Goal: Task Accomplishment & Management: Manage account settings

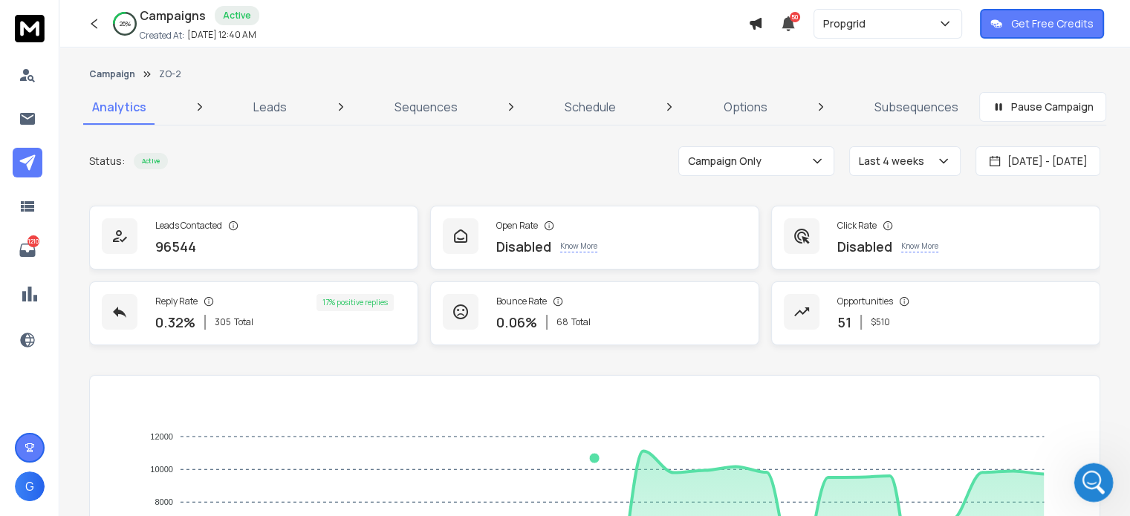
scroll to position [12275, 0]
click at [1087, 487] on icon "Open Intercom Messenger" at bounding box center [1091, 481] width 25 height 25
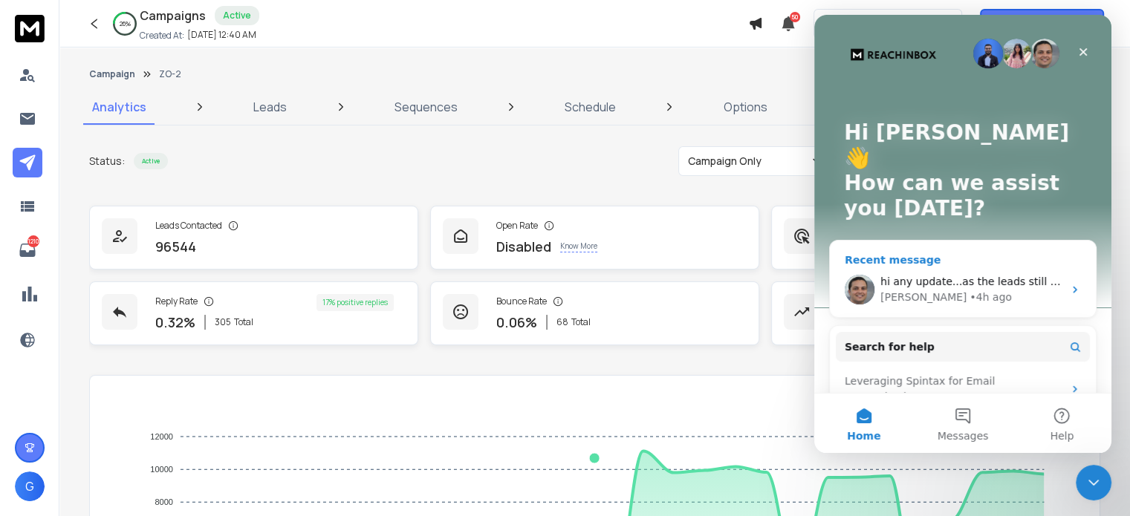
click at [935, 276] on span "hi any update...as the leads still showing blocked which we added in subsequenc…" at bounding box center [1099, 282] width 438 height 12
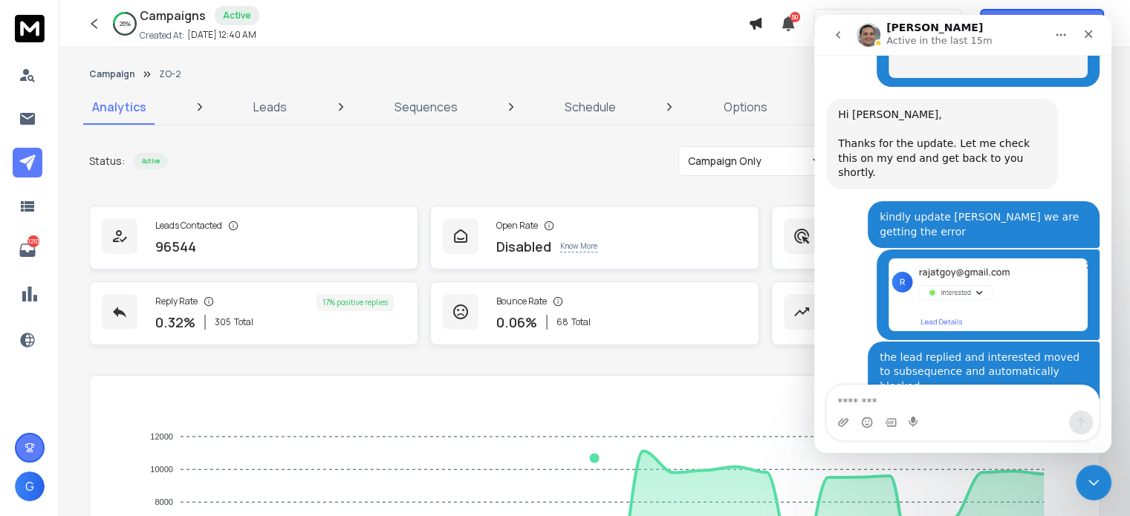
scroll to position [12276, 0]
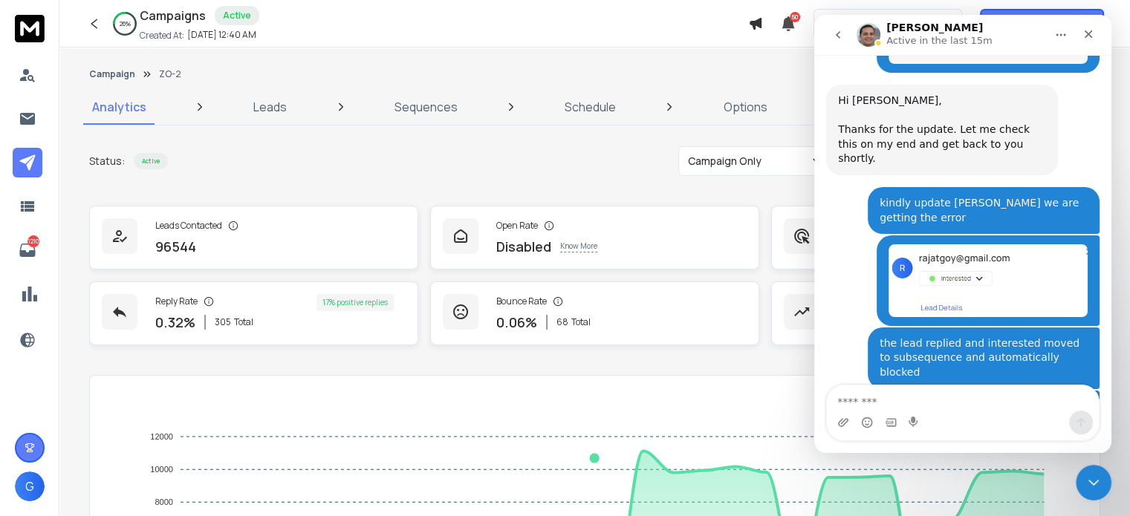
click at [914, 388] on textarea "Message…" at bounding box center [963, 398] width 272 height 25
type textarea "**********"
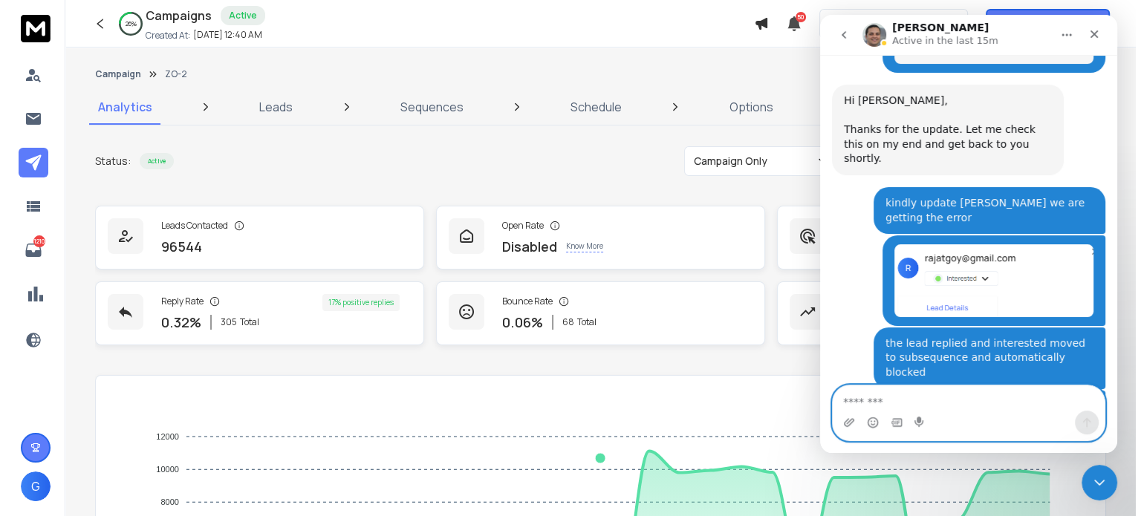
scroll to position [12339, 0]
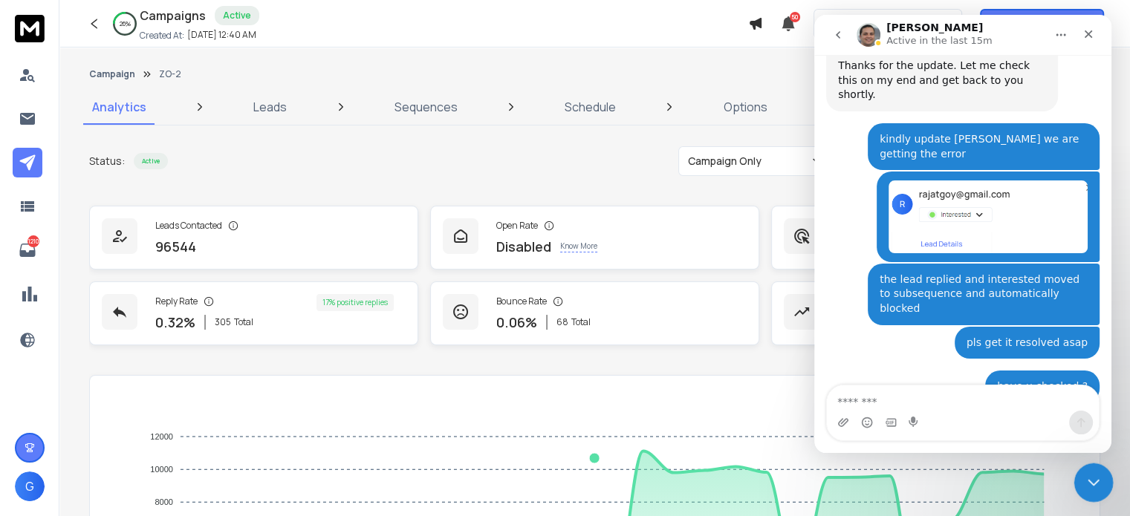
click at [1096, 487] on icon "Close Intercom Messenger" at bounding box center [1091, 481] width 18 height 18
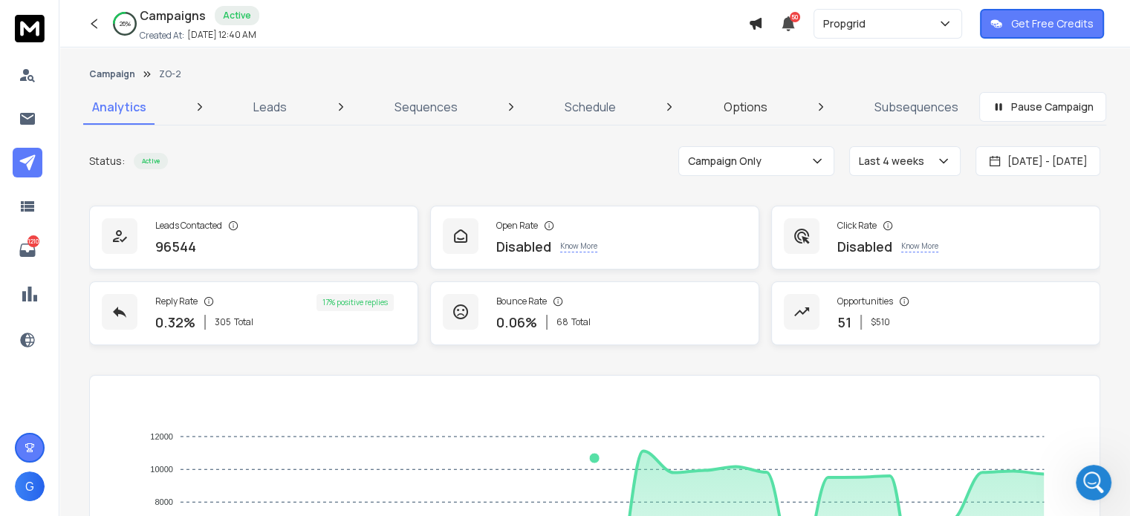
click at [752, 103] on p "Options" at bounding box center [745, 107] width 44 height 18
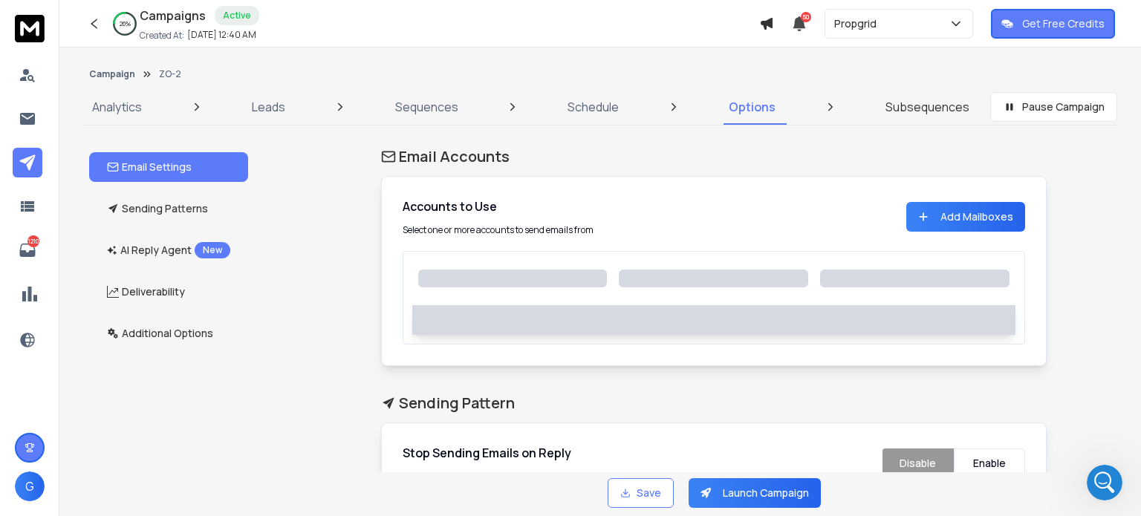
click at [919, 114] on p "Subsequences" at bounding box center [927, 107] width 84 height 18
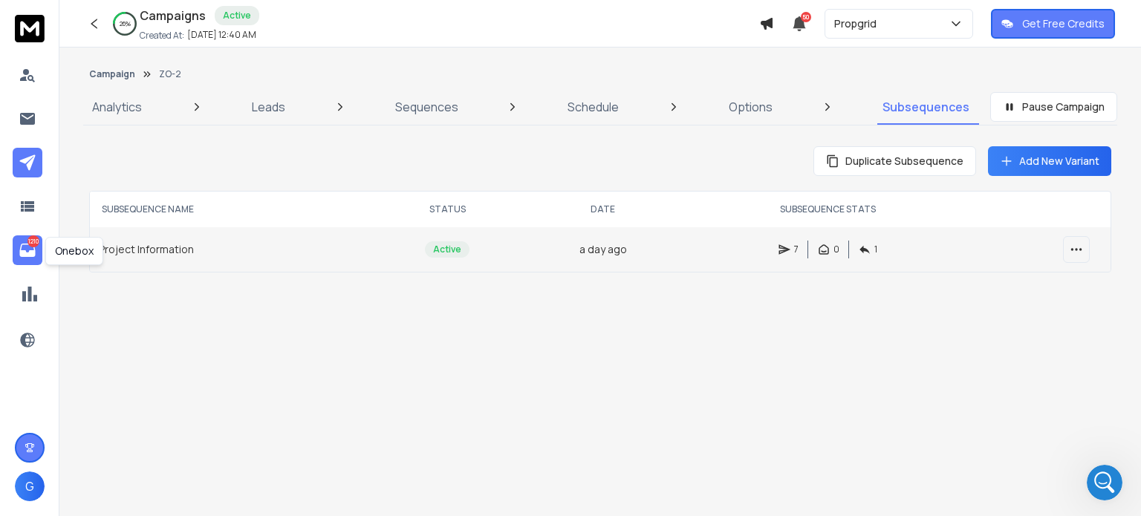
click at [27, 255] on icon at bounding box center [27, 250] width 16 height 13
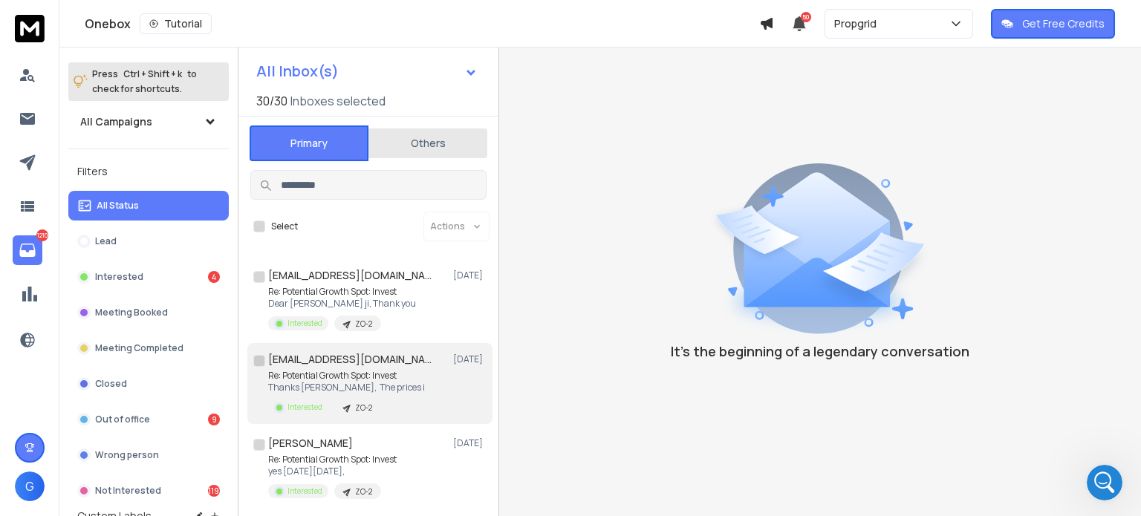
click at [403, 377] on p "Re: Potential Growth Spot: Invest" at bounding box center [346, 376] width 157 height 12
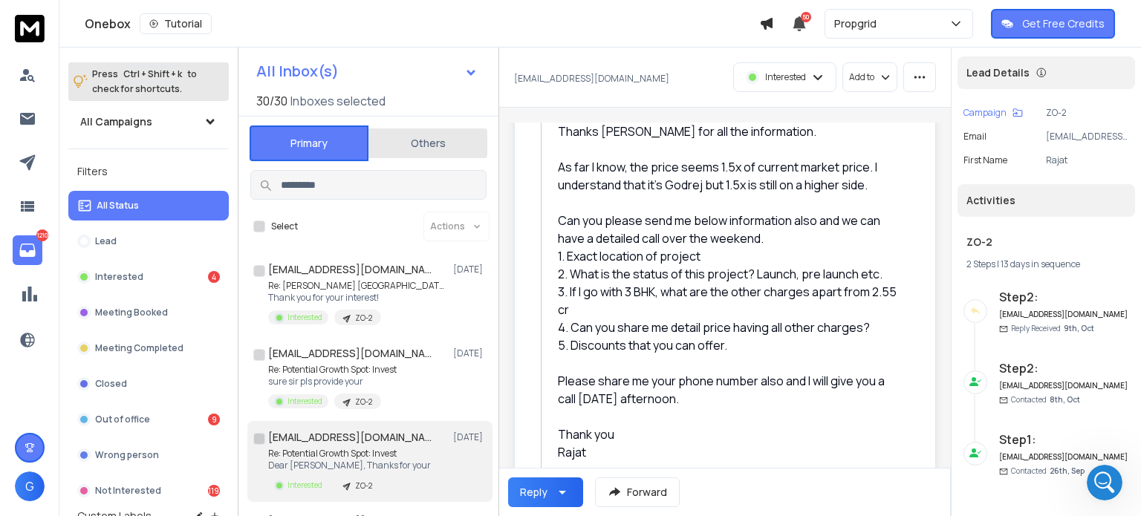
scroll to position [223, 0]
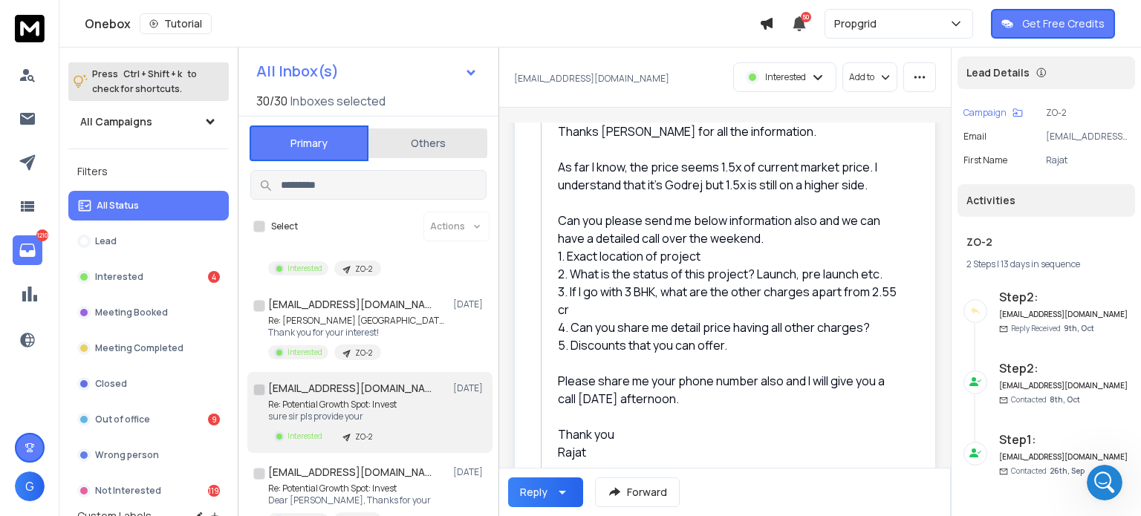
click at [365, 397] on div "msggaurav@gmail.com 09 Oct Re: Potential Growth Spot: Invest sure sir pls provi…" at bounding box center [377, 412] width 218 height 63
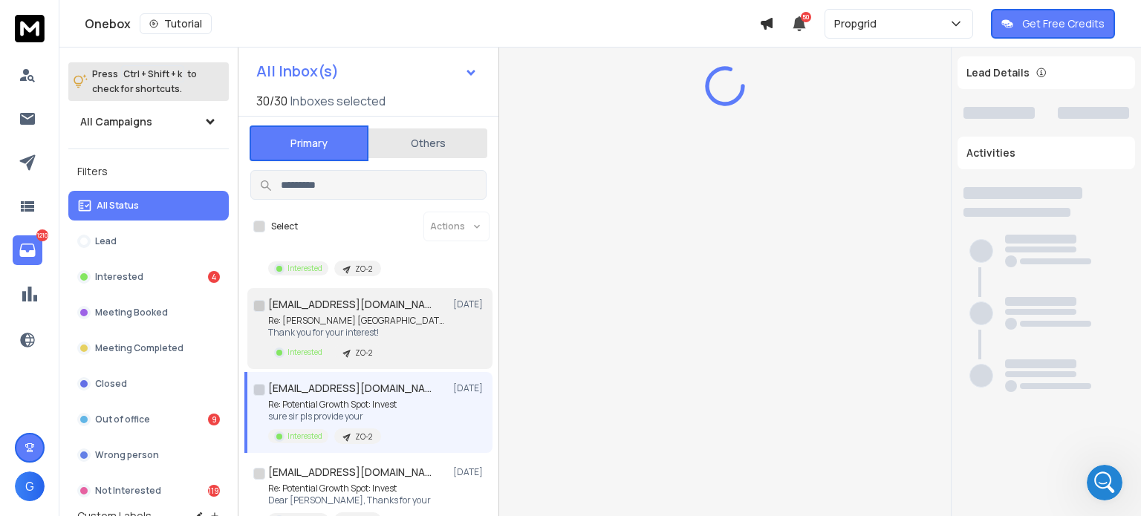
click at [340, 346] on div "ZO-2" at bounding box center [357, 353] width 47 height 16
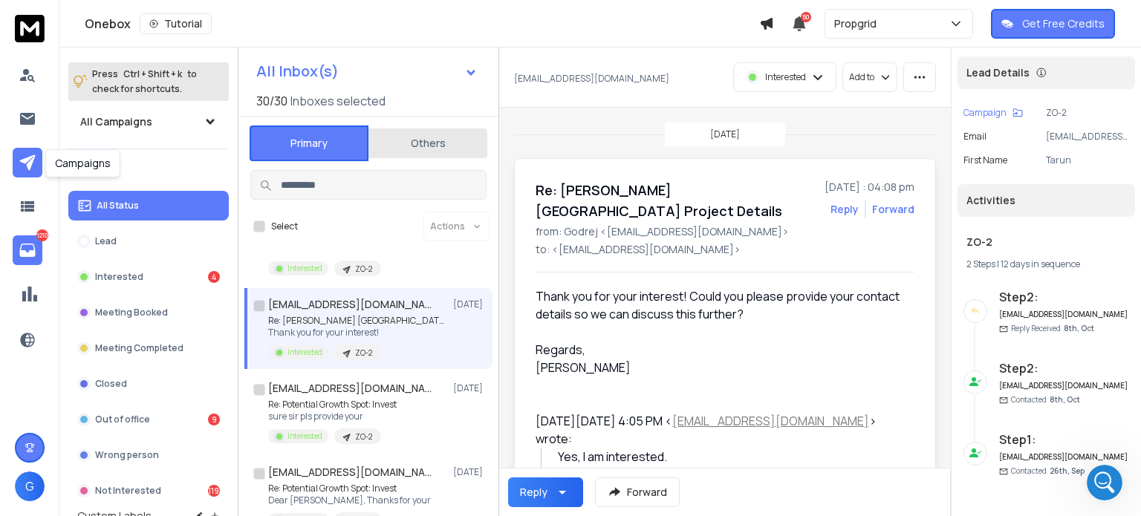
click at [25, 178] on link at bounding box center [28, 163] width 30 height 30
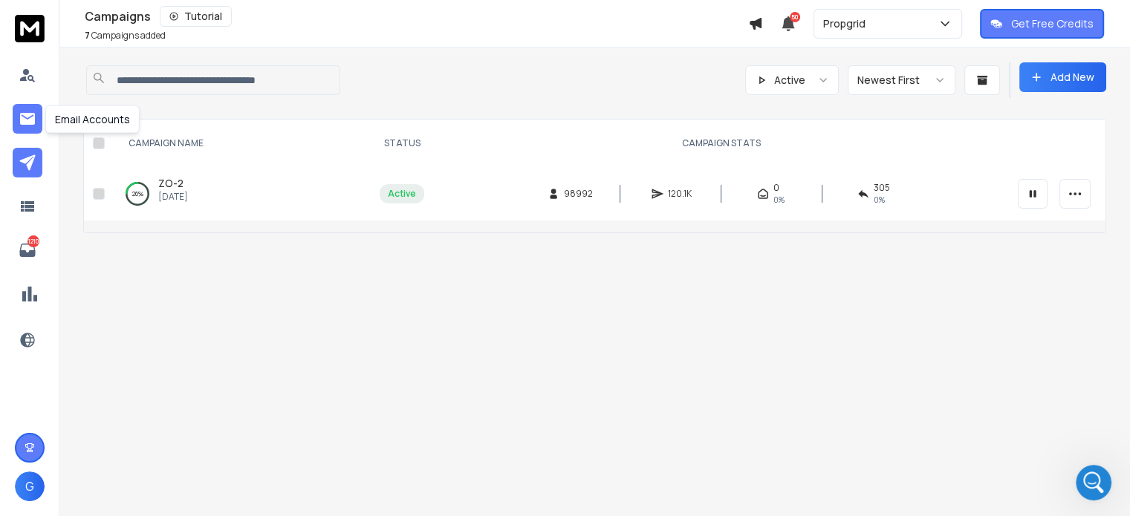
click at [33, 123] on icon at bounding box center [27, 119] width 15 height 12
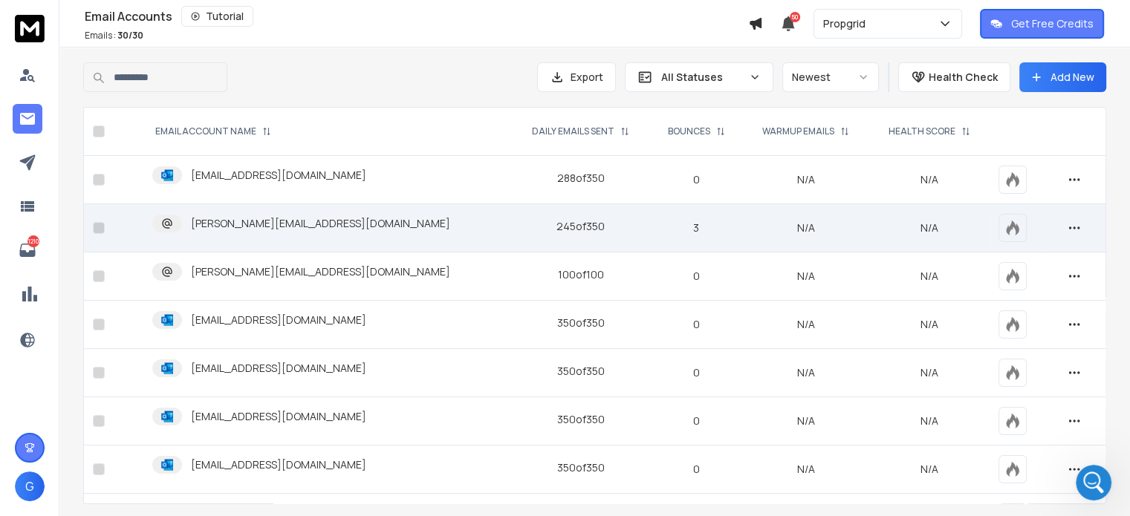
click at [311, 224] on div "[PERSON_NAME][EMAIL_ADDRESS][DOMAIN_NAME]" at bounding box center [327, 224] width 350 height 18
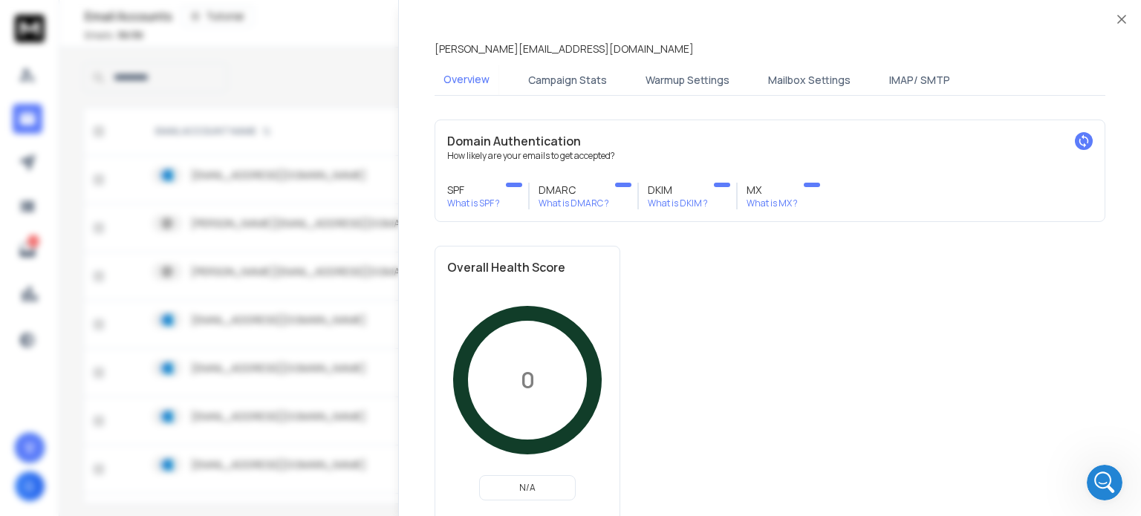
click at [318, 229] on div at bounding box center [570, 258] width 1141 height 516
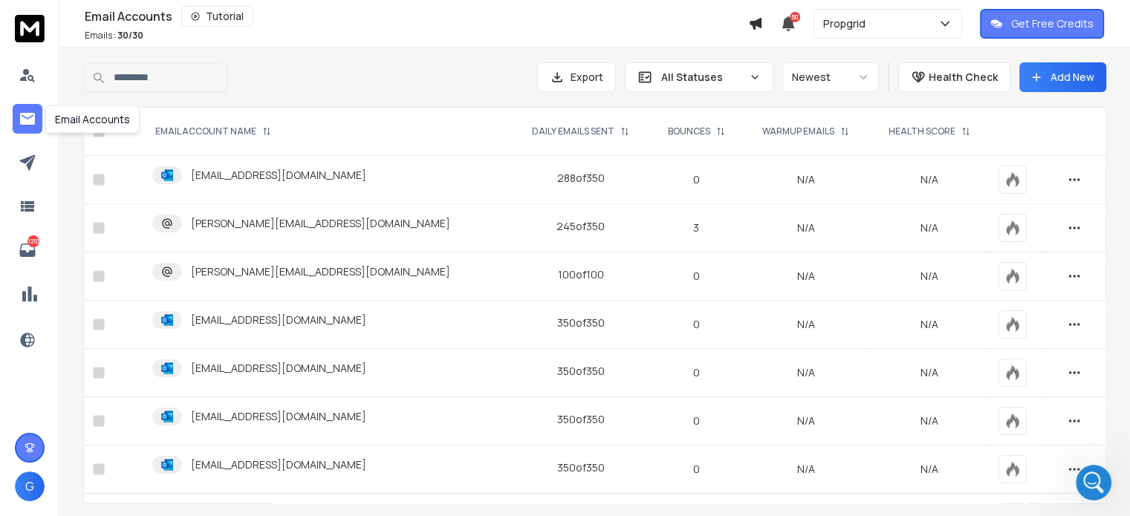
click at [27, 128] on link at bounding box center [28, 119] width 30 height 30
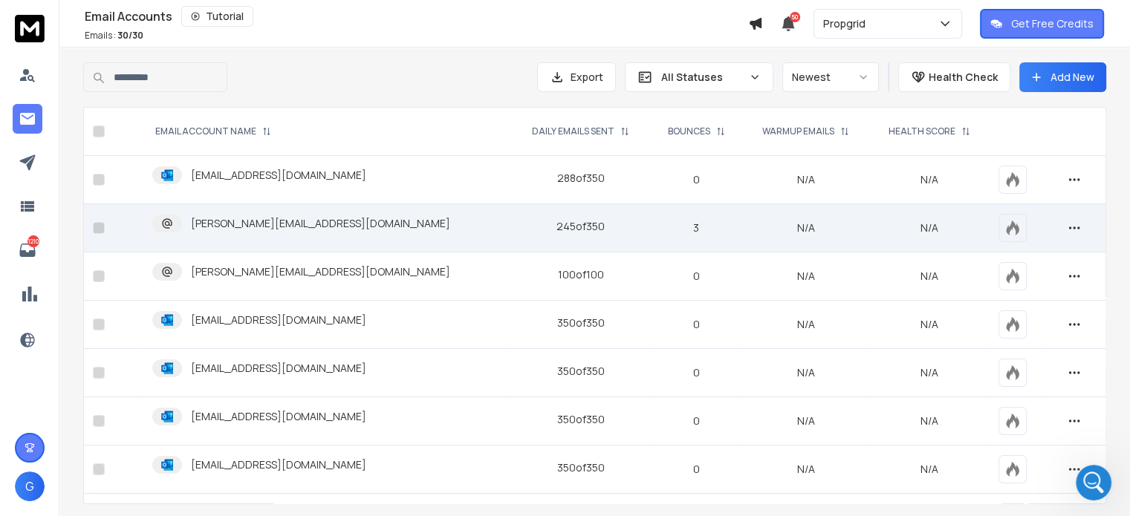
click at [295, 224] on p "[PERSON_NAME][EMAIL_ADDRESS][DOMAIN_NAME]" at bounding box center [320, 223] width 259 height 15
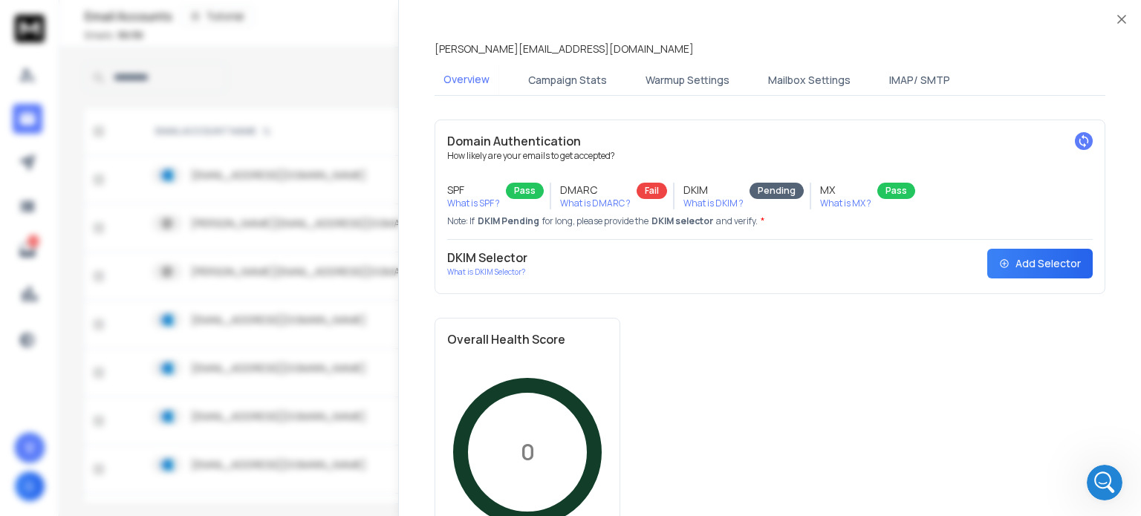
click at [787, 77] on button "Mailbox Settings" at bounding box center [809, 80] width 100 height 33
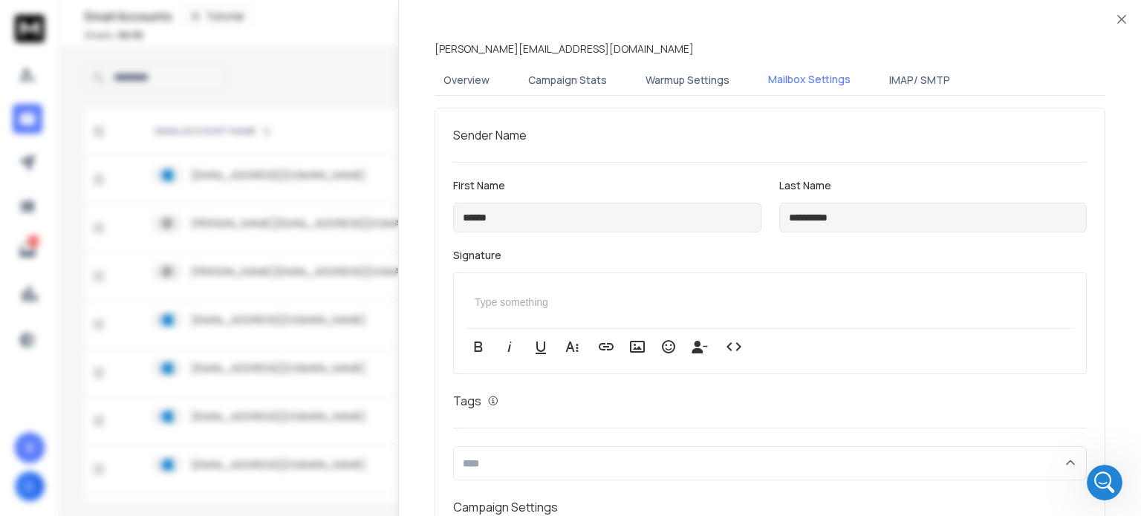
click at [903, 73] on button "IMAP/ SMTP" at bounding box center [919, 80] width 79 height 33
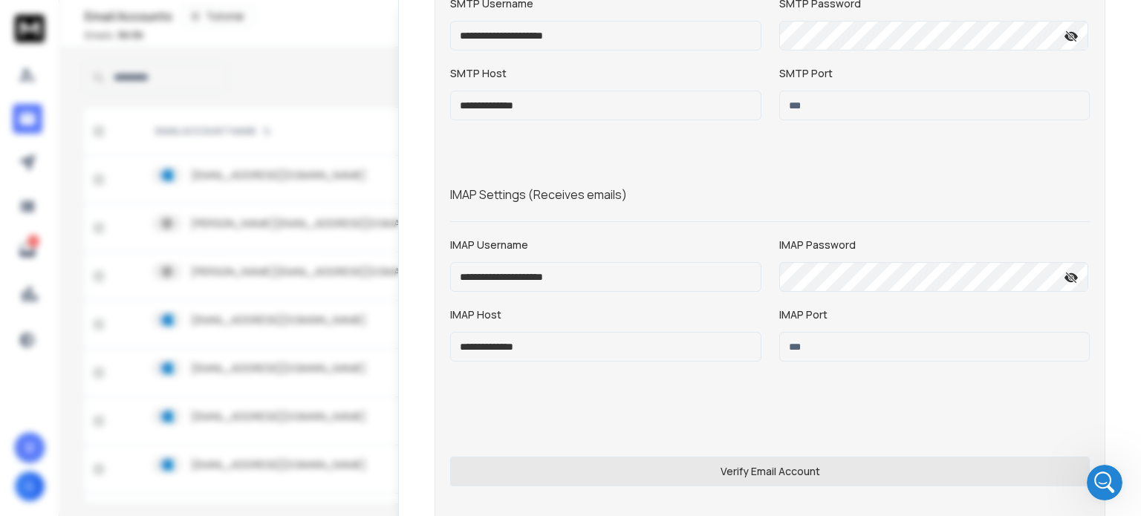
scroll to position [335, 0]
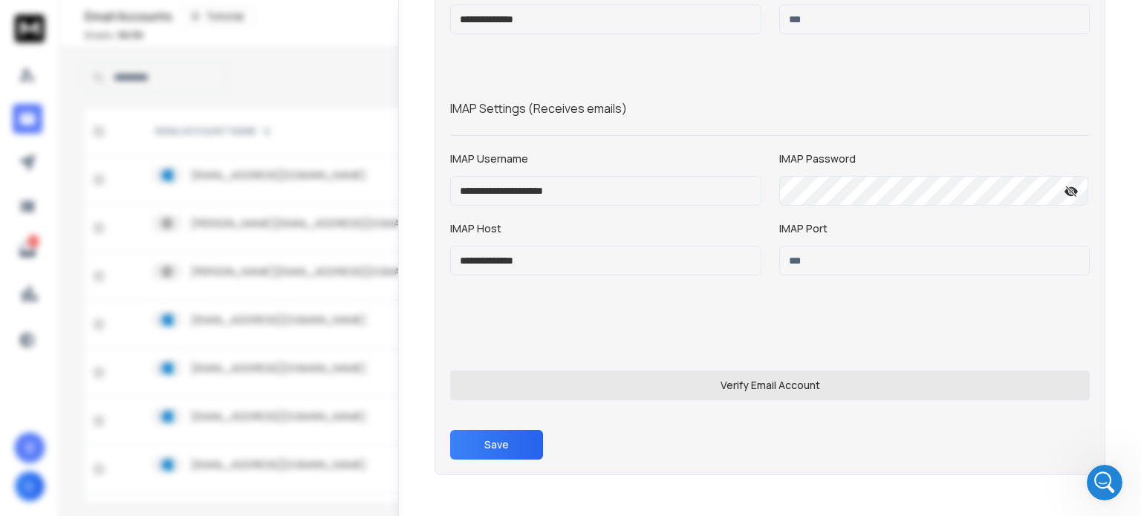
click at [823, 391] on button "Verify Email Account" at bounding box center [770, 386] width 640 height 30
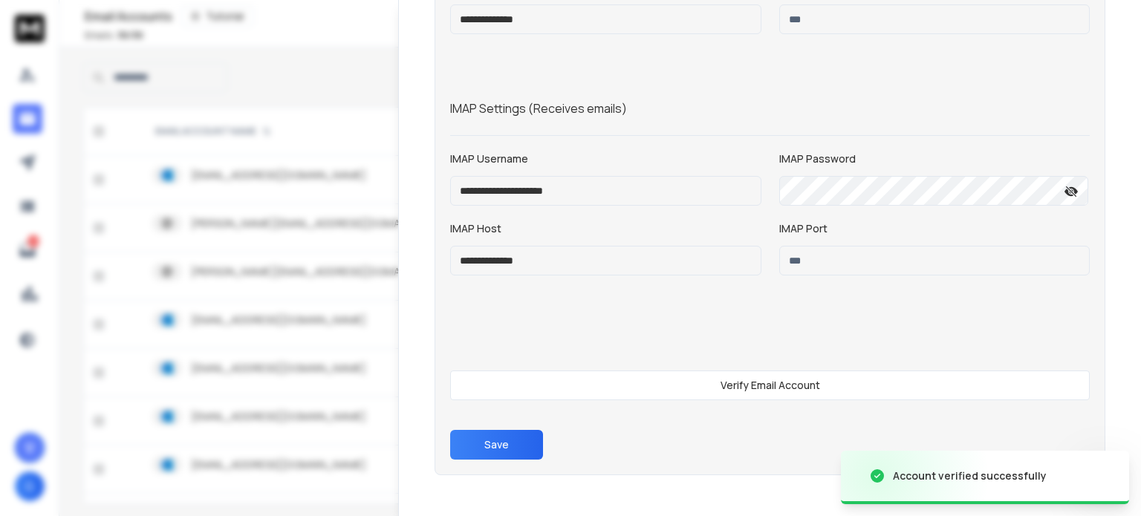
click at [490, 451] on button "Save" at bounding box center [496, 445] width 93 height 30
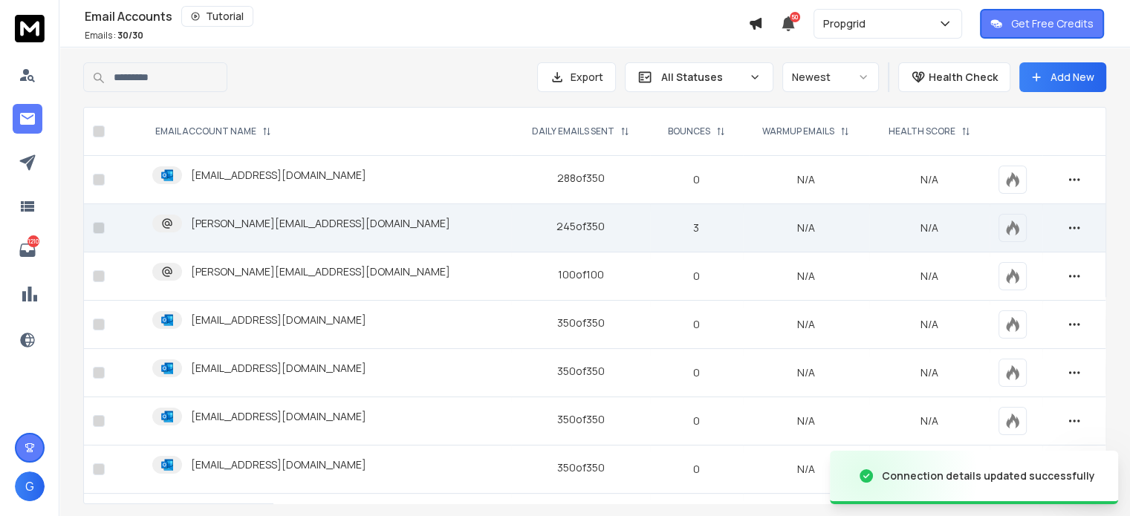
click at [330, 230] on div "[PERSON_NAME][EMAIL_ADDRESS][DOMAIN_NAME]" at bounding box center [327, 224] width 350 height 18
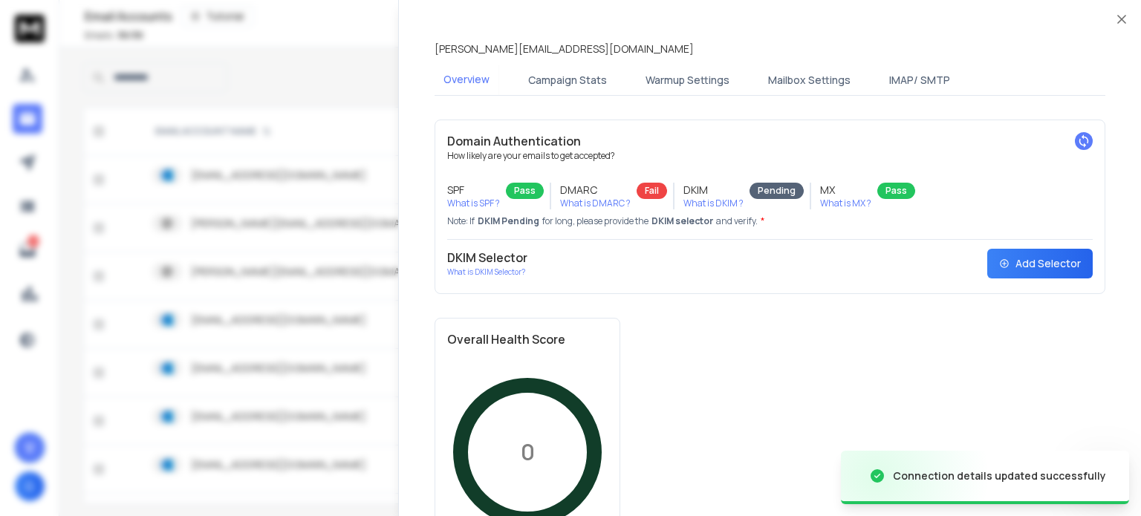
click at [823, 73] on button "Mailbox Settings" at bounding box center [809, 80] width 100 height 33
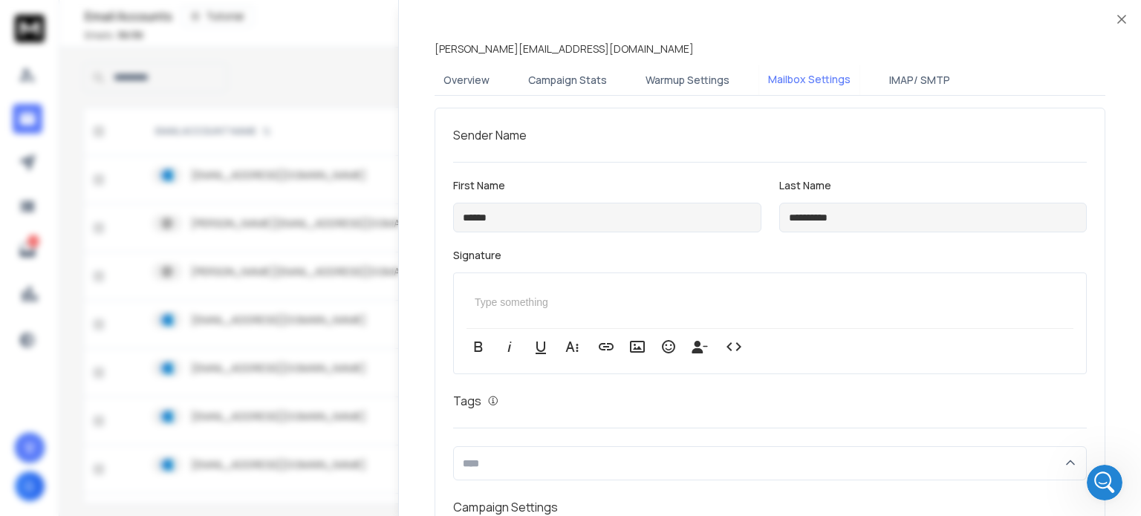
click at [925, 79] on button "IMAP/ SMTP" at bounding box center [919, 80] width 79 height 33
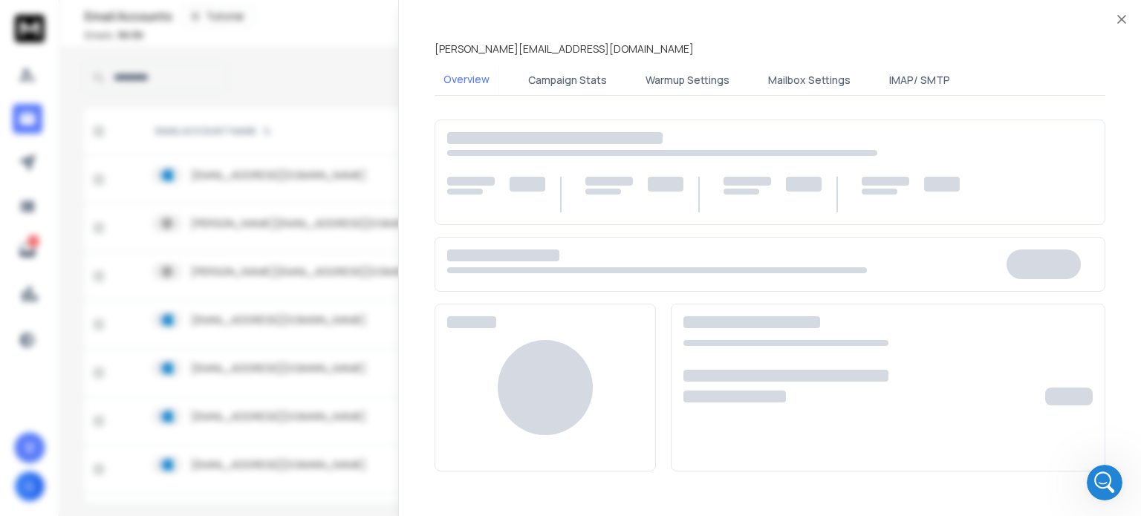
click at [312, 141] on div at bounding box center [570, 258] width 1141 height 516
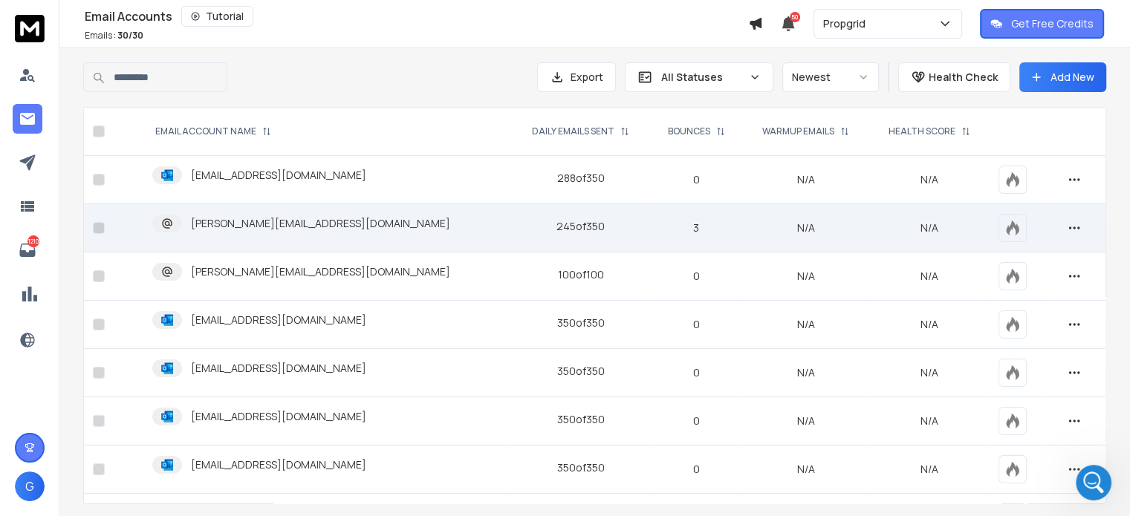
click at [312, 226] on div "[PERSON_NAME][EMAIL_ADDRESS][DOMAIN_NAME]" at bounding box center [327, 224] width 350 height 18
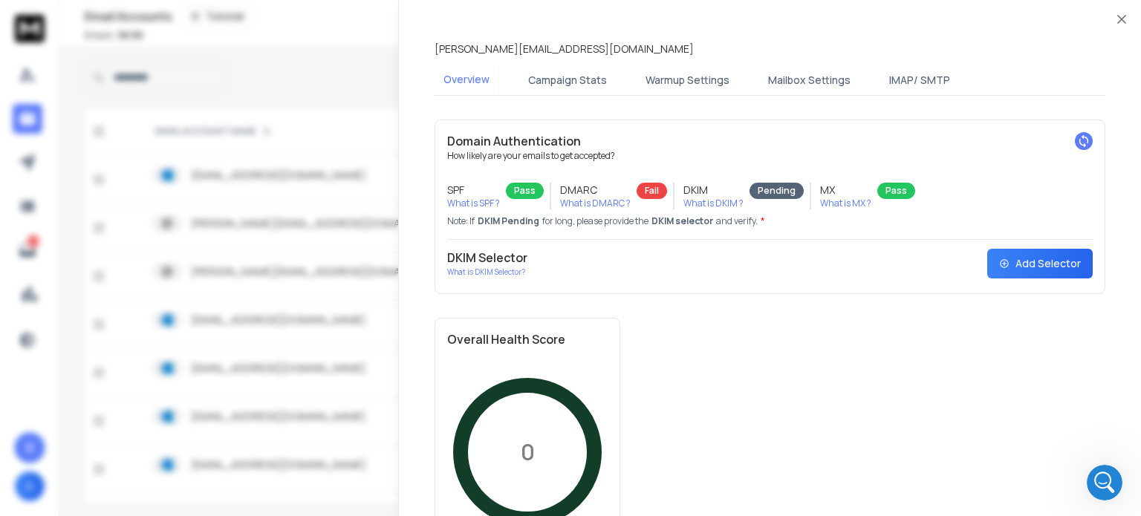
click at [834, 81] on button "Mailbox Settings" at bounding box center [809, 80] width 100 height 33
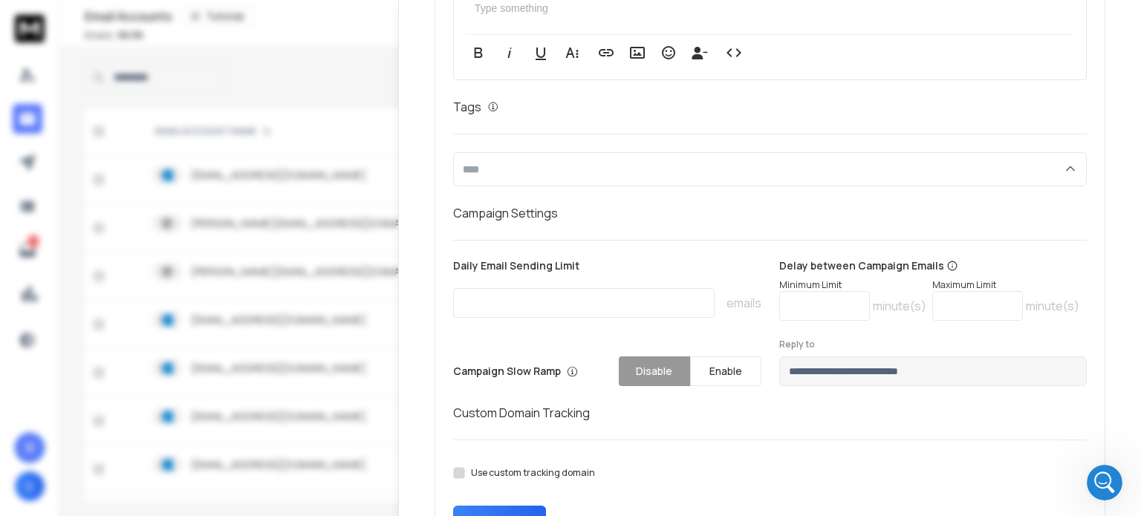
scroll to position [296, 0]
drag, startPoint x: 522, startPoint y: 302, endPoint x: 299, endPoint y: 276, distance: 225.2
click at [377, 289] on body "ReferralStack Unlock AI-powered affiliate growth Lifetime Deals available! Clai…" at bounding box center [565, 258] width 1130 height 516
type input "***"
click at [738, 208] on h1 "Campaign Settings" at bounding box center [770, 212] width 634 height 18
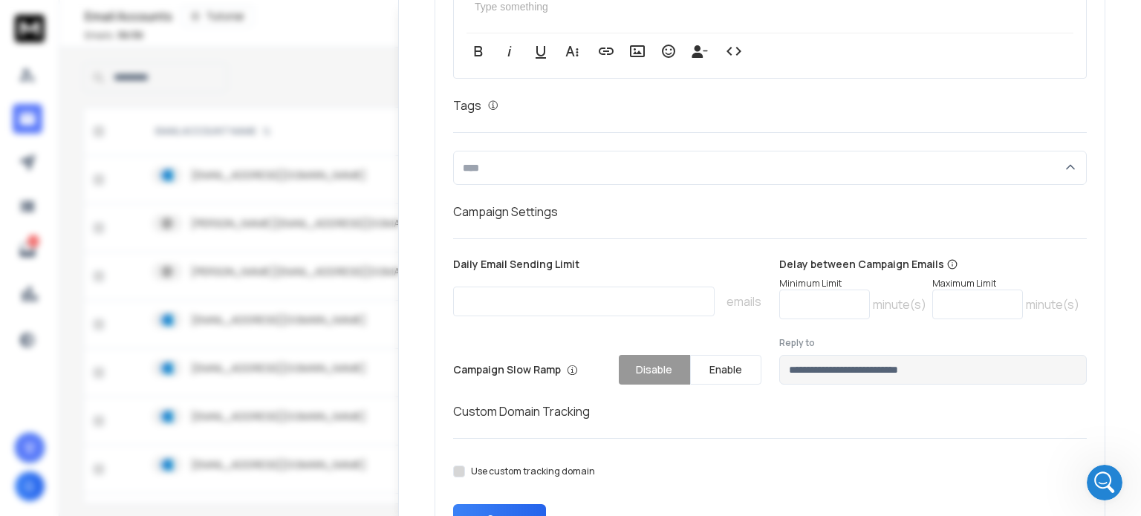
scroll to position [373, 0]
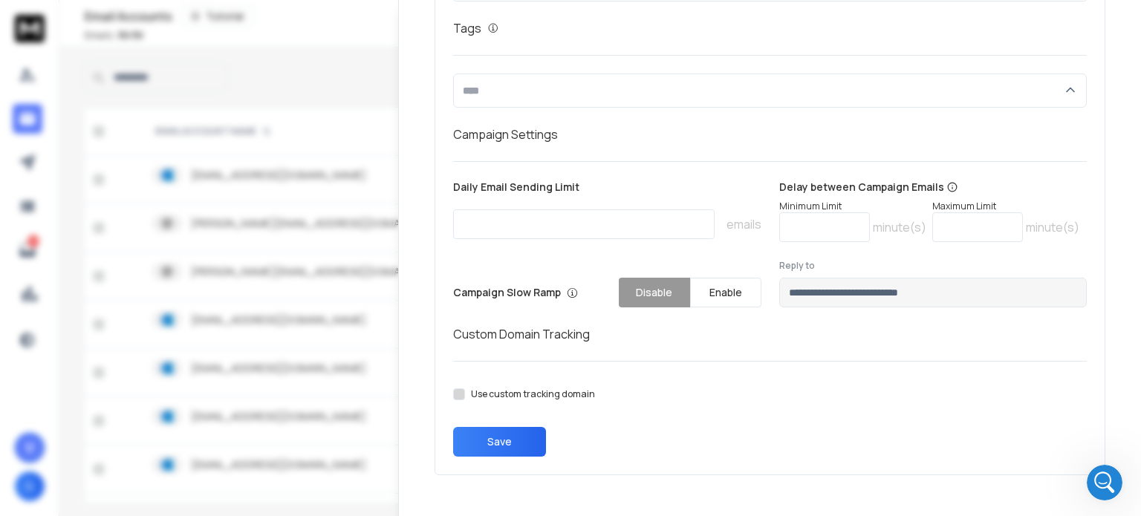
click at [506, 435] on button "Save" at bounding box center [499, 442] width 93 height 30
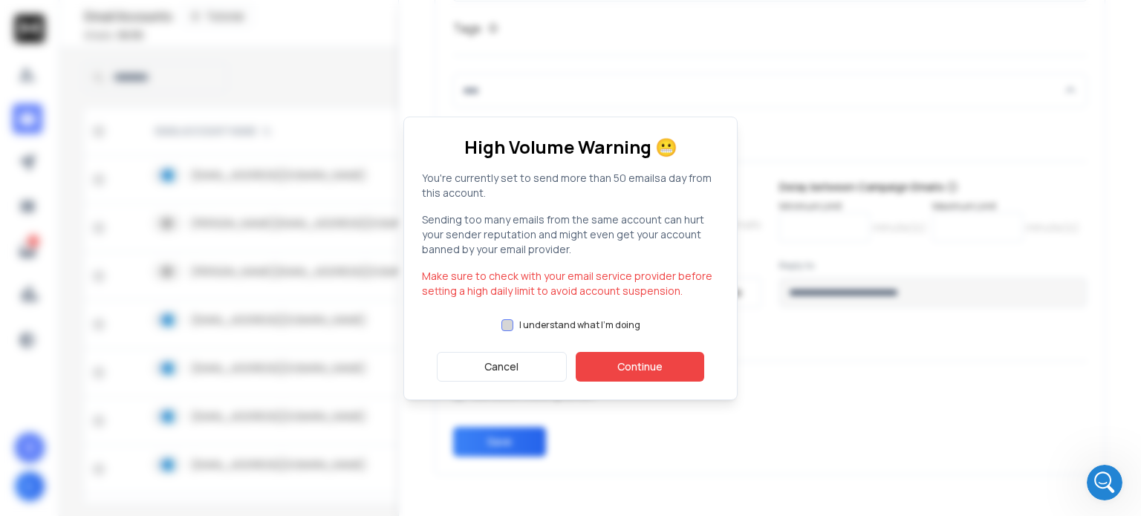
click at [511, 328] on button "I understand what I'm doing" at bounding box center [507, 325] width 12 height 12
click at [630, 385] on div "High Volume Warning 😬 You're currently set to send more than 50 emails a day fr…" at bounding box center [570, 258] width 333 height 282
click at [628, 372] on button "Continue" at bounding box center [640, 367] width 129 height 30
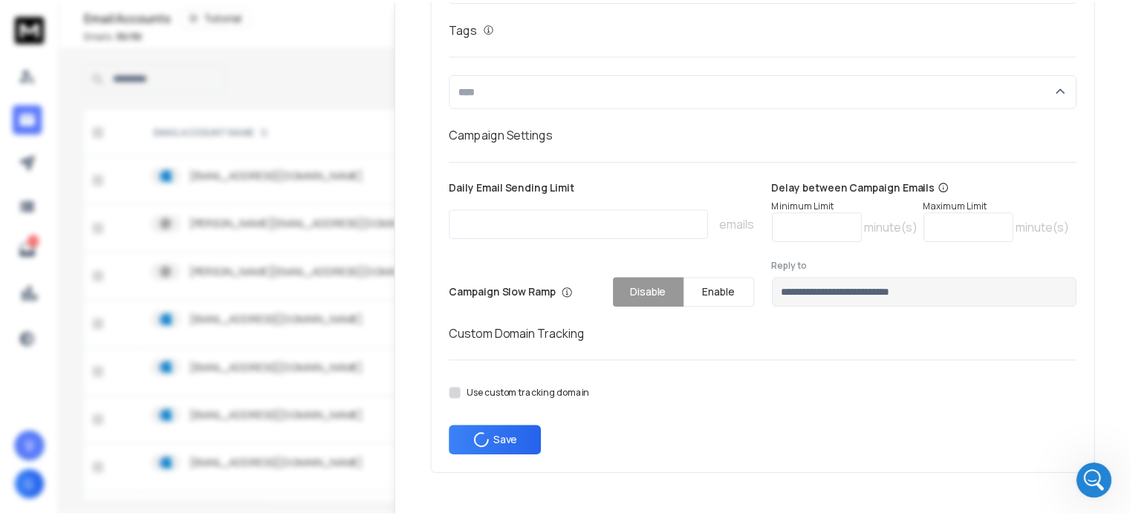
scroll to position [0, 0]
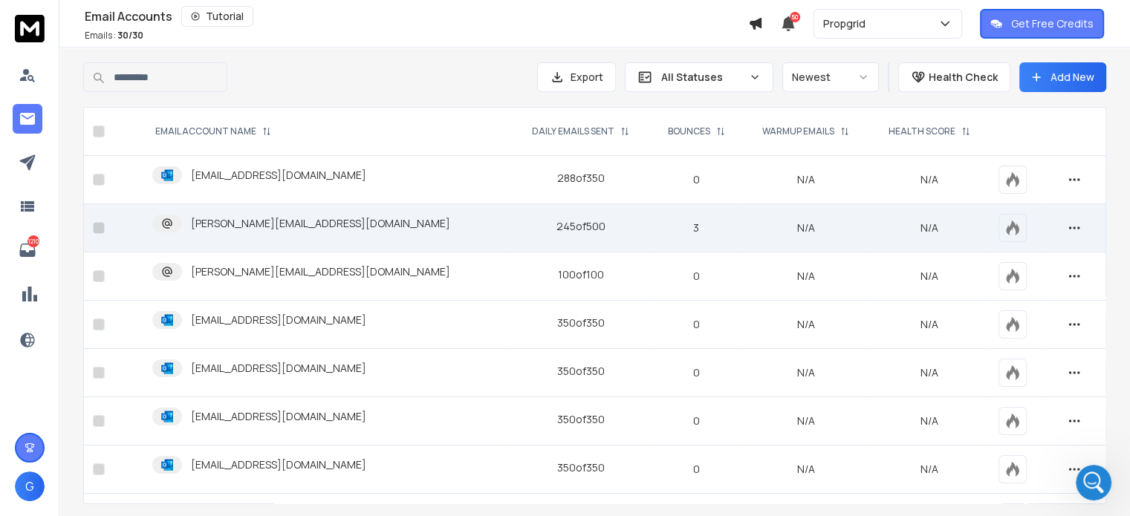
click at [275, 237] on td "[PERSON_NAME][EMAIL_ADDRESS][DOMAIN_NAME]" at bounding box center [327, 228] width 368 height 48
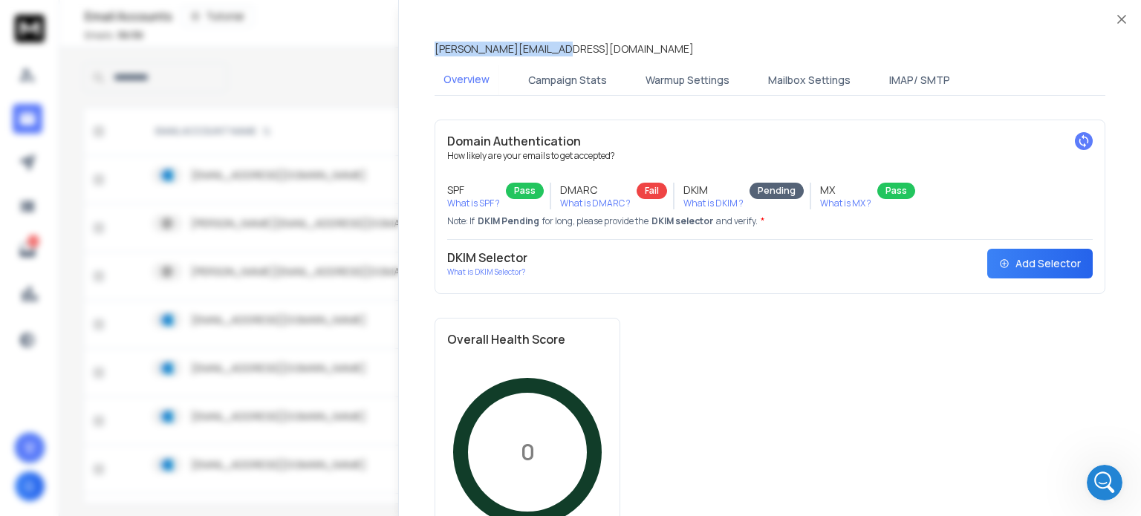
drag, startPoint x: 597, startPoint y: 42, endPoint x: 423, endPoint y: 50, distance: 174.0
click at [423, 50] on div "[PERSON_NAME][EMAIL_ADDRESS][DOMAIN_NAME] Overview Campaign Stats Warmup Settin…" at bounding box center [770, 328] width 706 height 621
copy p "[PERSON_NAME][EMAIL_ADDRESS][DOMAIN_NAME]"
click at [400, 55] on div "Multi Select Table Sheet [PERSON_NAME][EMAIL_ADDRESS][DOMAIN_NAME] Overview Cam…" at bounding box center [769, 258] width 743 height 516
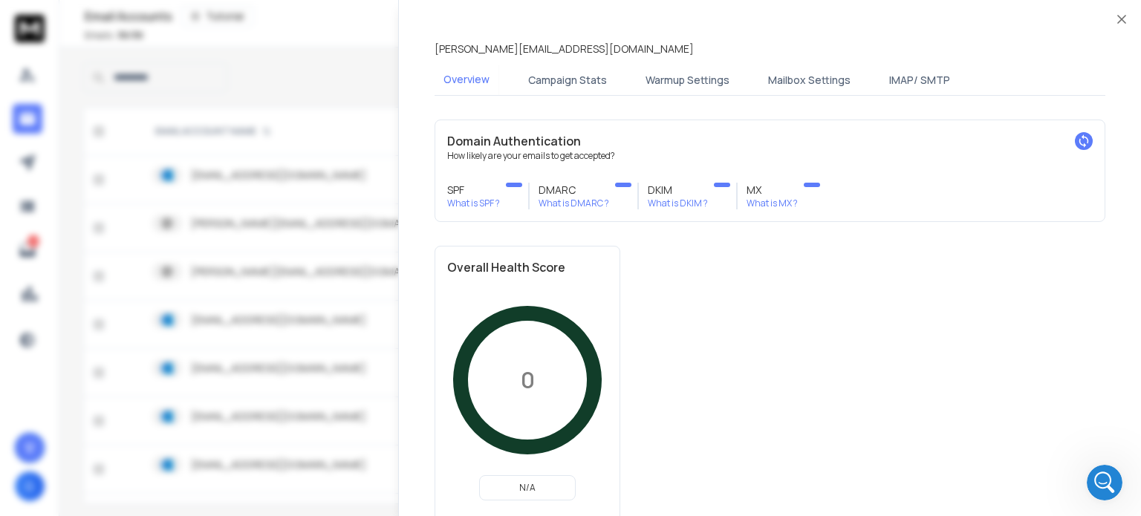
click at [264, 58] on div at bounding box center [570, 258] width 1141 height 516
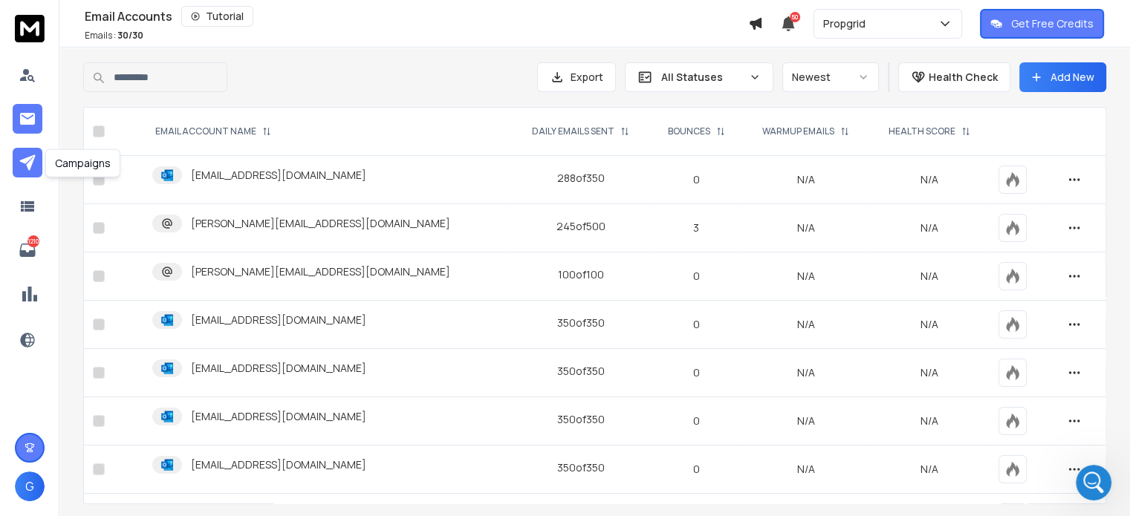
click at [28, 151] on link at bounding box center [28, 163] width 30 height 30
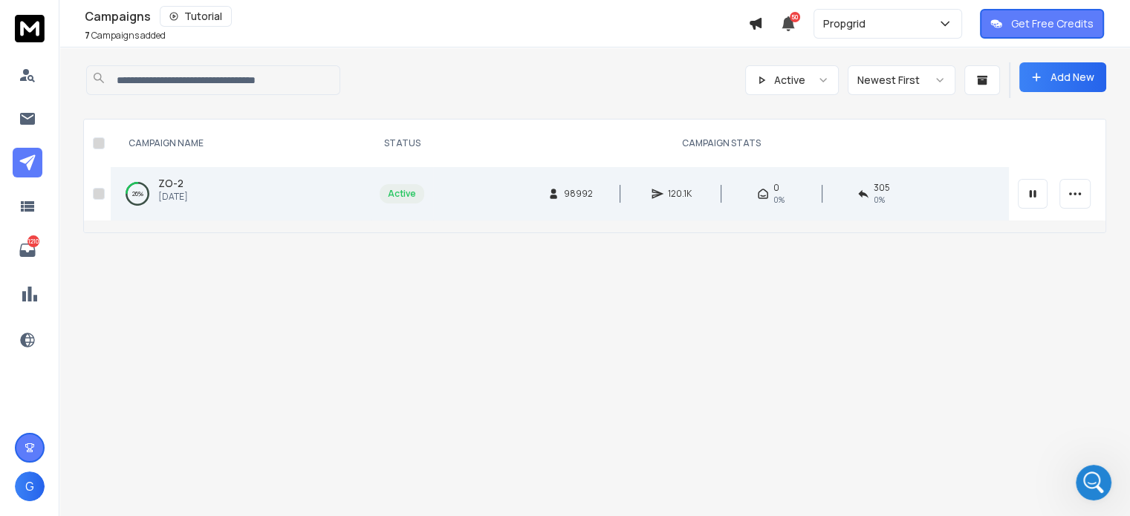
click at [247, 184] on div "26 % ZO-2 [DATE]" at bounding box center [241, 194] width 230 height 36
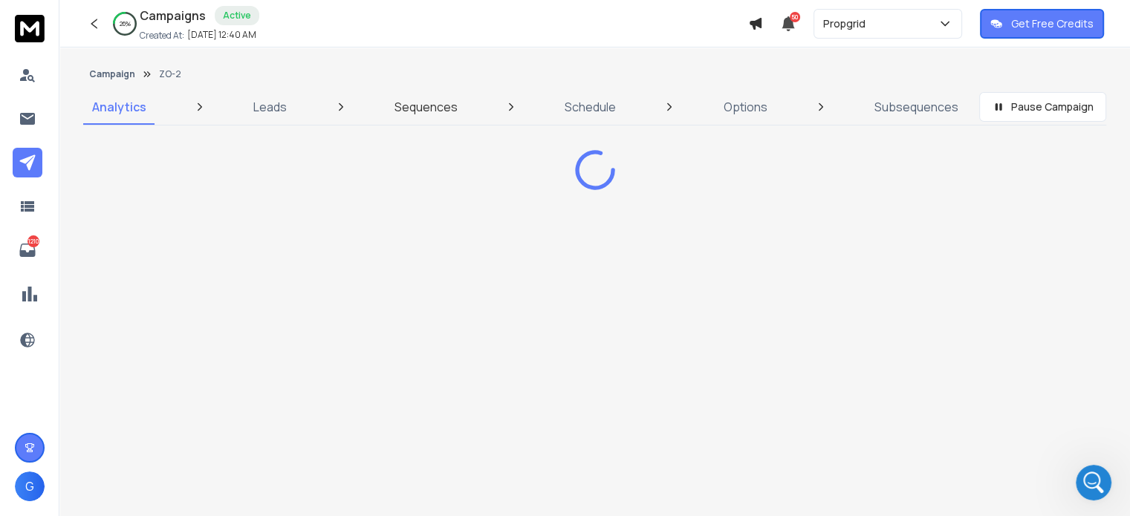
click at [420, 112] on p "Sequences" at bounding box center [425, 107] width 63 height 18
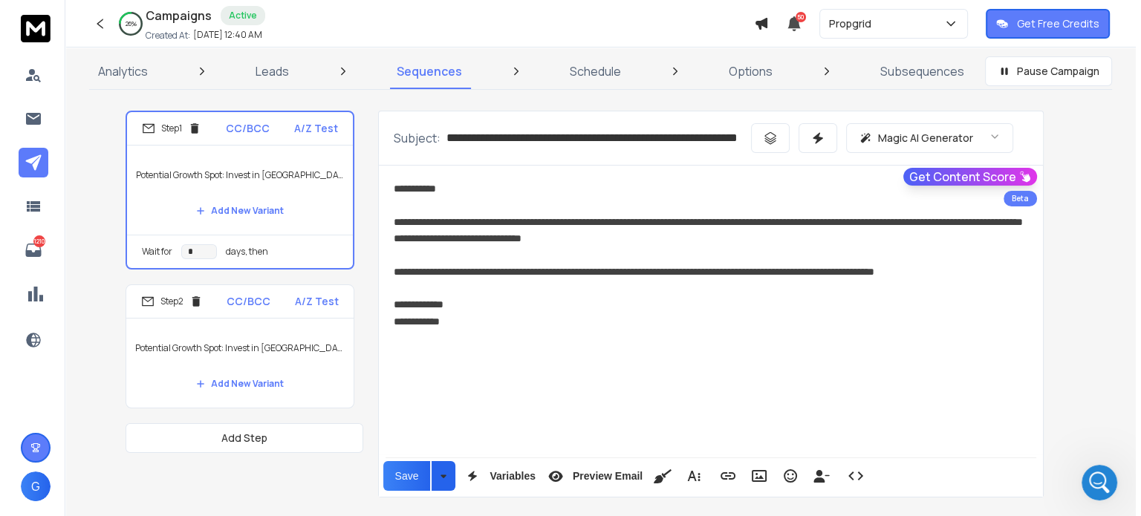
scroll to position [38, 0]
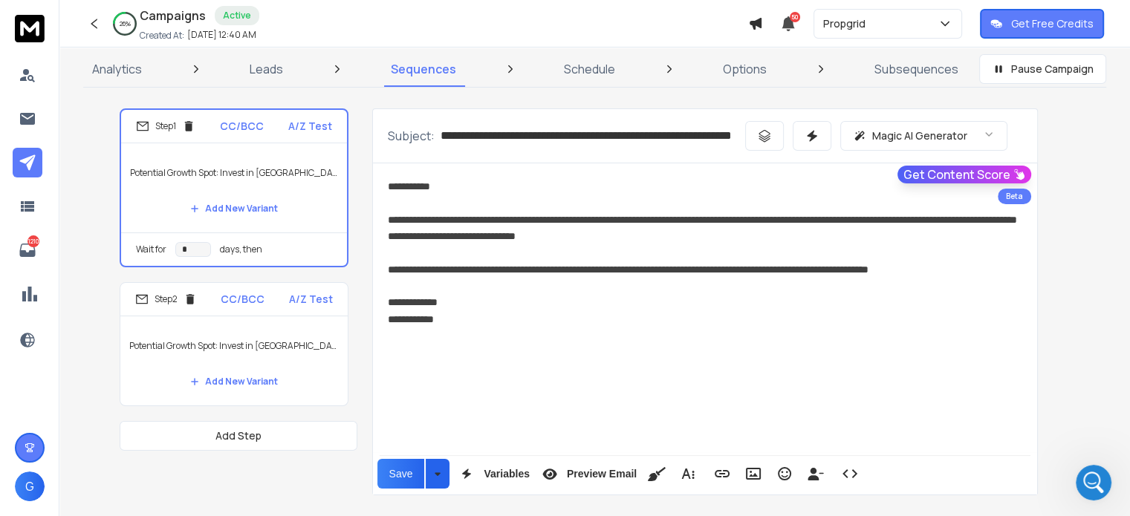
click at [272, 338] on p "Potential Growth Spot: Invest in [GEOGRAPHIC_DATA] {{firstName}} ji" at bounding box center [233, 346] width 209 height 42
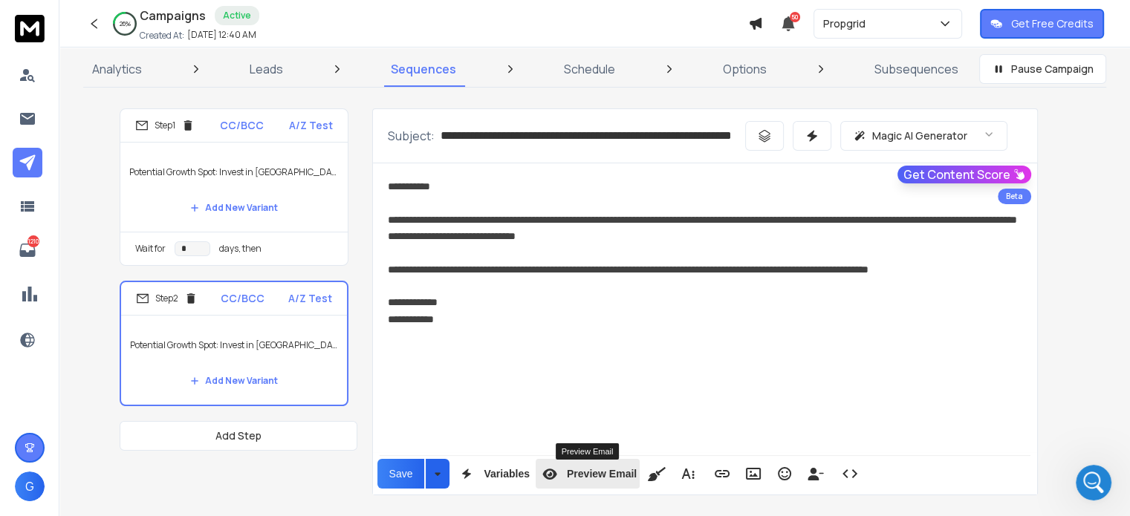
click at [595, 476] on span "Preview Email" at bounding box center [602, 474] width 76 height 13
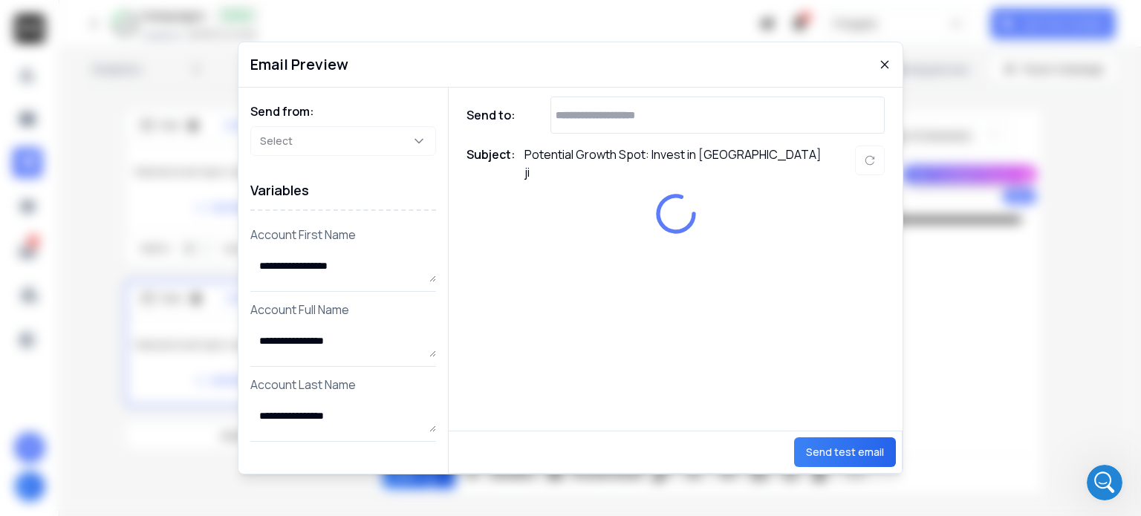
type textarea "**********"
type textarea "****"
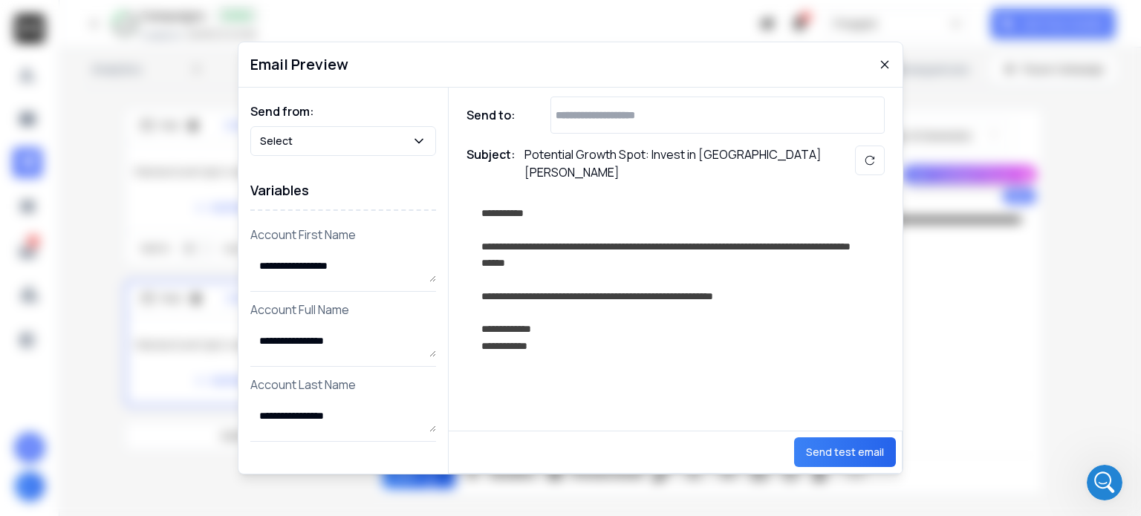
type textarea "******"
type textarea "**********"
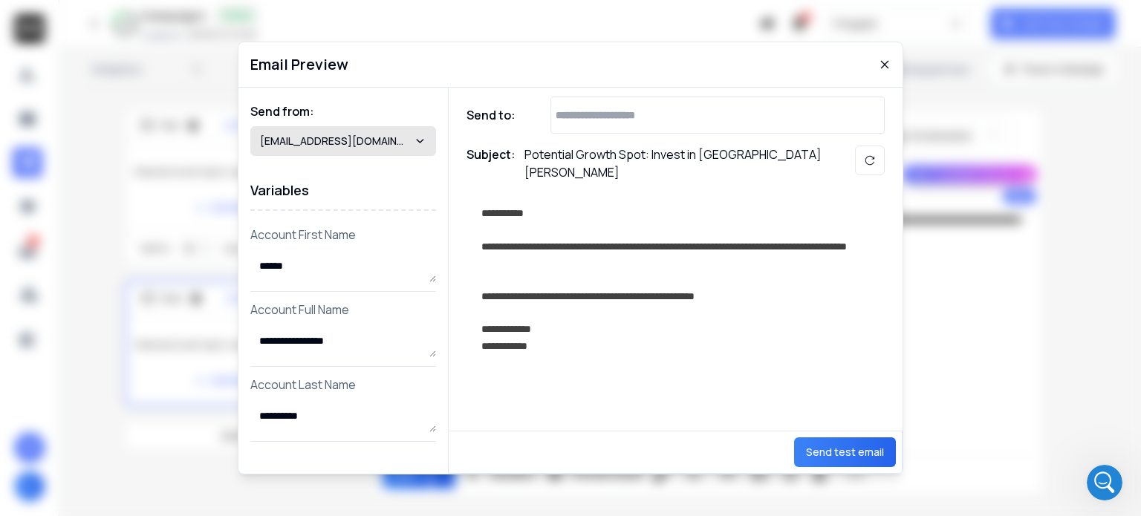
click at [379, 143] on p "[EMAIL_ADDRESS][DOMAIN_NAME]" at bounding box center [337, 141] width 154 height 15
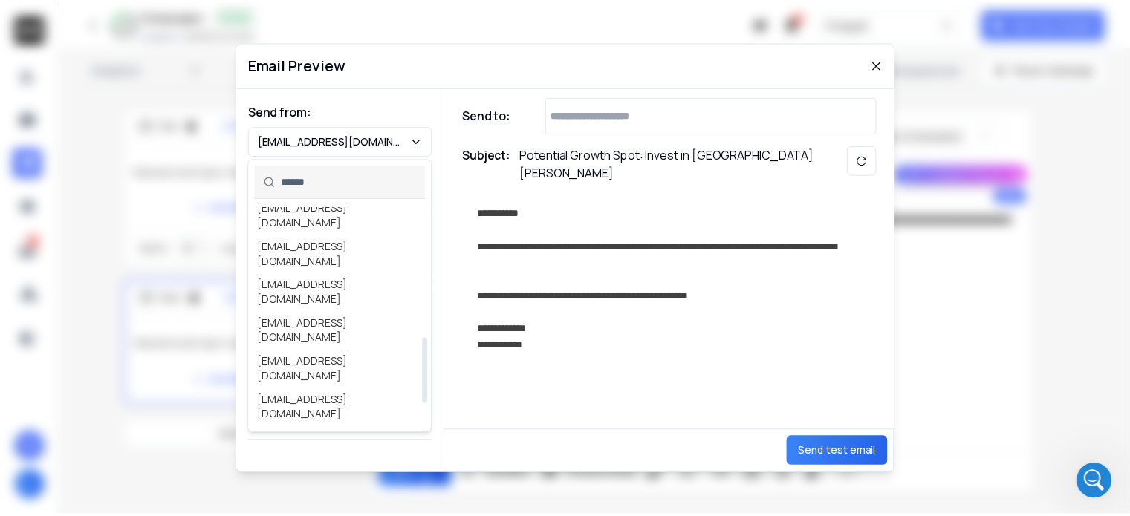
scroll to position [437, 0]
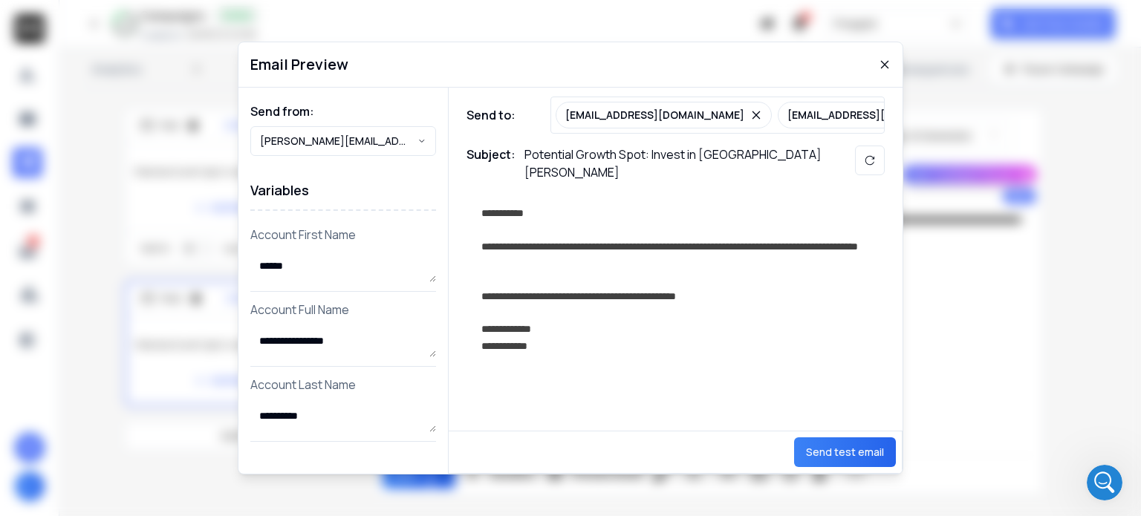
click at [847, 456] on button "Send test email" at bounding box center [845, 453] width 102 height 30
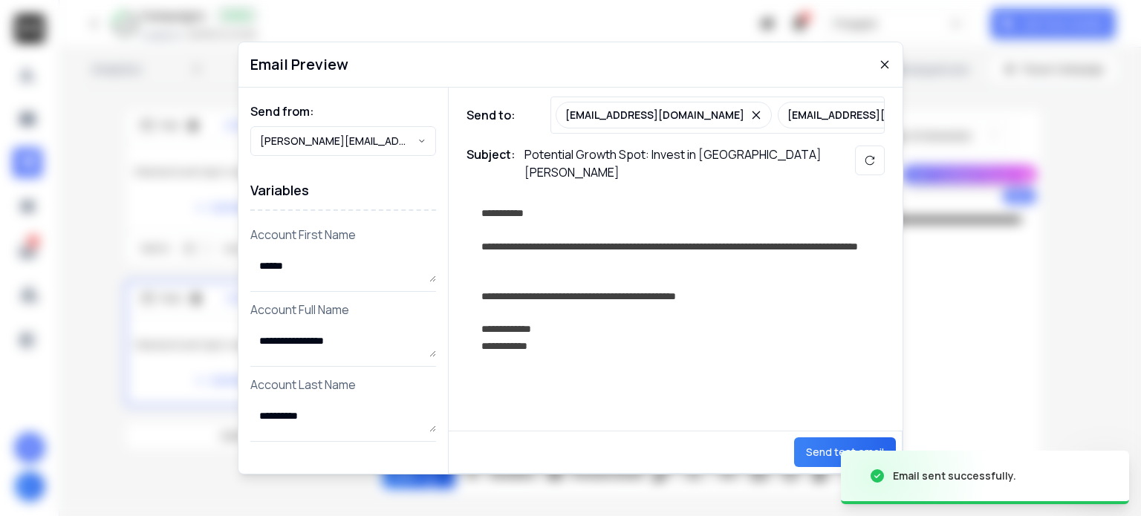
drag, startPoint x: 366, startPoint y: 354, endPoint x: 288, endPoint y: 348, distance: 78.2
click at [160, 341] on div "**********" at bounding box center [570, 258] width 1141 height 463
type textarea "**********"
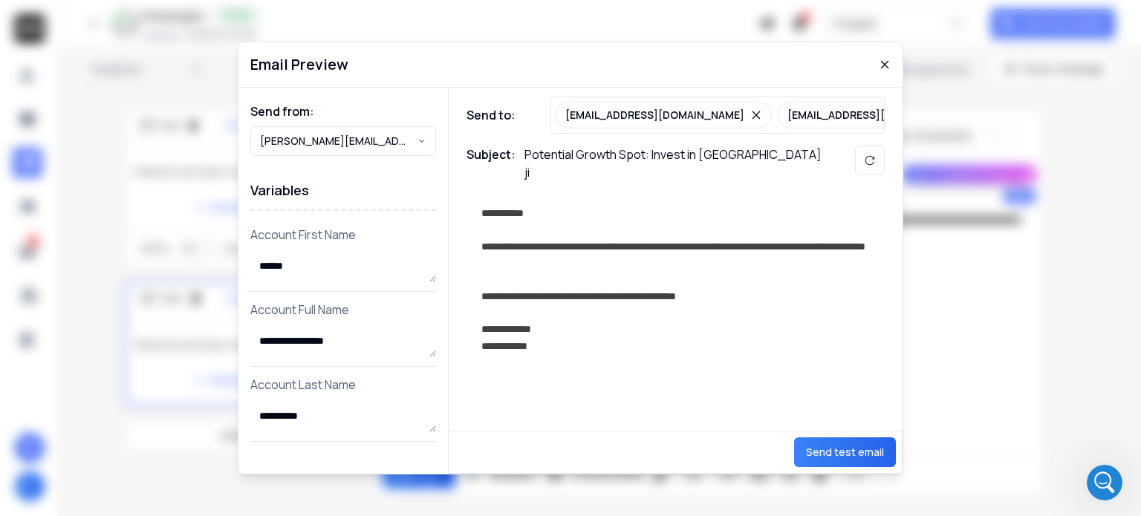
click at [880, 65] on icon at bounding box center [885, 65] width 12 height 12
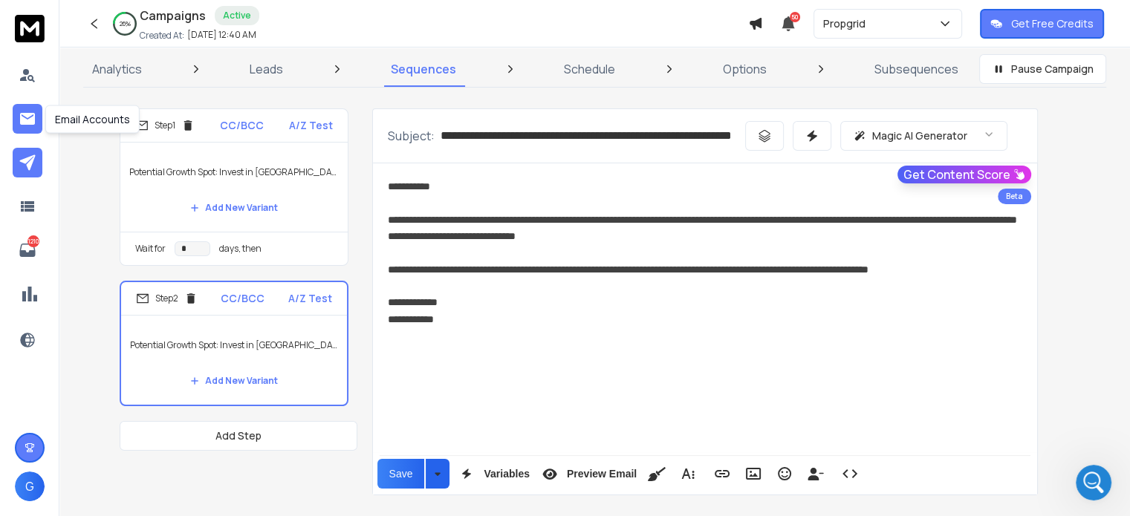
click at [39, 120] on link at bounding box center [28, 119] width 30 height 30
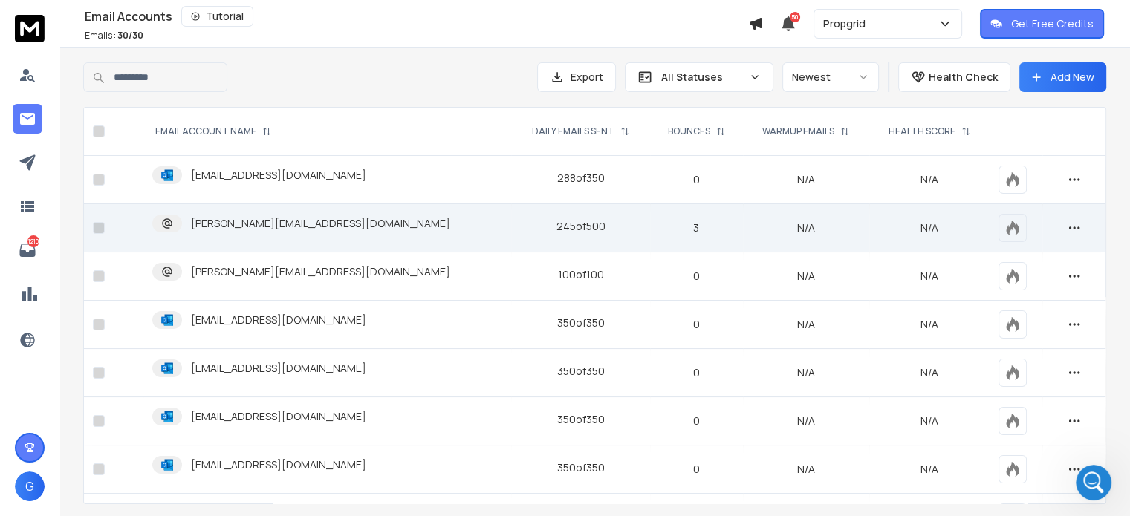
click at [564, 231] on div "245 of 500" at bounding box center [580, 226] width 49 height 15
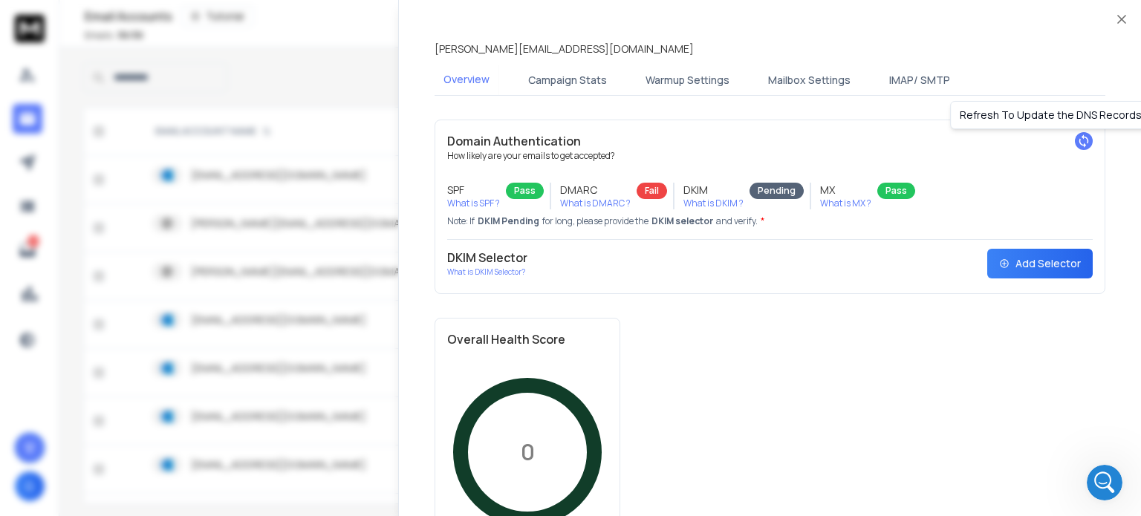
click at [1078, 138] on icon at bounding box center [1083, 141] width 15 height 15
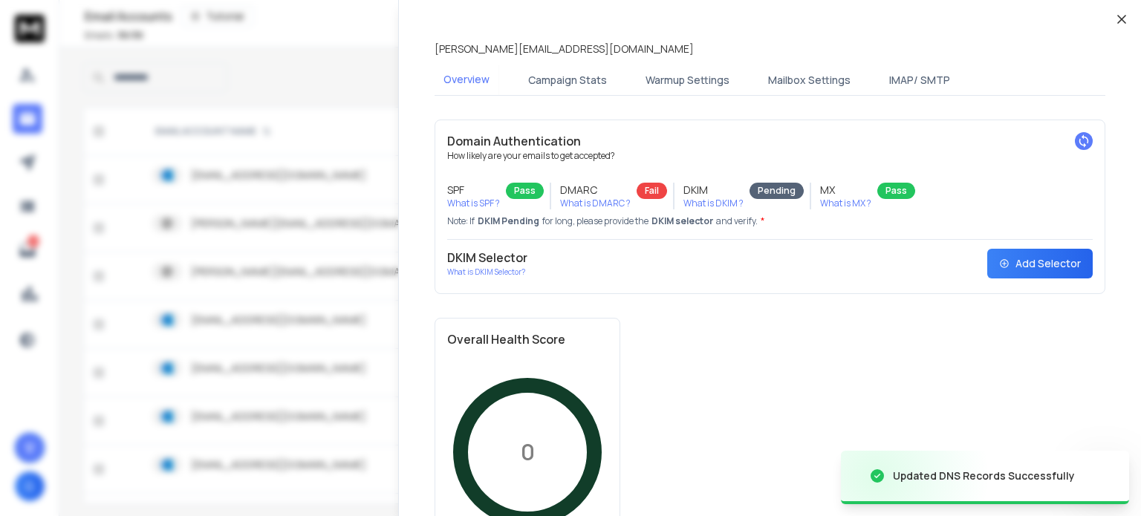
click at [1114, 20] on icon "button" at bounding box center [1121, 19] width 15 height 15
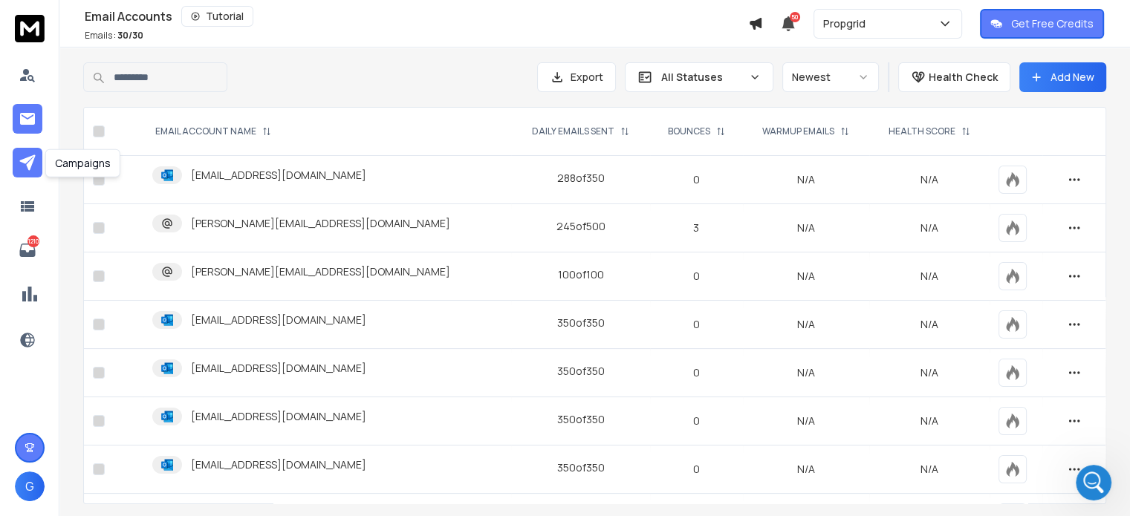
click at [30, 158] on icon at bounding box center [27, 163] width 16 height 16
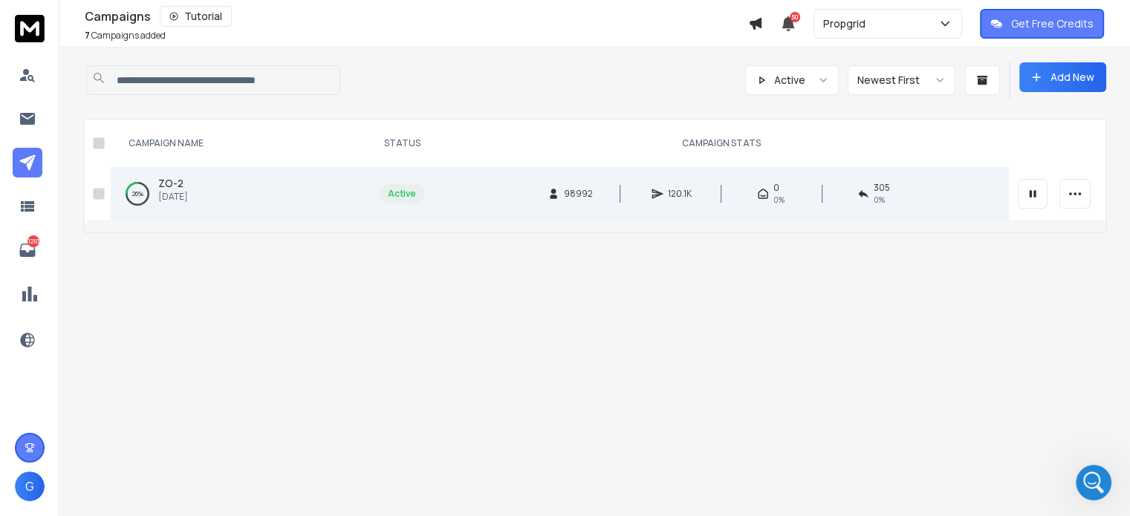
click at [613, 200] on div "98992 120.1K 0 0% 305 0 %" at bounding box center [721, 194] width 371 height 24
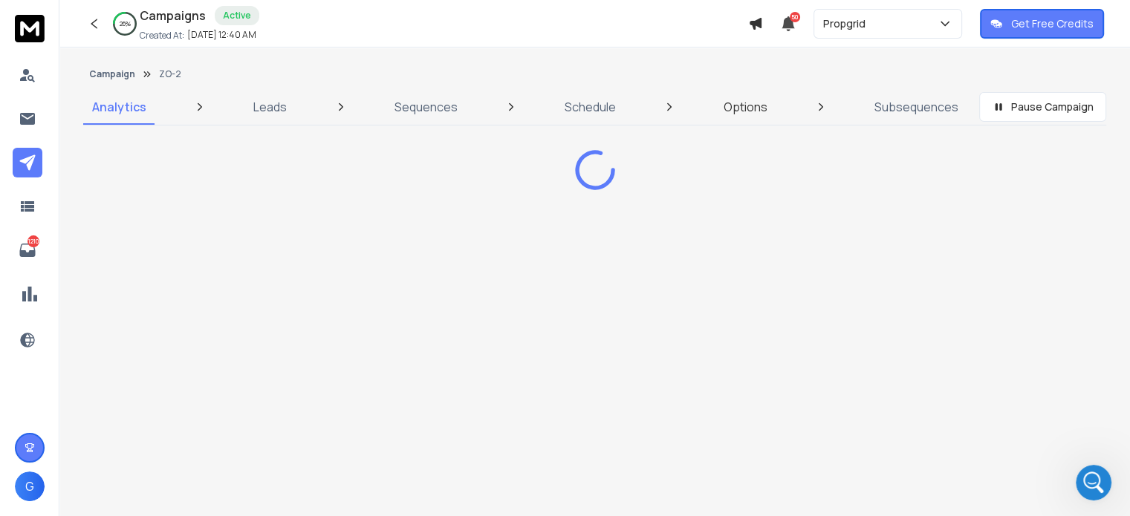
click at [750, 106] on p "Options" at bounding box center [745, 107] width 44 height 18
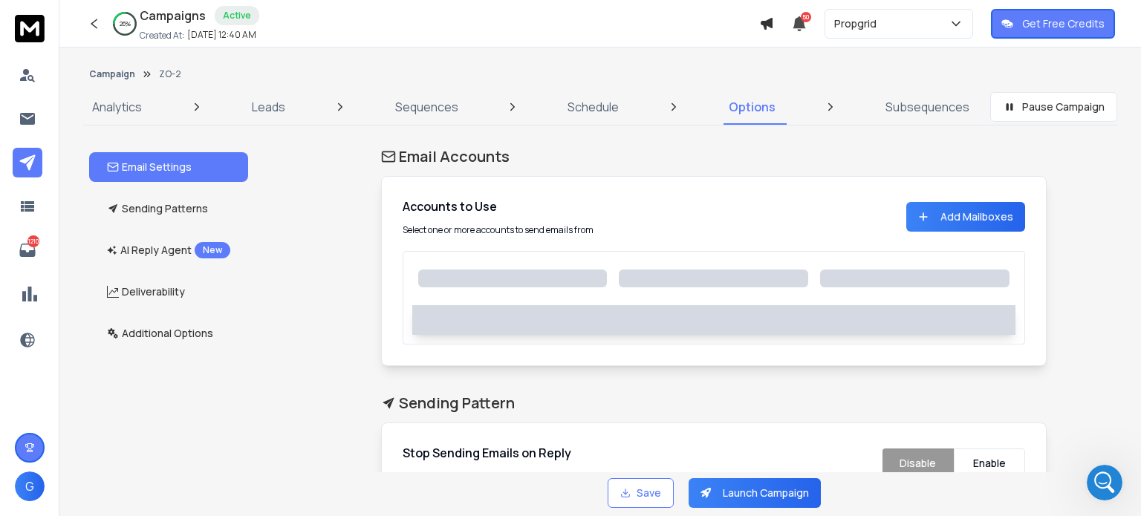
click at [982, 206] on button "Add Mailboxes" at bounding box center [965, 217] width 119 height 30
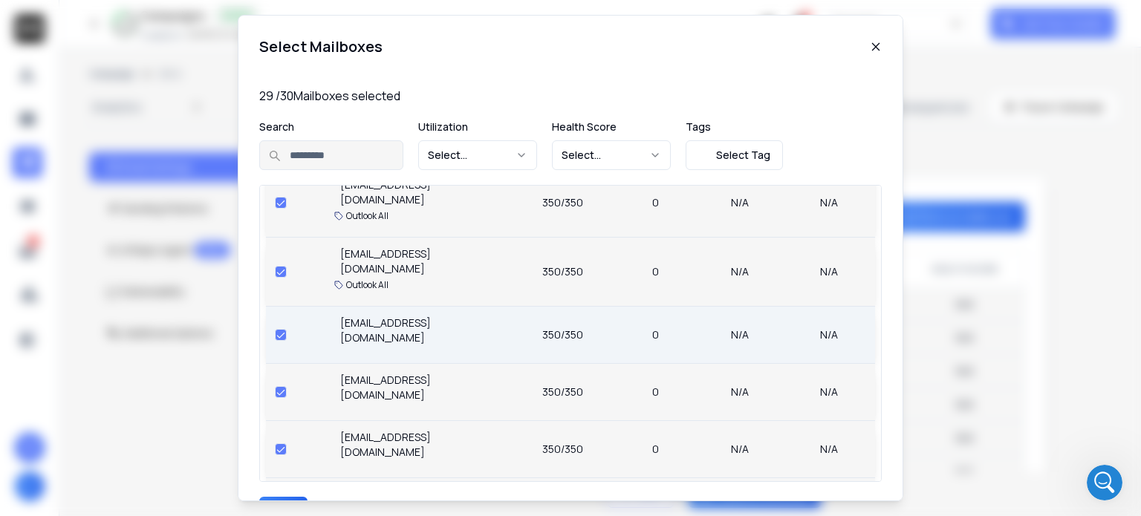
scroll to position [891, 0]
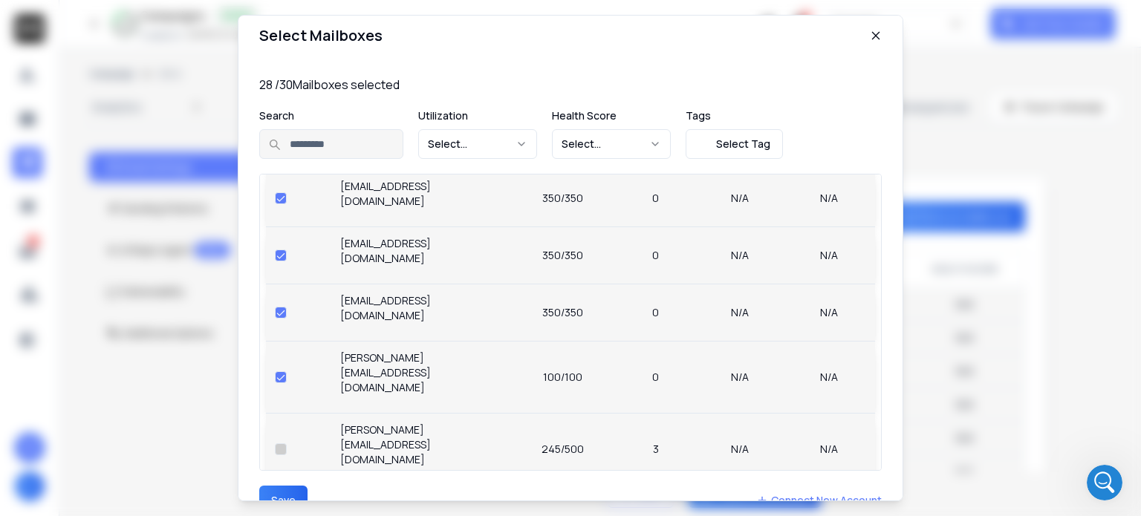
scroll to position [1128, 0]
click at [279, 444] on button "button" at bounding box center [281, 450] width 12 height 12
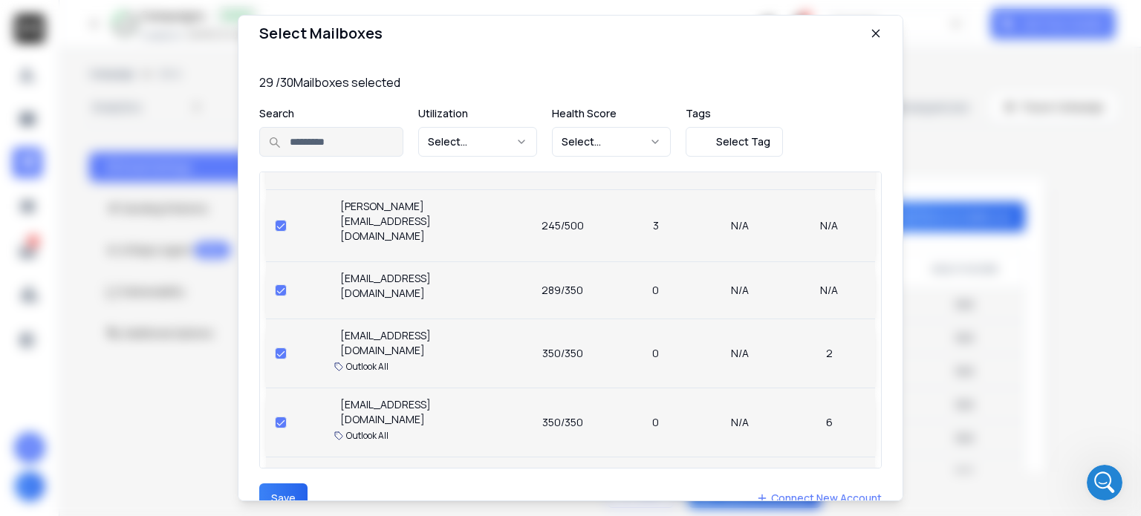
scroll to position [15, 0]
click at [298, 498] on button "Save" at bounding box center [283, 497] width 48 height 30
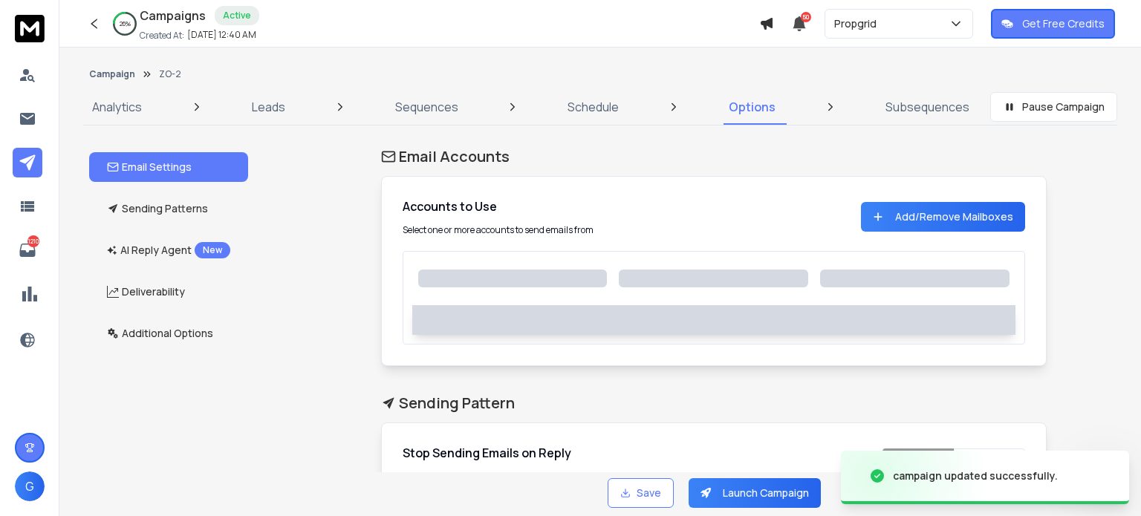
click at [755, 501] on button "Launch Campaign" at bounding box center [755, 493] width 132 height 30
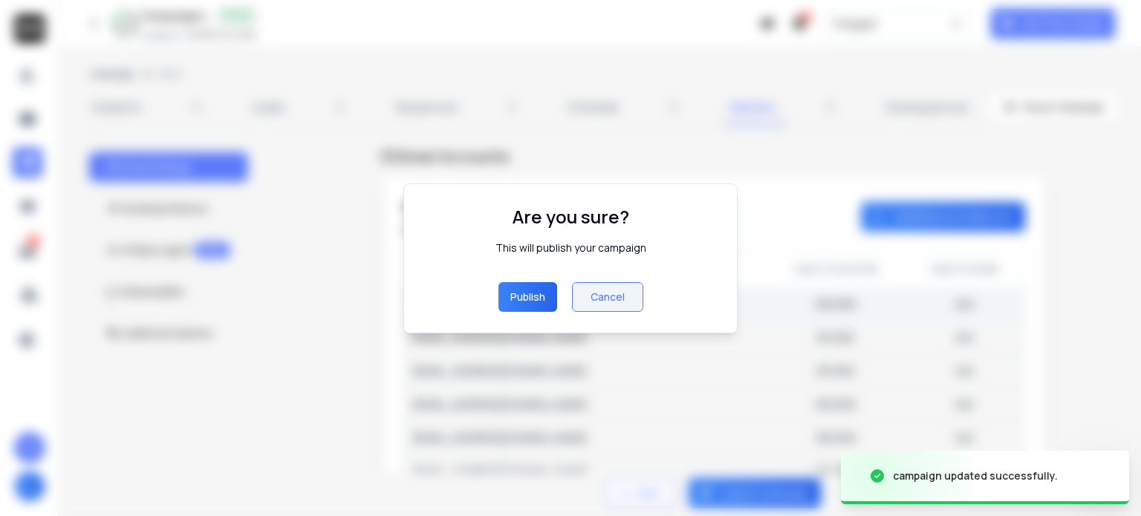
click at [517, 299] on button "Publish" at bounding box center [527, 297] width 59 height 30
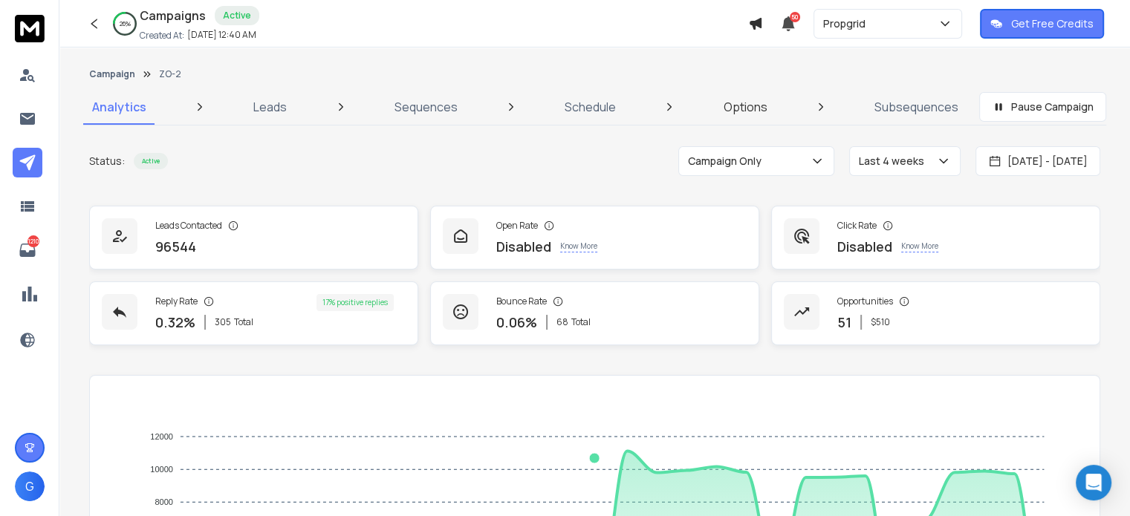
click at [738, 102] on p "Options" at bounding box center [745, 107] width 44 height 18
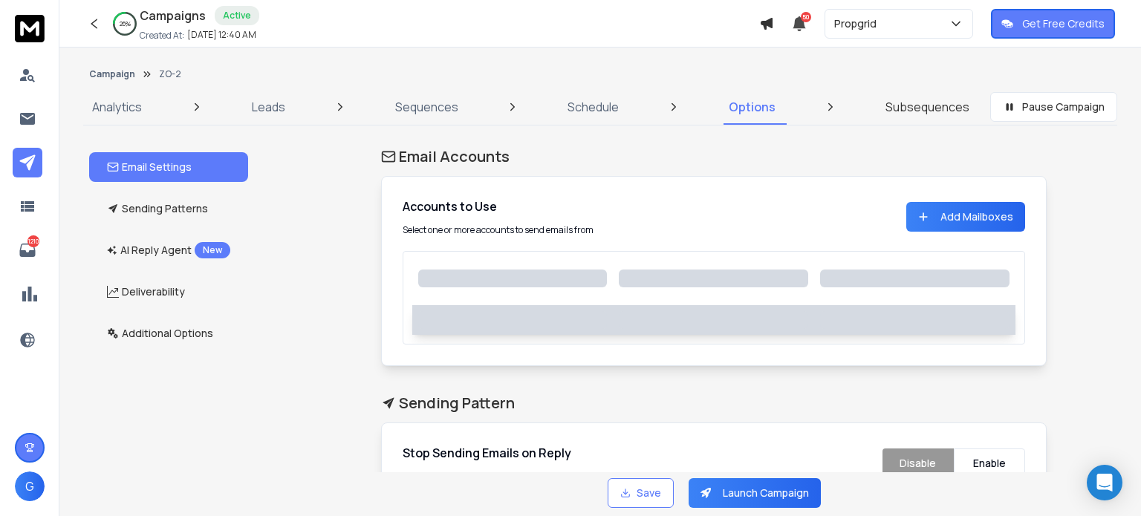
click at [912, 114] on p "Subsequences" at bounding box center [927, 107] width 84 height 18
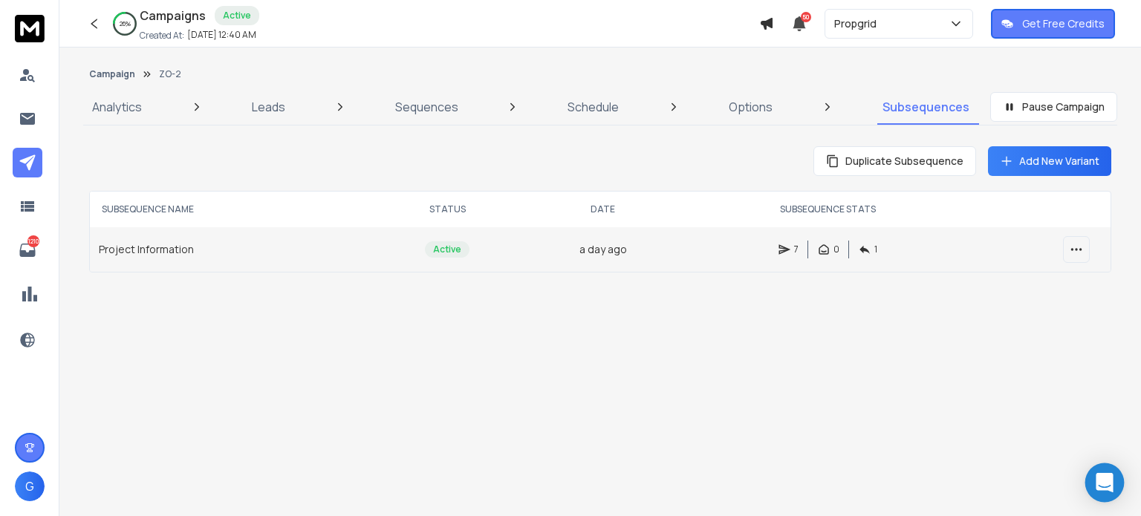
click at [1096, 484] on div "Open Intercom Messenger" at bounding box center [1104, 483] width 39 height 39
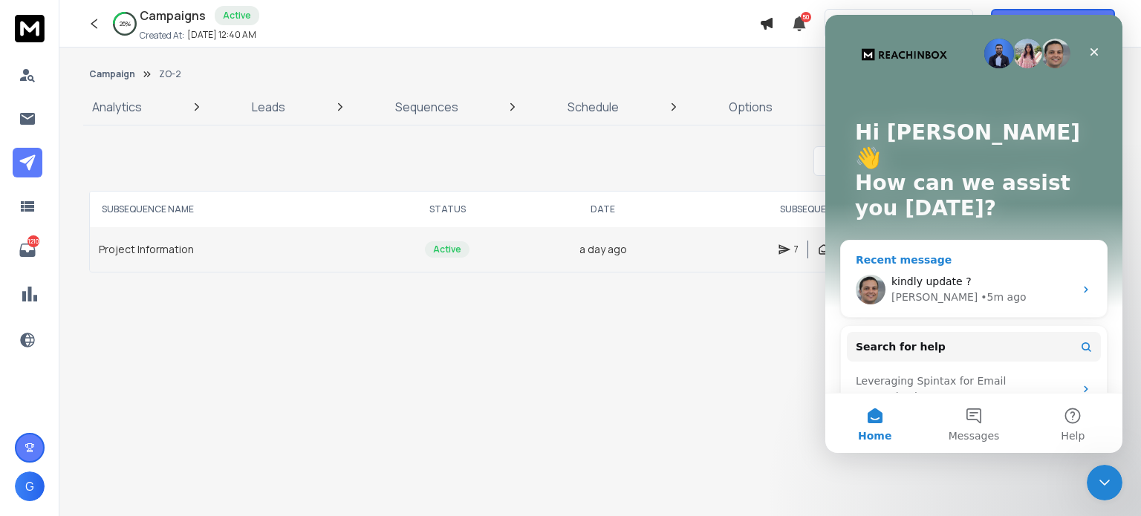
click at [1010, 274] on div "kindly update ?" at bounding box center [982, 282] width 183 height 16
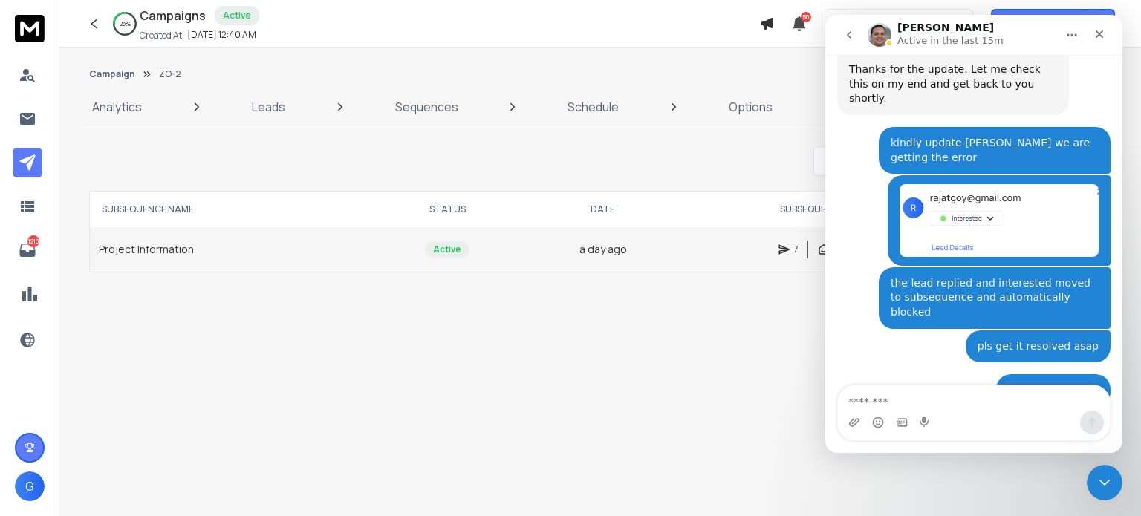
scroll to position [12339, 0]
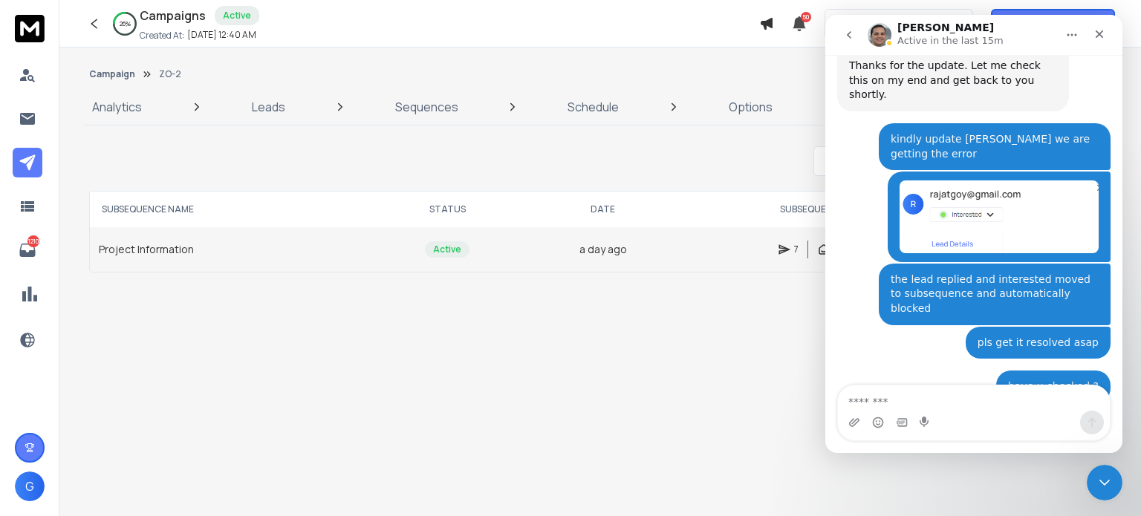
click at [868, 398] on textarea "Message…" at bounding box center [974, 398] width 272 height 25
drag, startPoint x: 955, startPoint y: 213, endPoint x: 1033, endPoint y: 213, distance: 78.0
click at [1096, 481] on icon "Close Intercom Messenger" at bounding box center [1102, 481] width 18 height 18
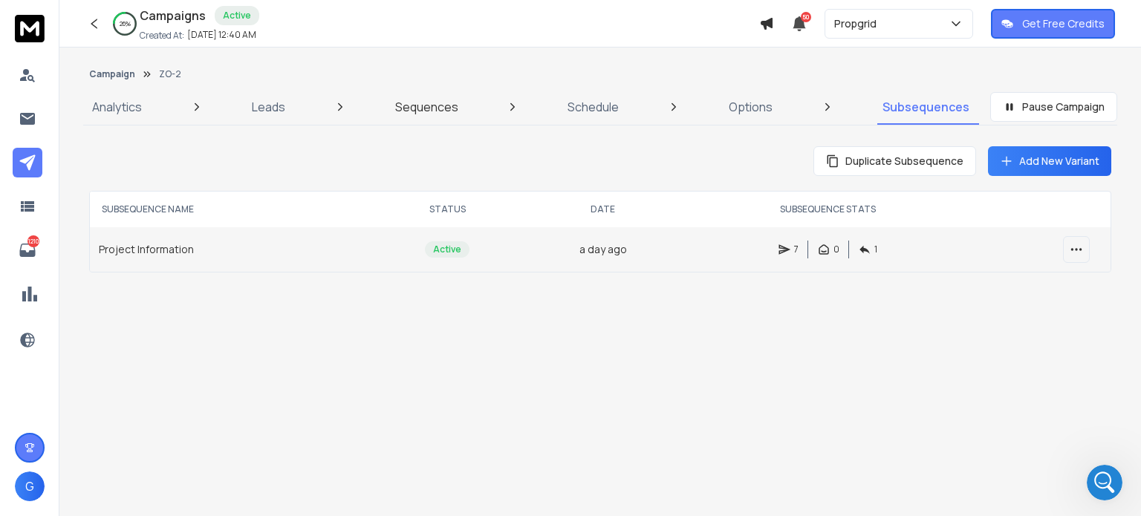
click at [441, 109] on p "Sequences" at bounding box center [426, 107] width 63 height 18
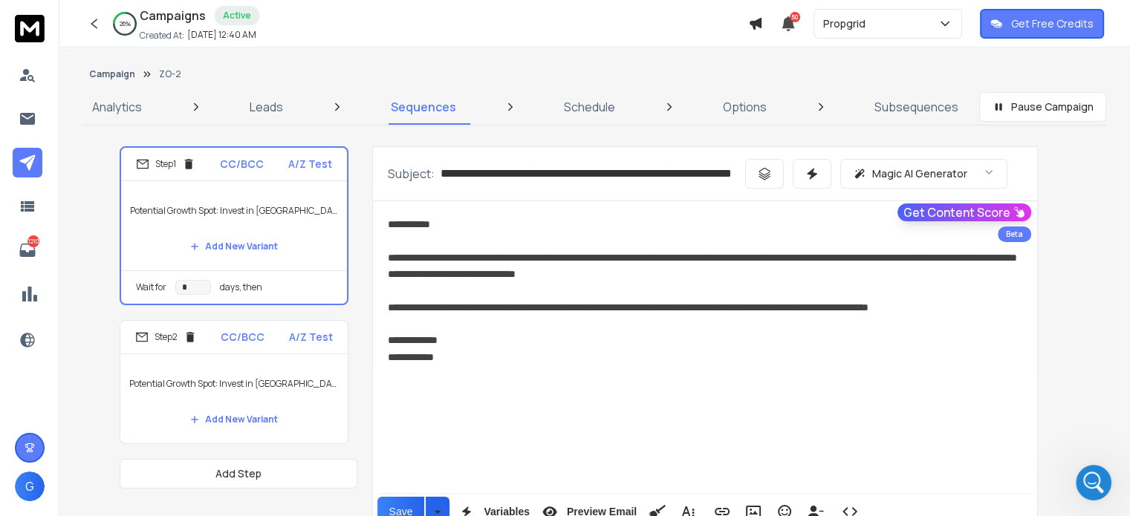
click at [668, 448] on div "**********" at bounding box center [705, 345] width 664 height 289
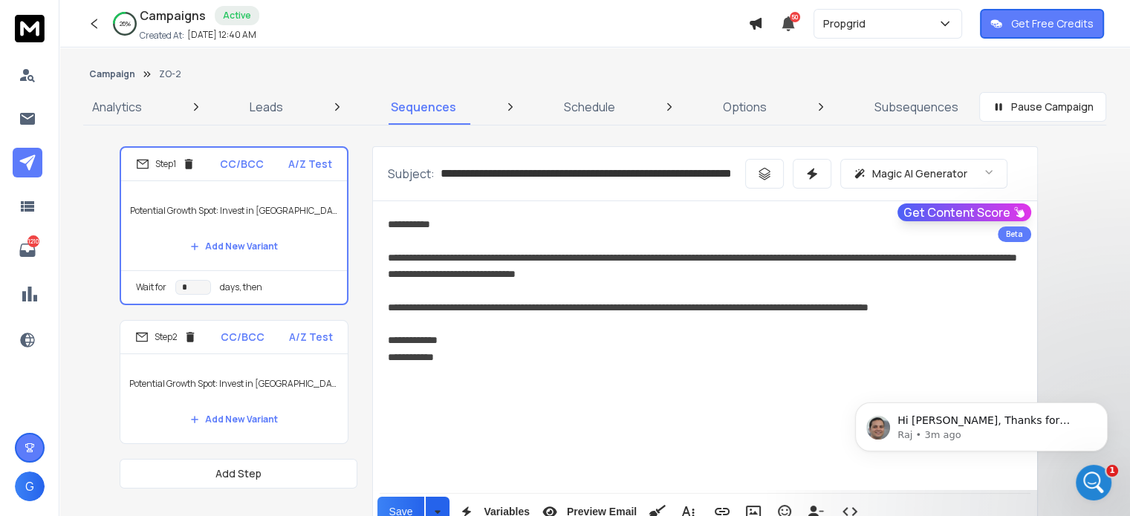
scroll to position [12420, 0]
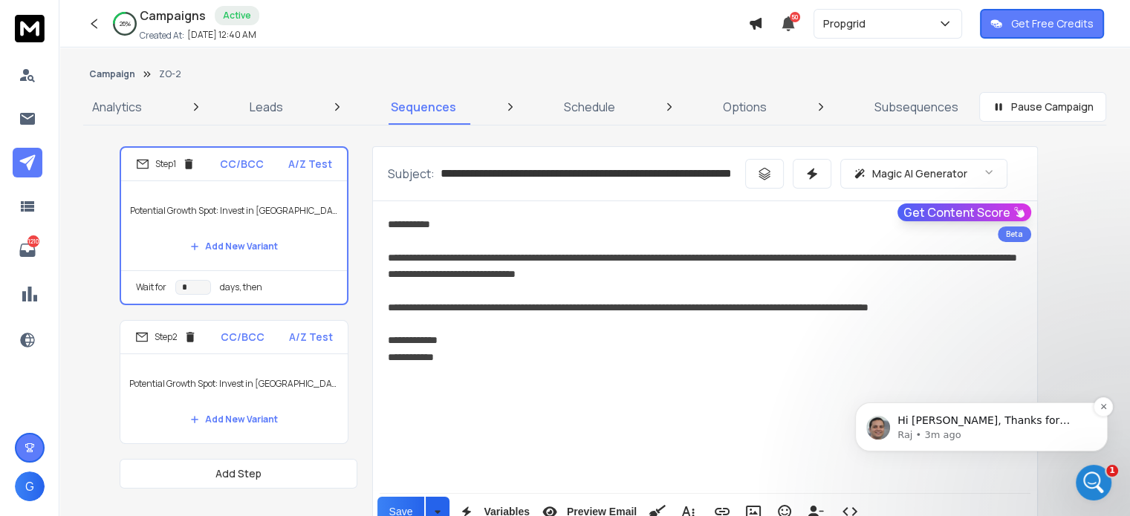
click at [994, 435] on p "Raj • 3m ago" at bounding box center [993, 435] width 192 height 13
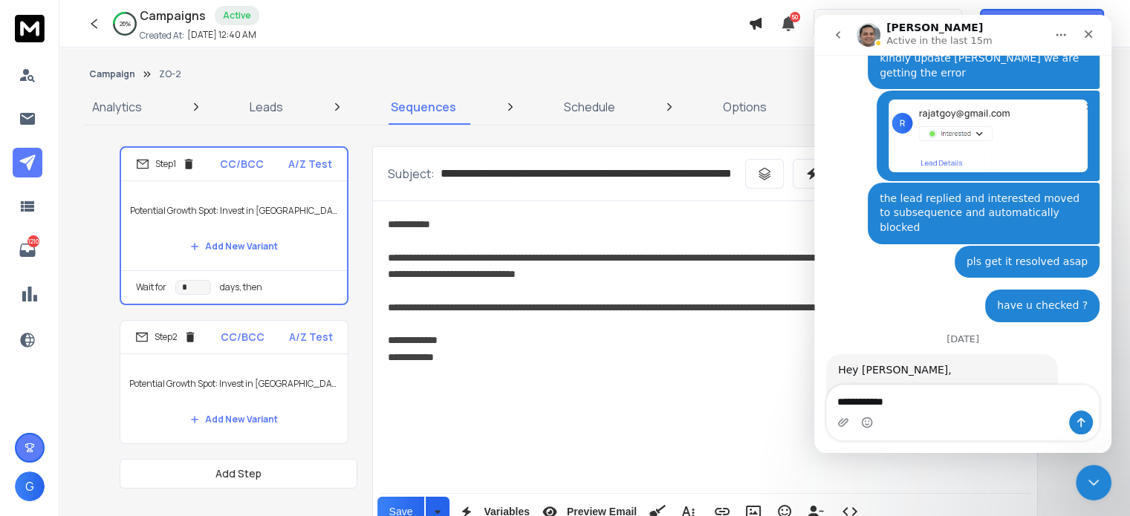
type textarea "**********"
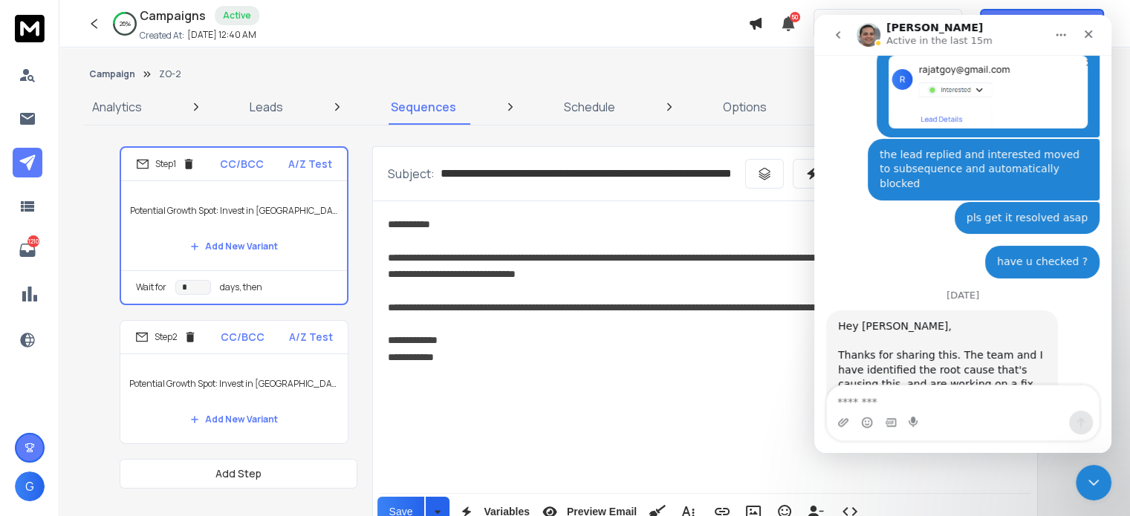
scroll to position [12465, 0]
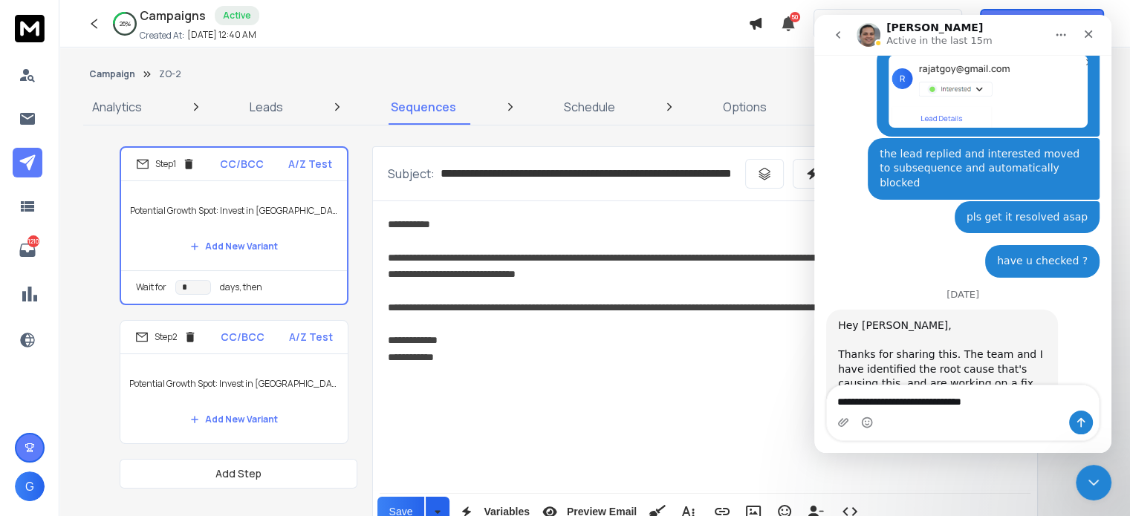
type textarea "**********"
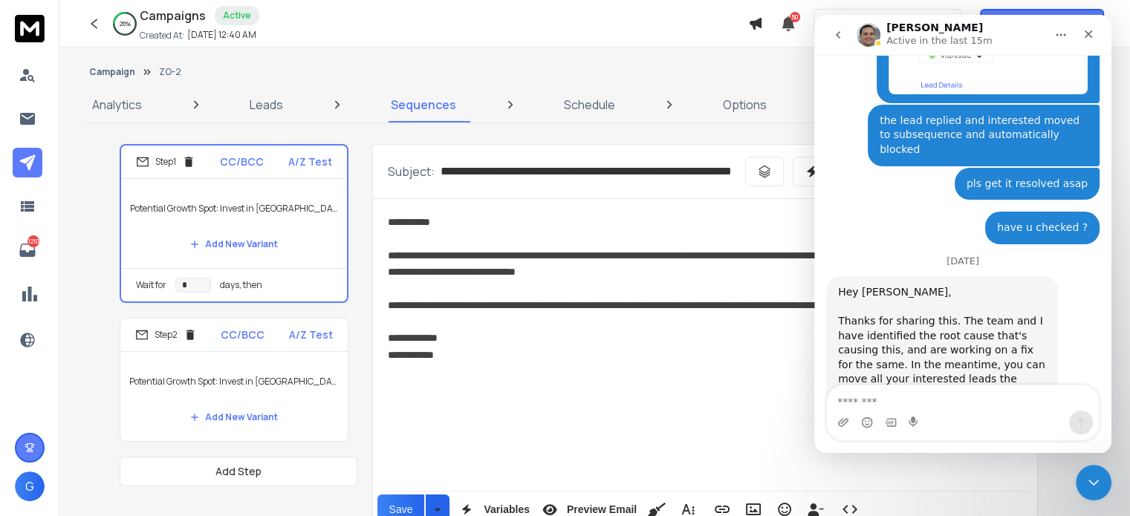
scroll to position [4, 0]
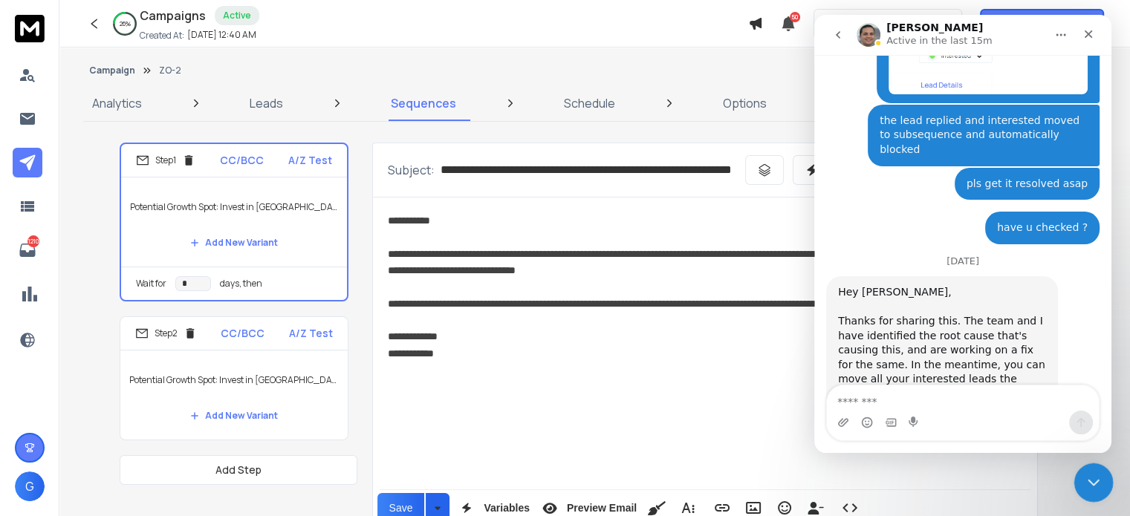
click at [1086, 485] on icon "Close Intercom Messenger" at bounding box center [1091, 481] width 18 height 18
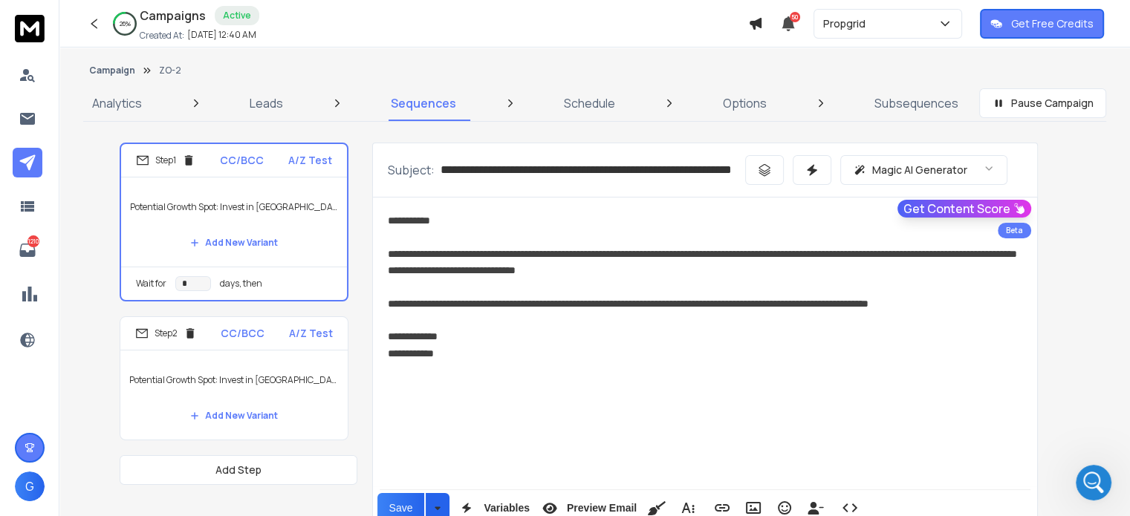
click at [209, 391] on p "Potential Growth Spot: Invest in [GEOGRAPHIC_DATA] {{firstName}} ji" at bounding box center [233, 381] width 209 height 42
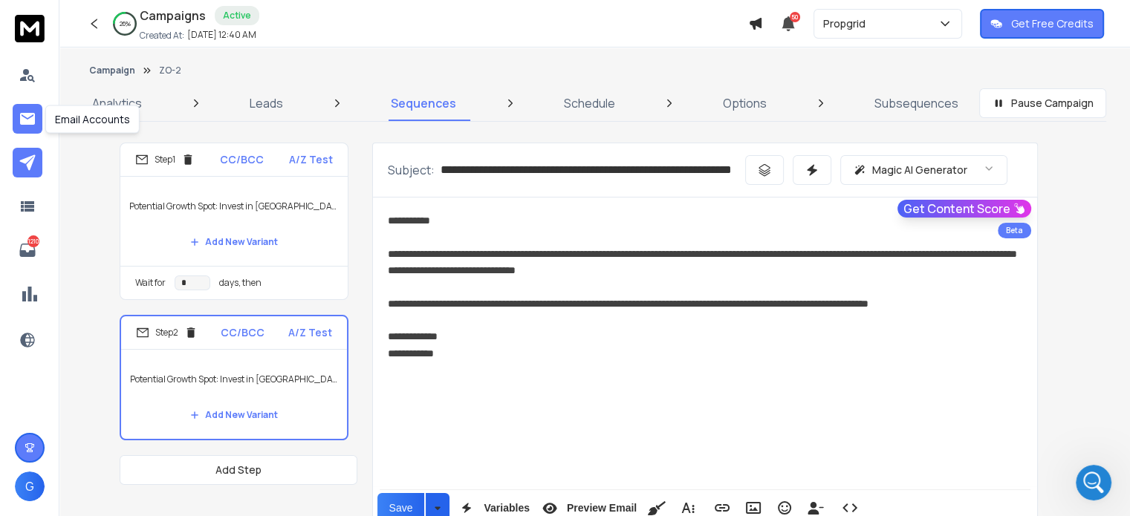
click at [23, 107] on link at bounding box center [28, 119] width 30 height 30
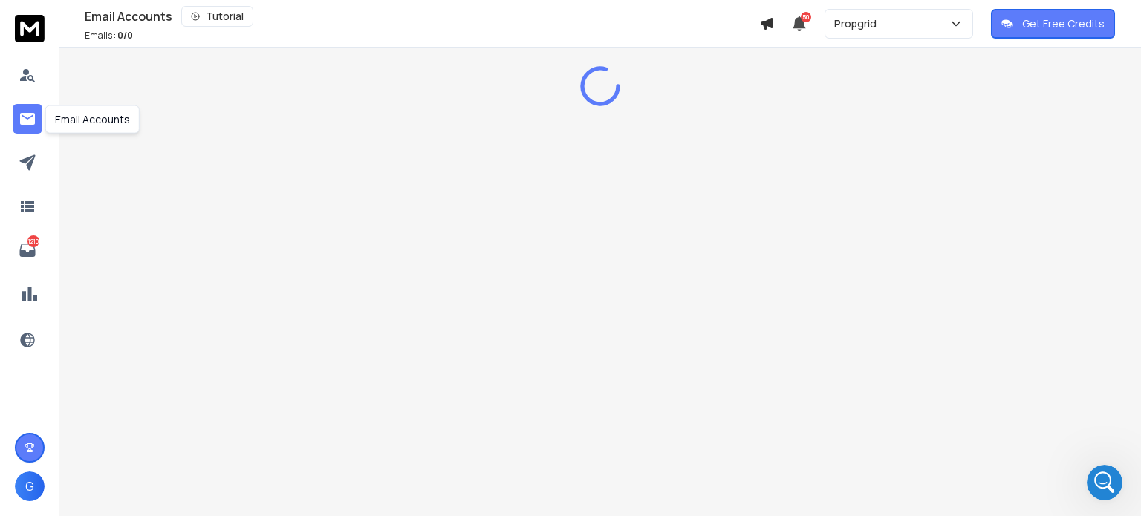
click at [25, 120] on icon at bounding box center [27, 119] width 15 height 12
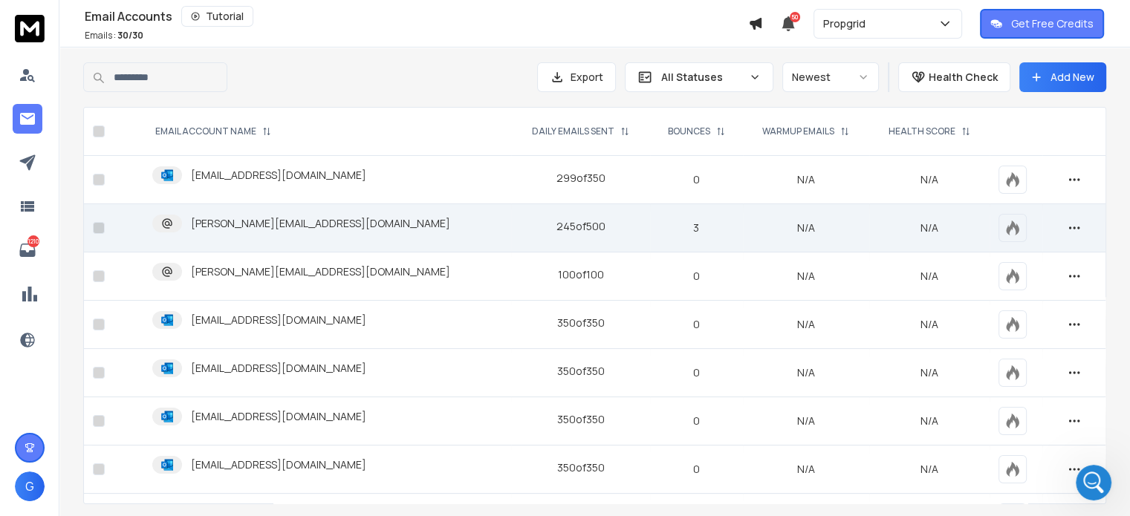
click at [556, 231] on div "245 of 500" at bounding box center [580, 226] width 49 height 15
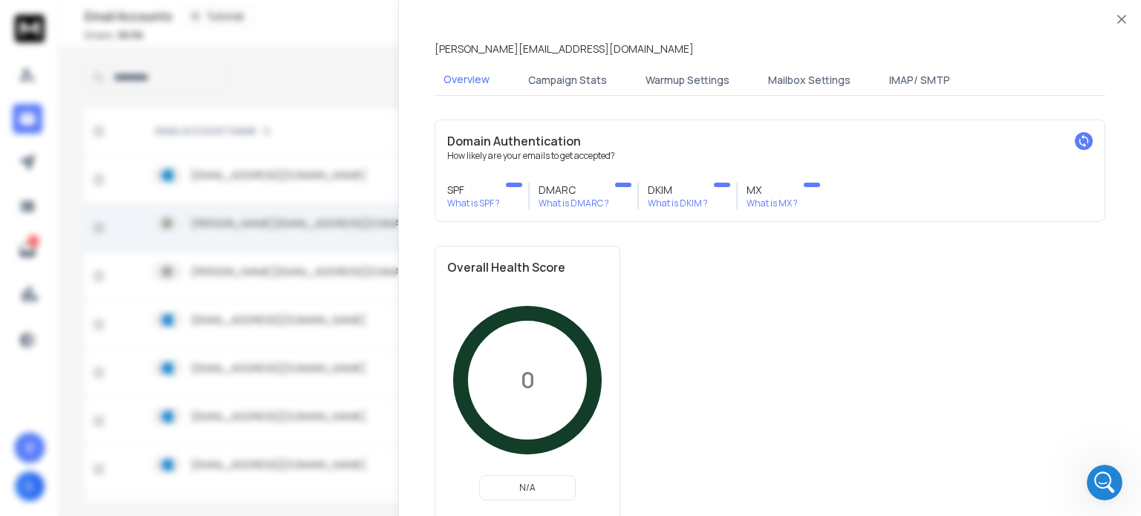
click at [556, 231] on div "Domain Authentication How likely are your emails to get accepted? SPF What is S…" at bounding box center [770, 325] width 671 height 435
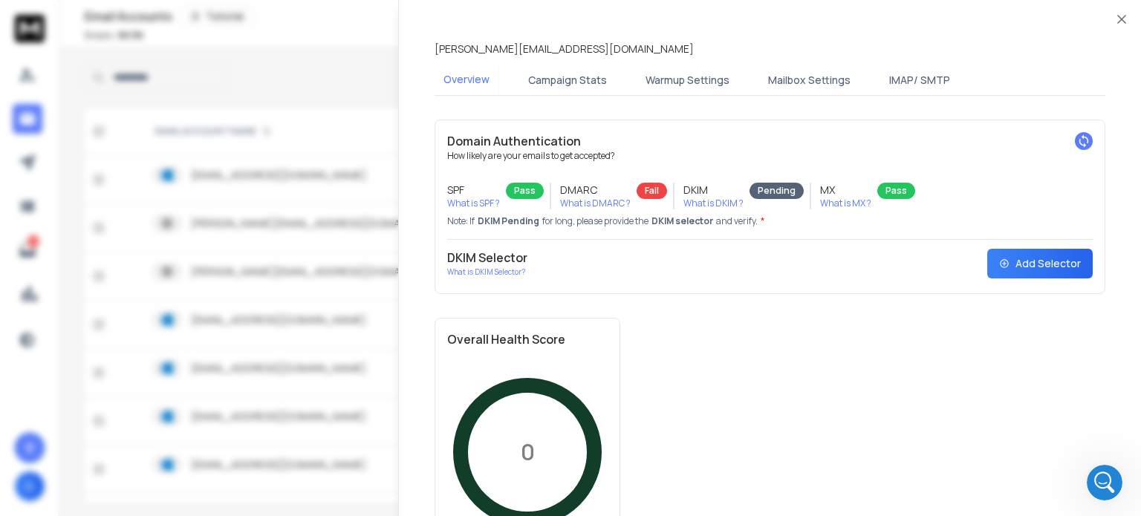
click at [368, 35] on div at bounding box center [570, 258] width 1141 height 516
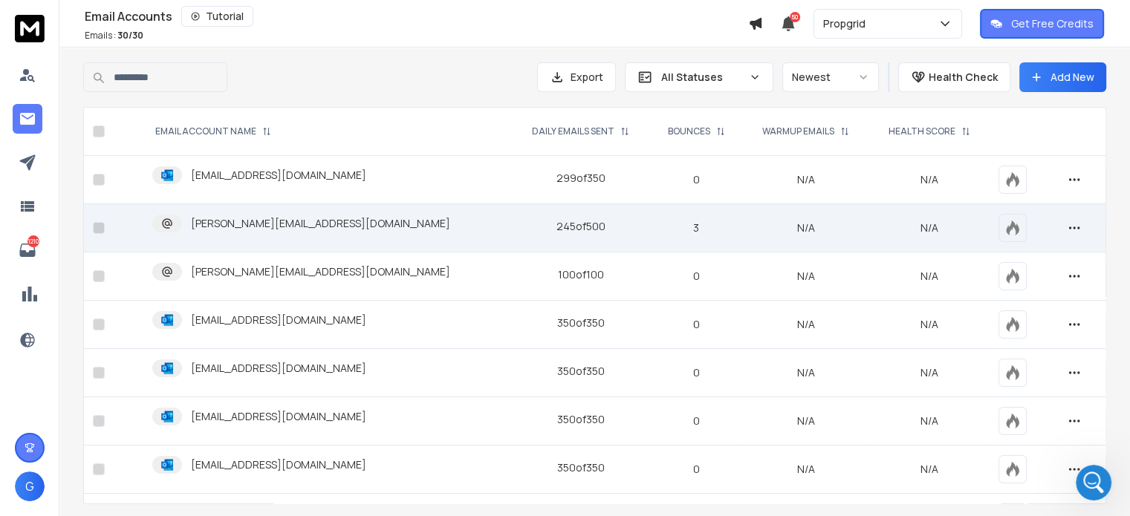
click at [379, 230] on div "[PERSON_NAME][EMAIL_ADDRESS][DOMAIN_NAME]" at bounding box center [327, 224] width 350 height 18
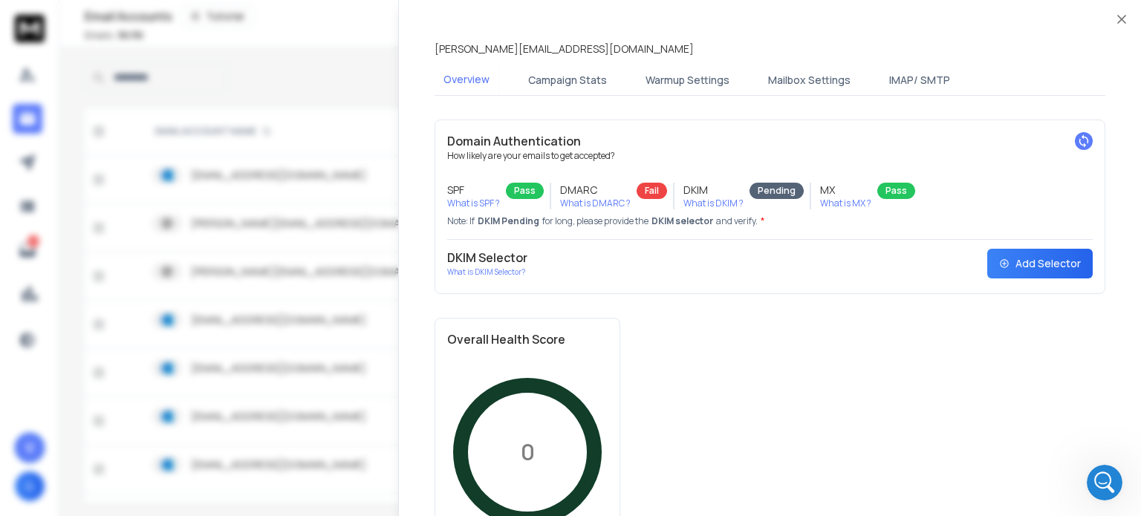
click at [701, 71] on button "Warmup Settings" at bounding box center [688, 80] width 102 height 33
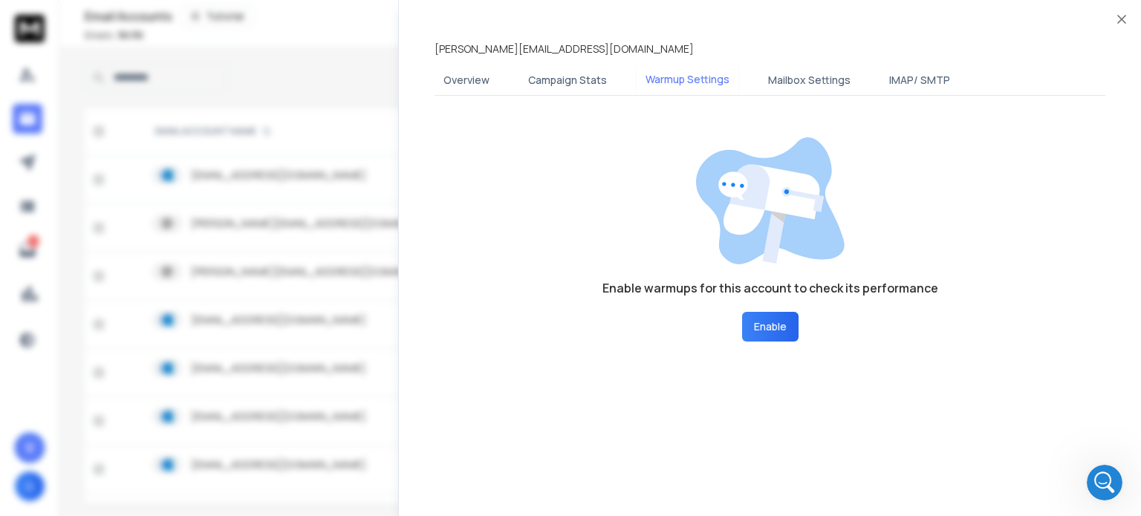
click at [900, 82] on button "IMAP/ SMTP" at bounding box center [919, 80] width 79 height 33
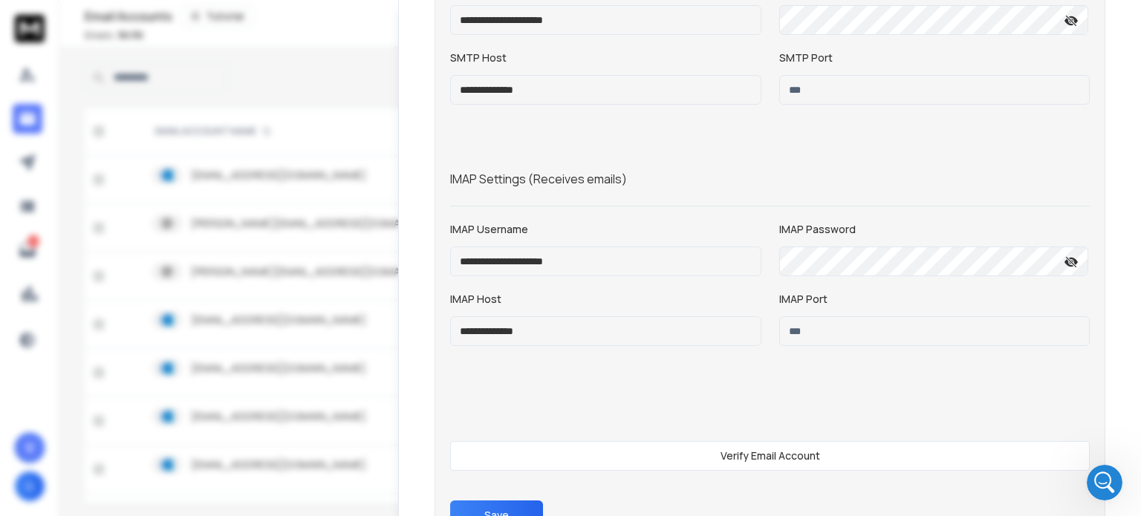
scroll to position [335, 0]
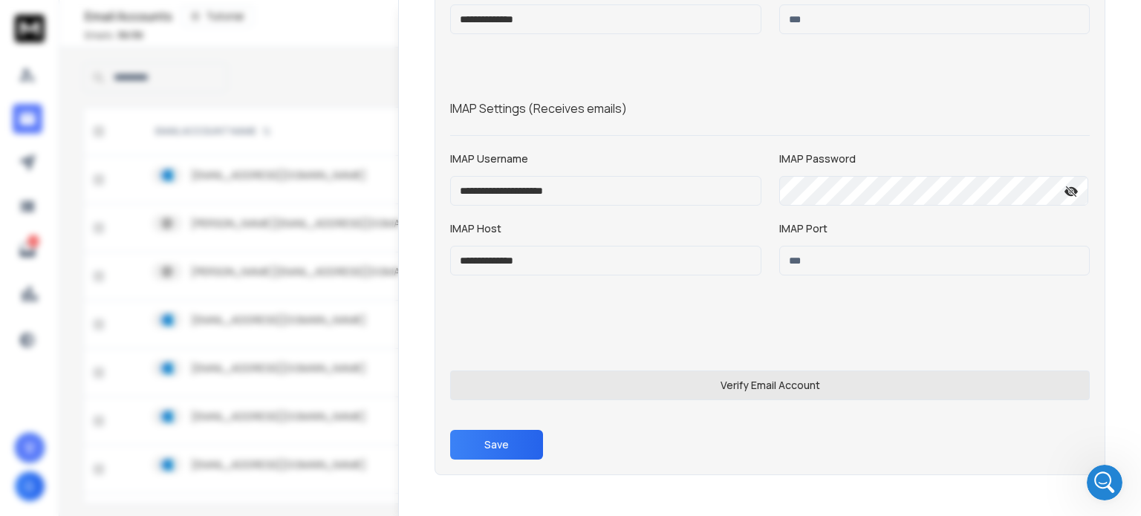
click at [813, 394] on button "Verify Email Account" at bounding box center [770, 386] width 640 height 30
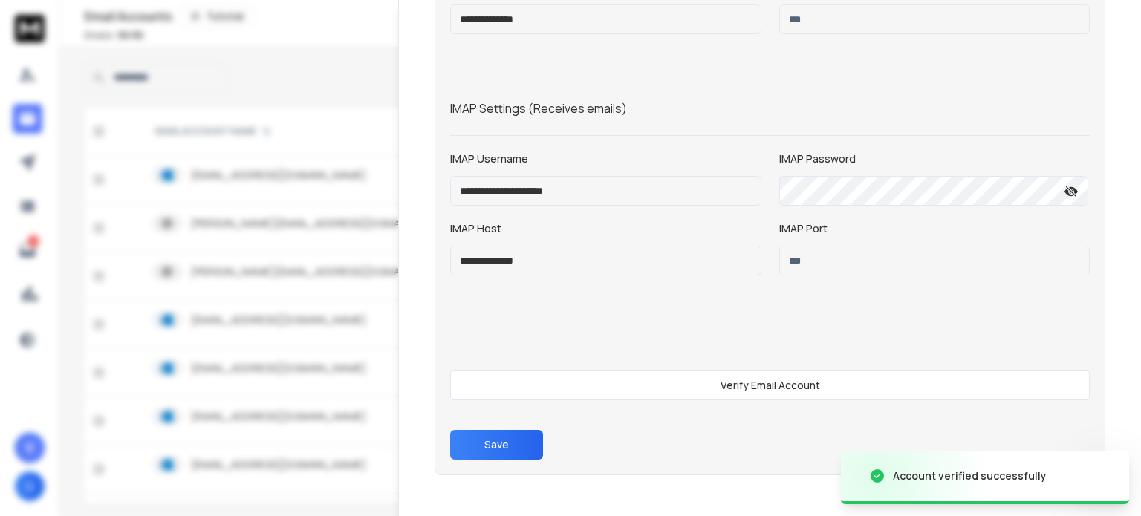
click at [1070, 190] on icon at bounding box center [1070, 191] width 13 height 9
click at [519, 451] on button "Save" at bounding box center [496, 445] width 93 height 30
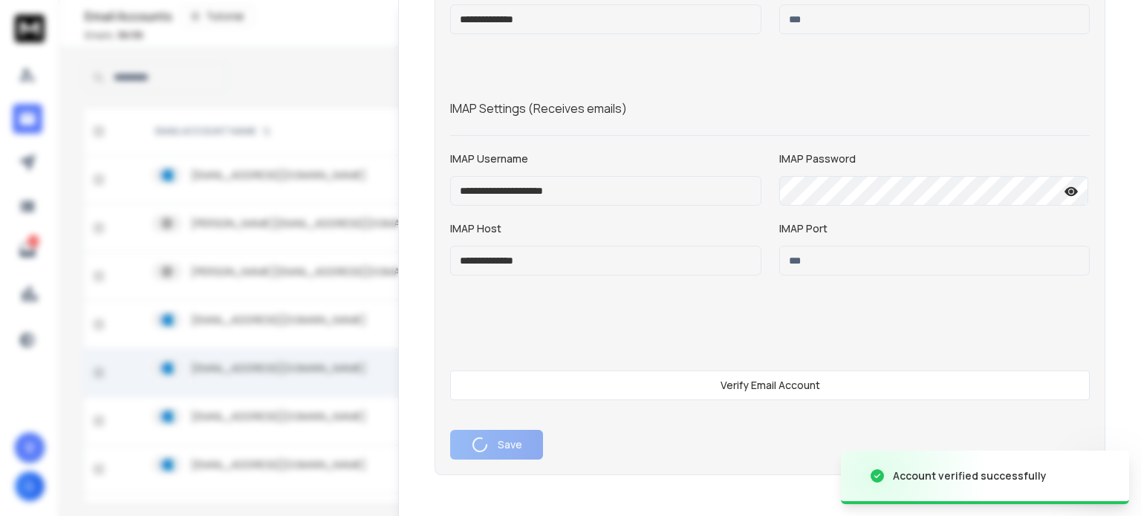
scroll to position [0, 0]
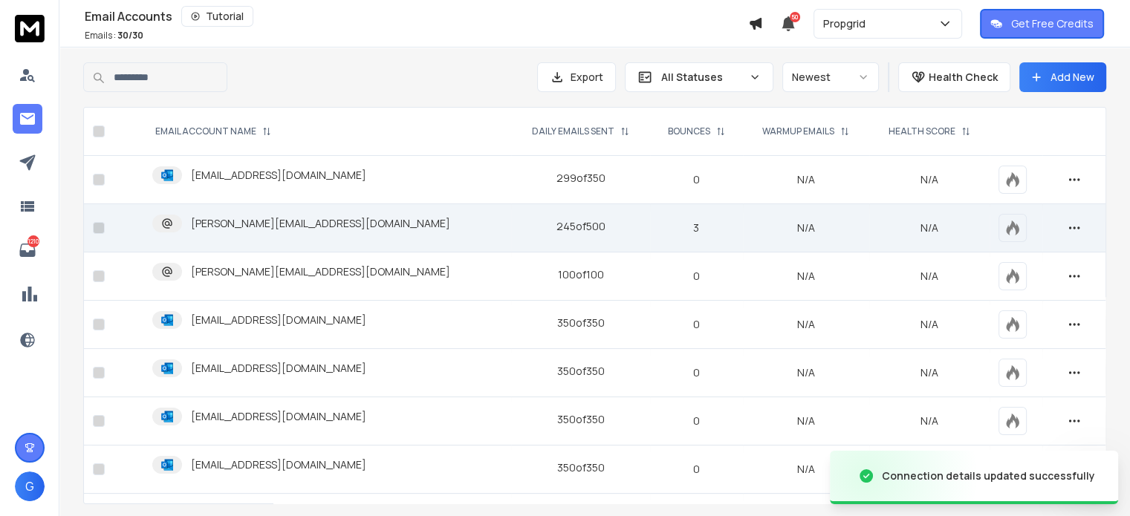
click at [564, 232] on div "245 of 500" at bounding box center [580, 226] width 49 height 15
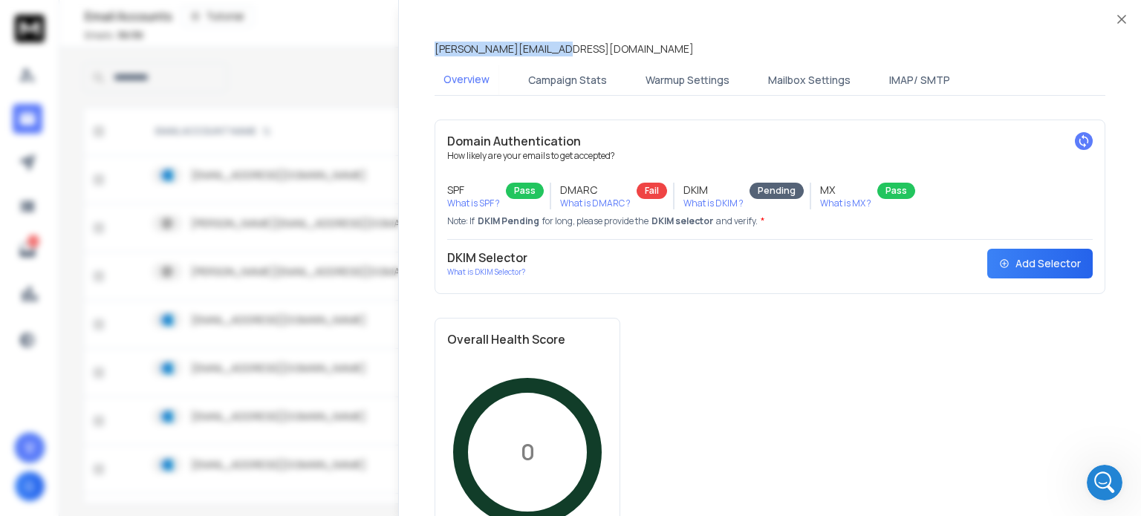
drag, startPoint x: 586, startPoint y: 45, endPoint x: 391, endPoint y: 57, distance: 195.0
click at [389, 57] on body "ReferralStack Unlock AI-powered affiliate growth Lifetime Deals available! Clai…" at bounding box center [565, 258] width 1130 height 516
copy body "Multi Select Table Sheet gauarv@propinstant.org"
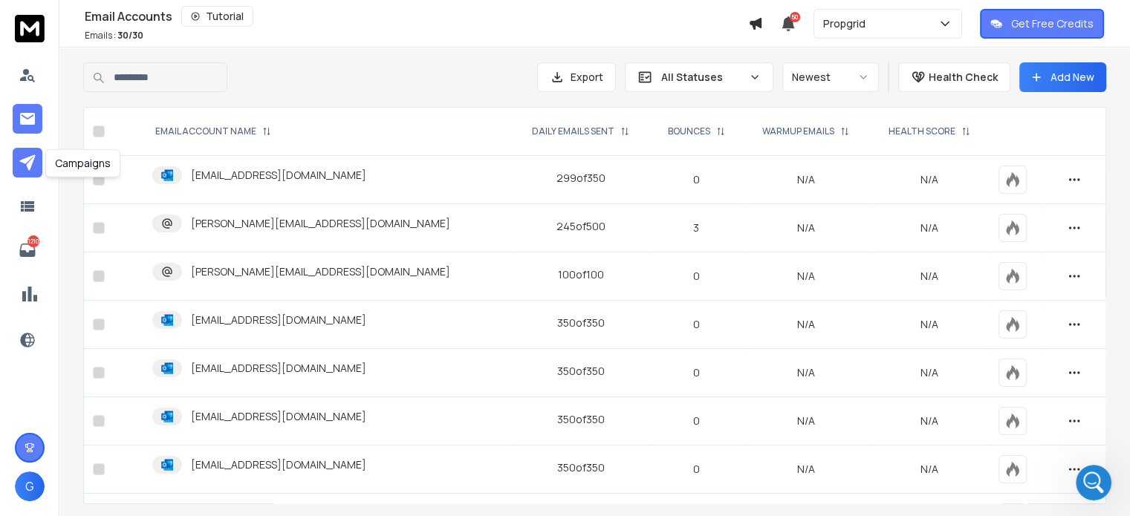
click at [30, 162] on icon at bounding box center [27, 163] width 16 height 16
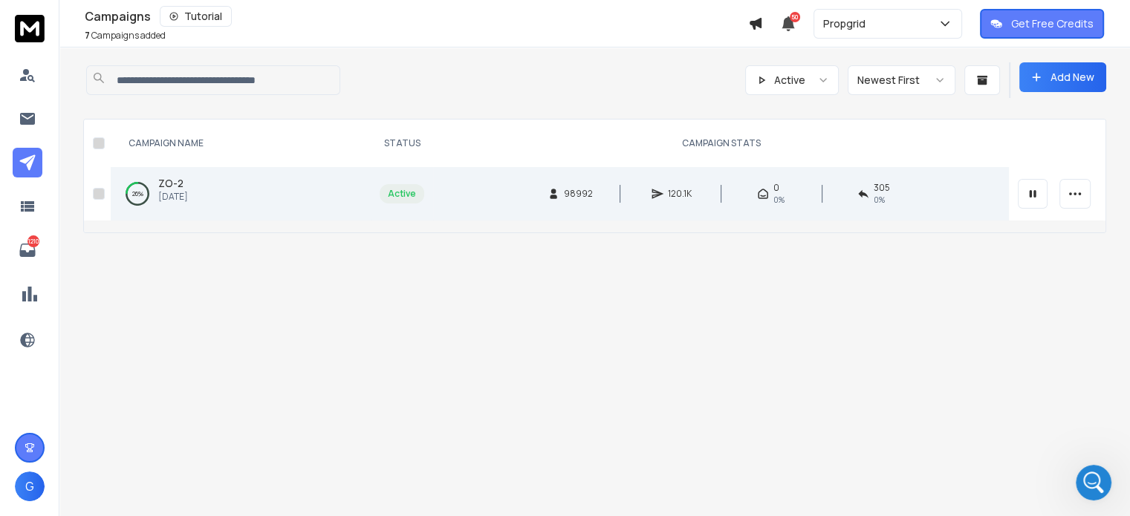
click at [226, 175] on td "26 % ZO-2 14 days ago" at bounding box center [241, 193] width 260 height 53
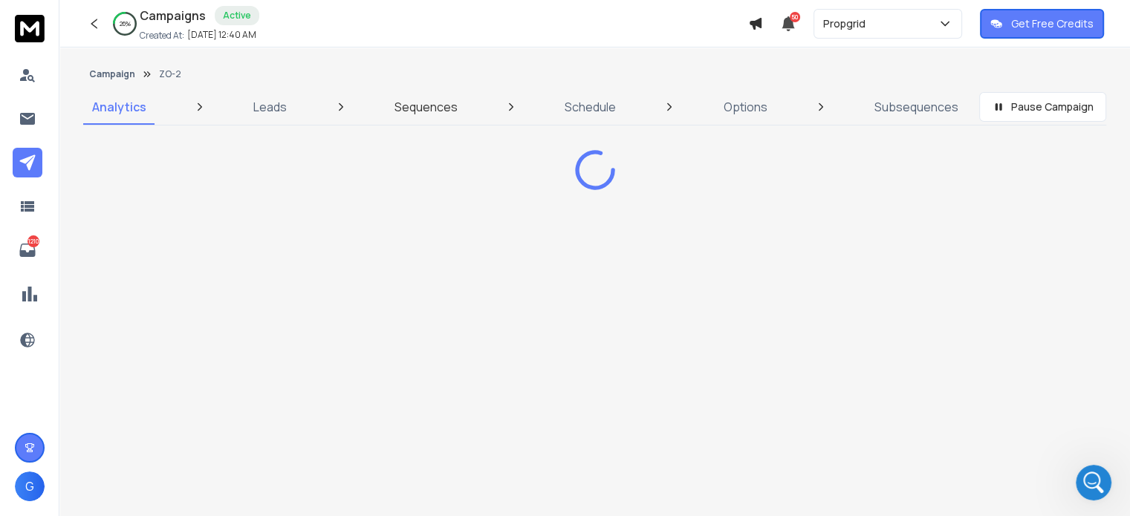
click at [417, 109] on p "Sequences" at bounding box center [425, 107] width 63 height 18
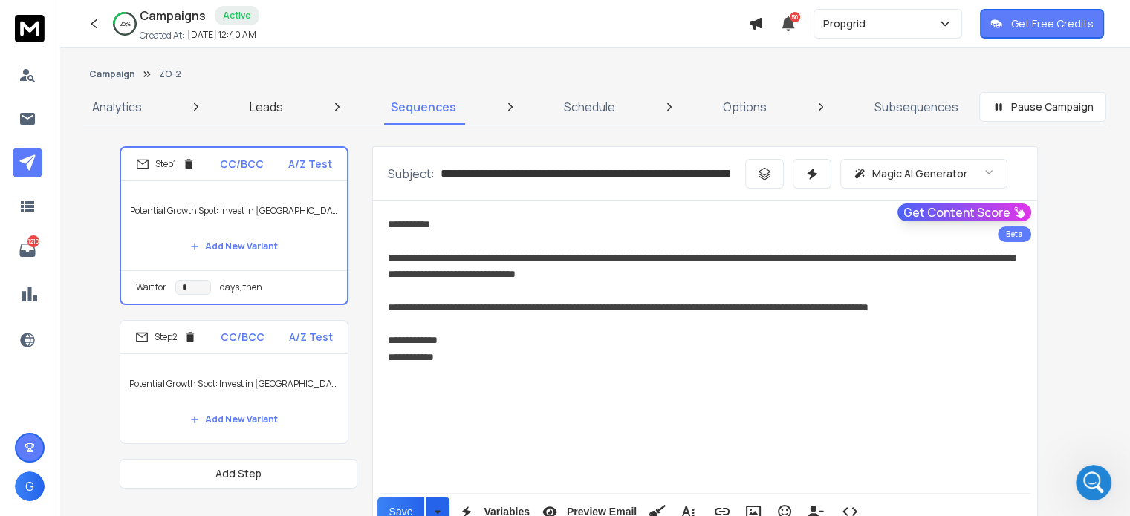
click at [279, 109] on p "Leads" at bounding box center [266, 107] width 33 height 18
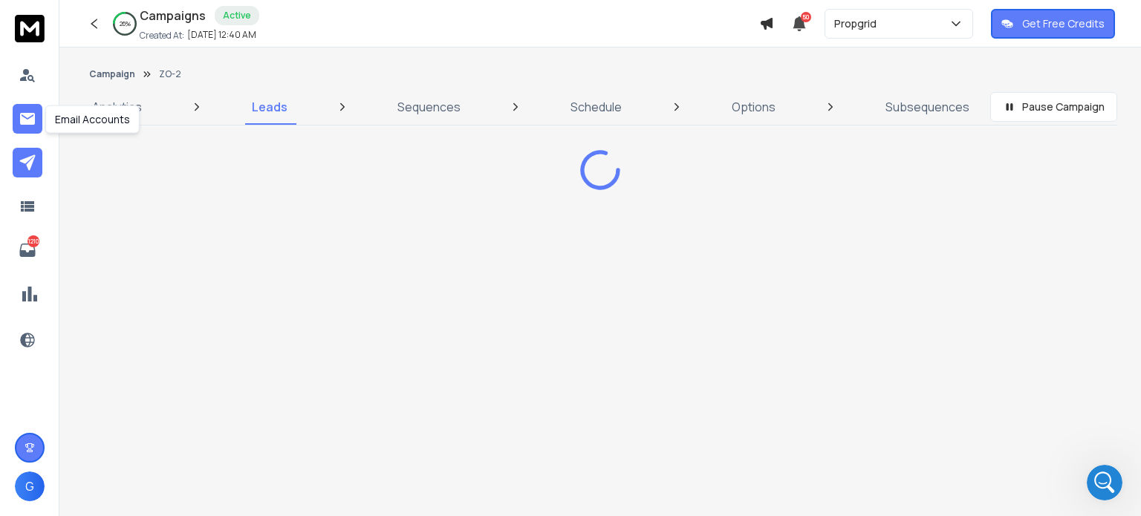
click at [25, 110] on icon at bounding box center [28, 119] width 18 height 18
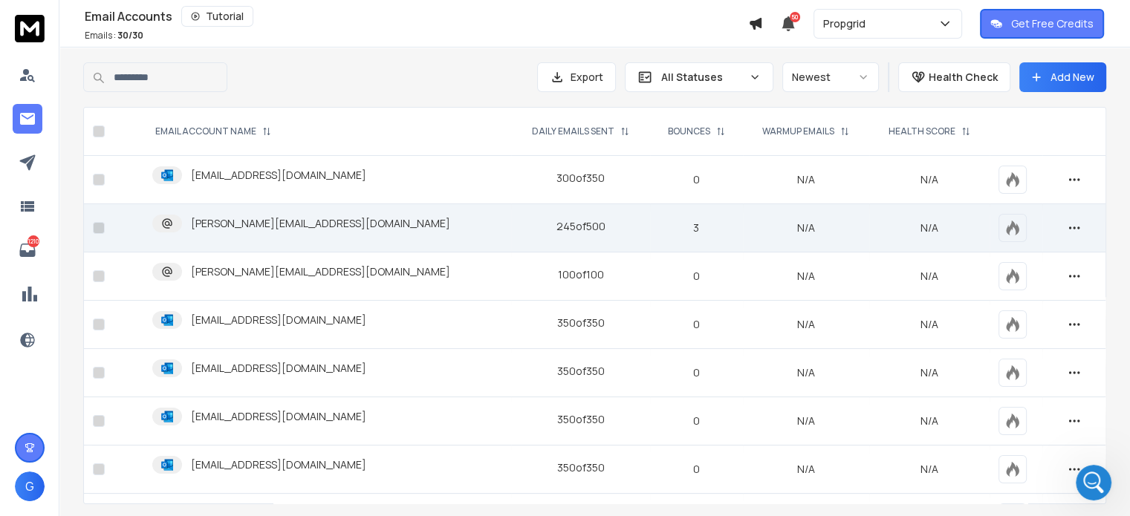
click at [556, 232] on div "245 of 500" at bounding box center [580, 226] width 49 height 15
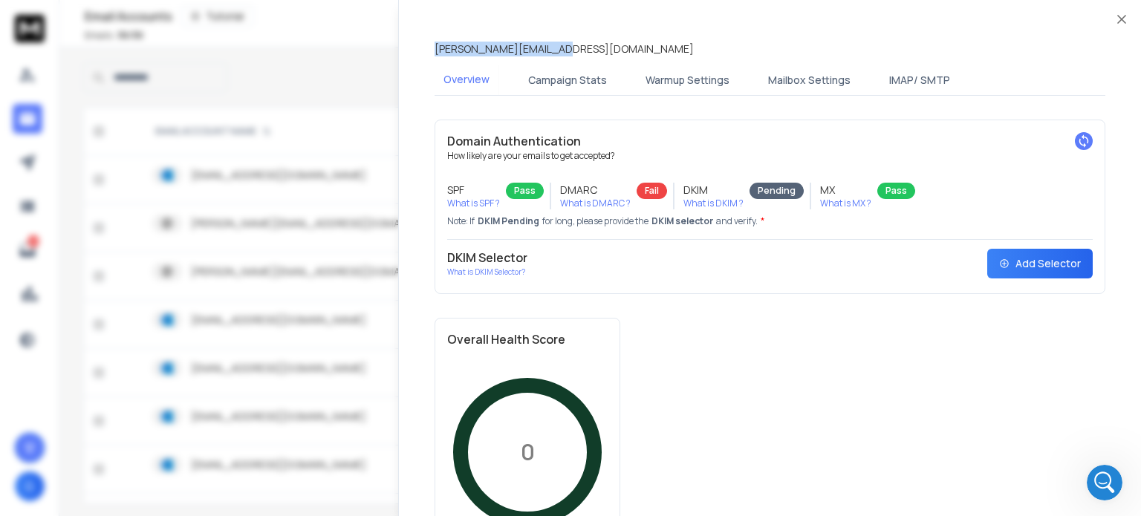
drag, startPoint x: 582, startPoint y: 47, endPoint x: 419, endPoint y: 42, distance: 163.5
click at [419, 42] on div "gauarv@propinstant.org Overview Campaign Stats Warmup Settings Mailbox Settings…" at bounding box center [770, 328] width 706 height 621
copy p "gauarv@propinstant.org"
click at [1105, 495] on div "Open Intercom Messenger" at bounding box center [1102, 480] width 49 height 49
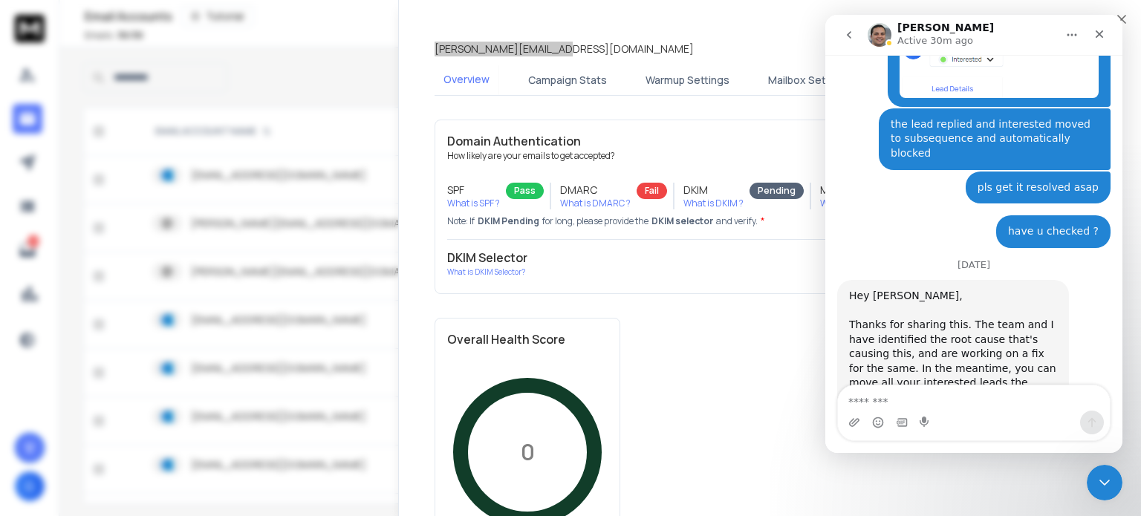
scroll to position [12499, 0]
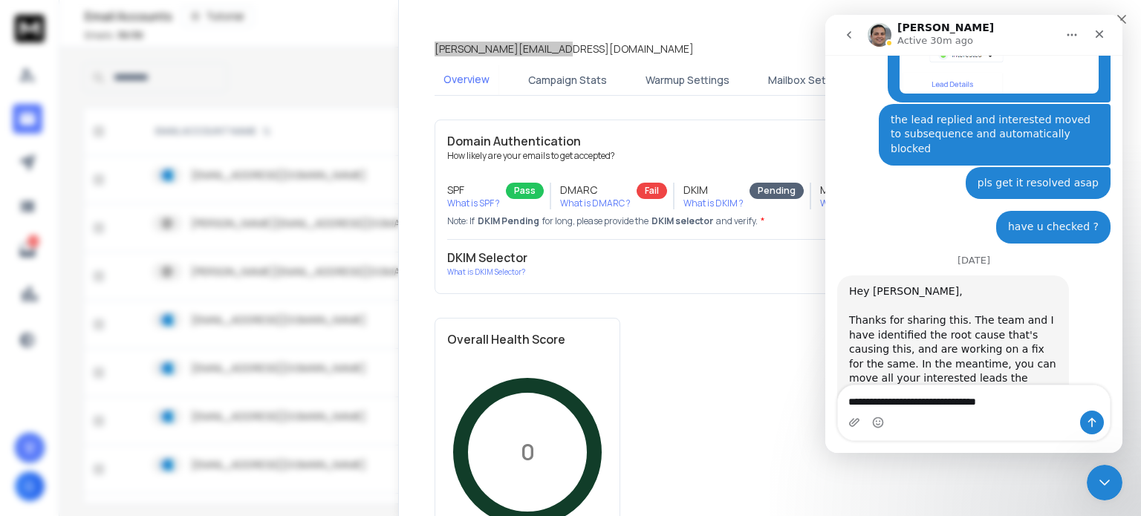
type textarea "**********"
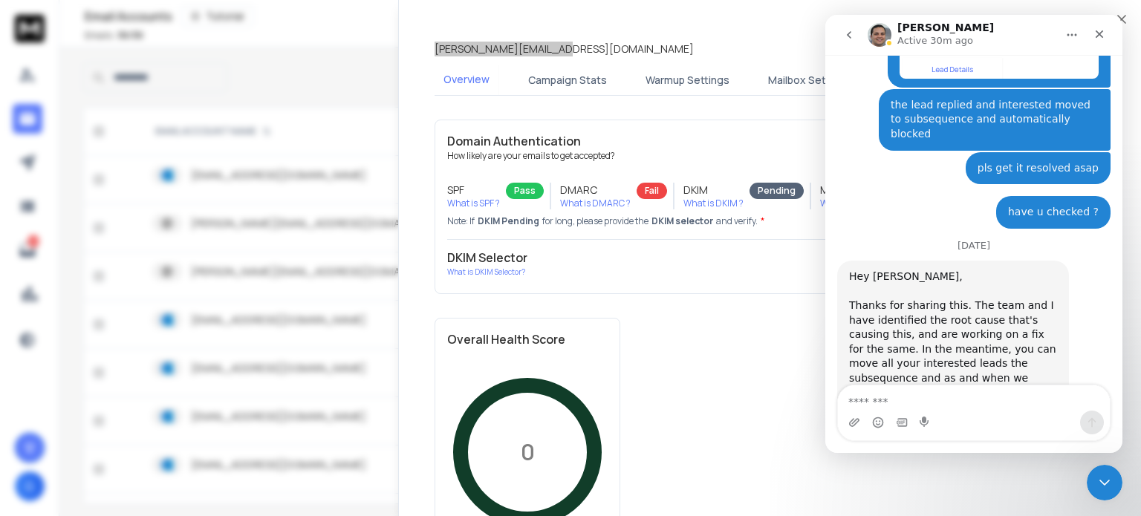
scroll to position [12547, 0]
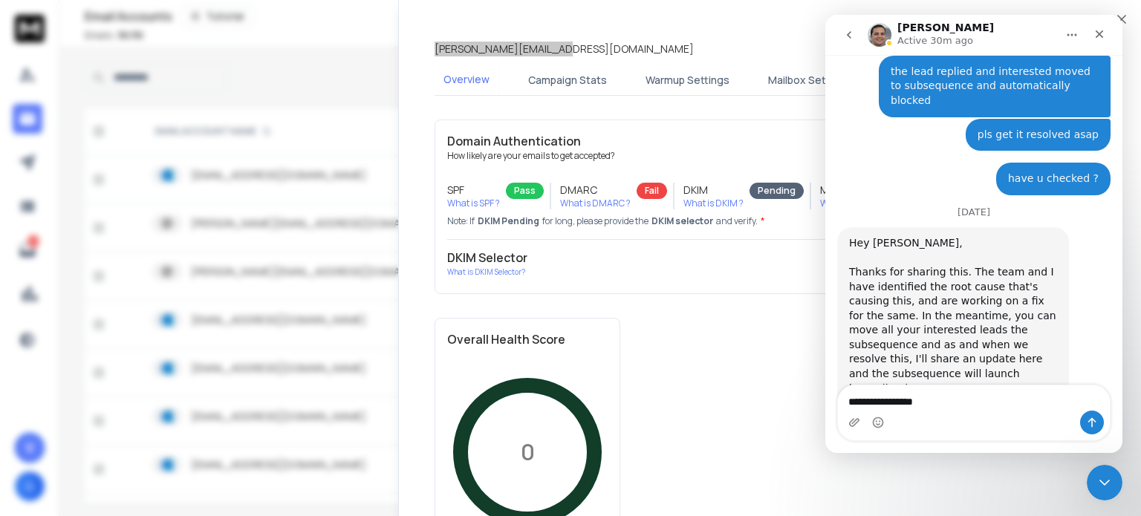
type textarea "**********"
type textarea "*"
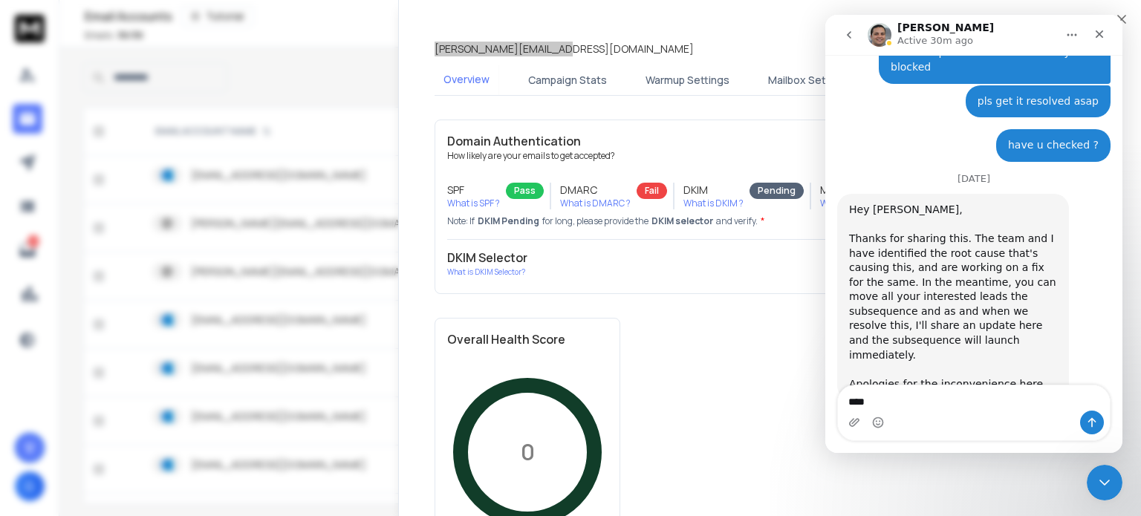
type textarea "*****"
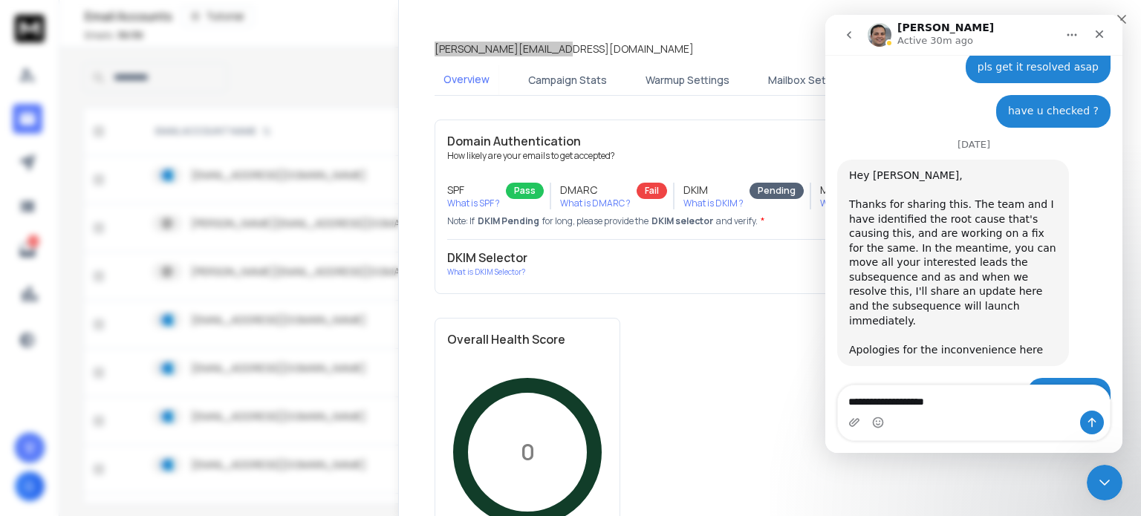
type textarea "**********"
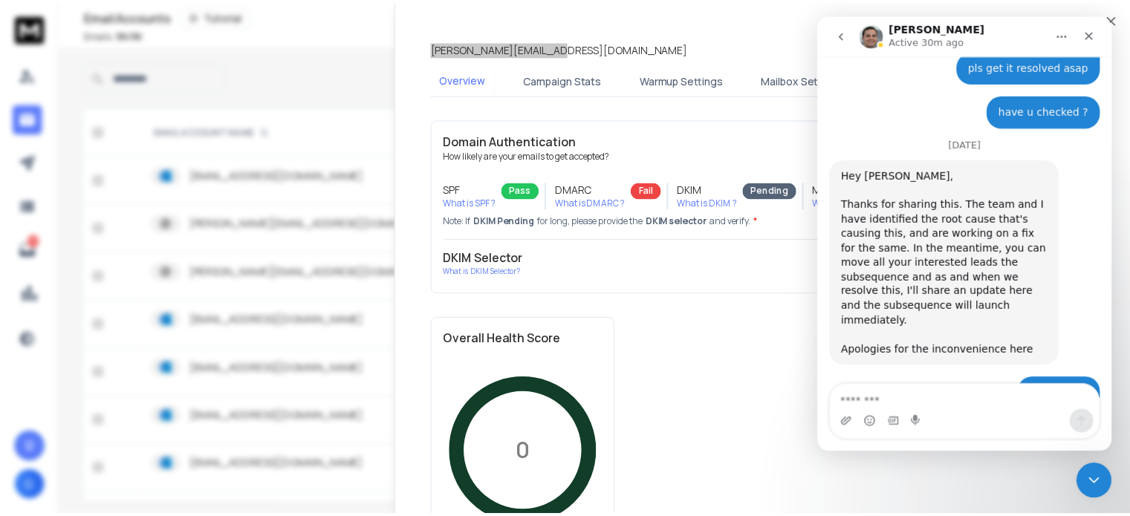
scroll to position [12648, 0]
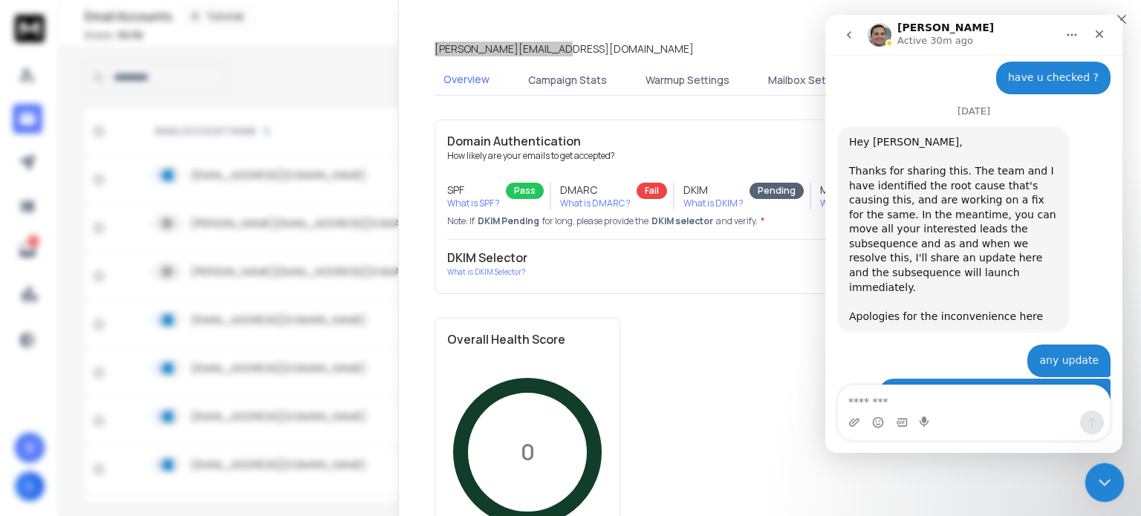
click at [1107, 481] on icon "Close Intercom Messenger" at bounding box center [1102, 481] width 18 height 18
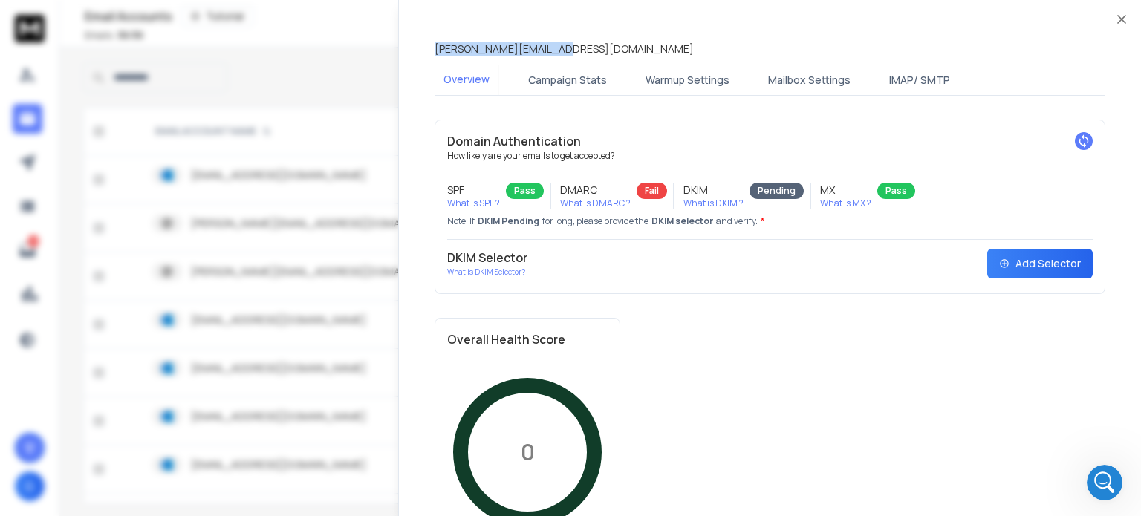
click at [274, 62] on div at bounding box center [570, 258] width 1141 height 516
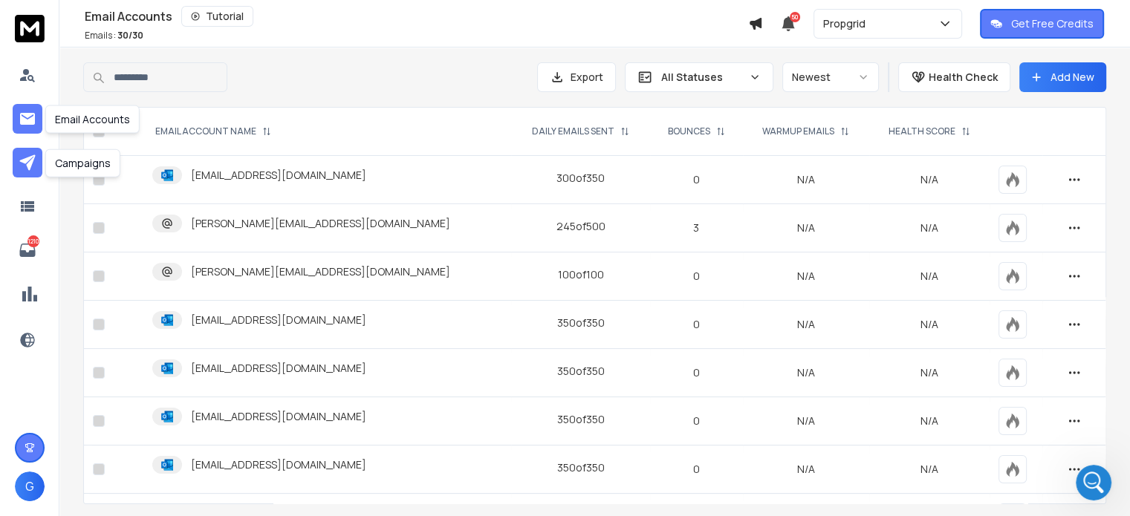
click at [25, 153] on link at bounding box center [28, 163] width 30 height 30
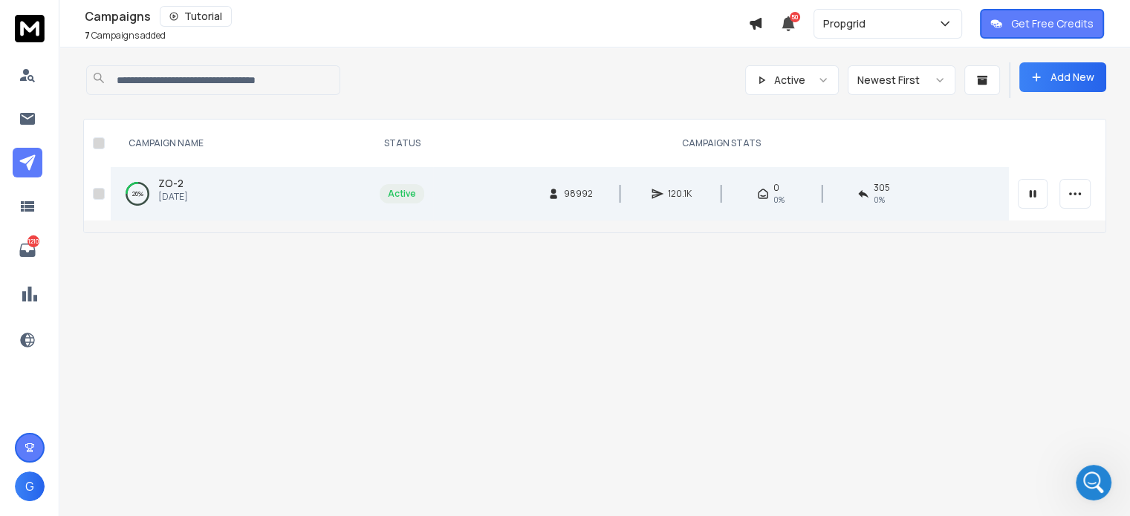
click at [277, 195] on div "26 % ZO-2 14 days ago" at bounding box center [241, 194] width 230 height 36
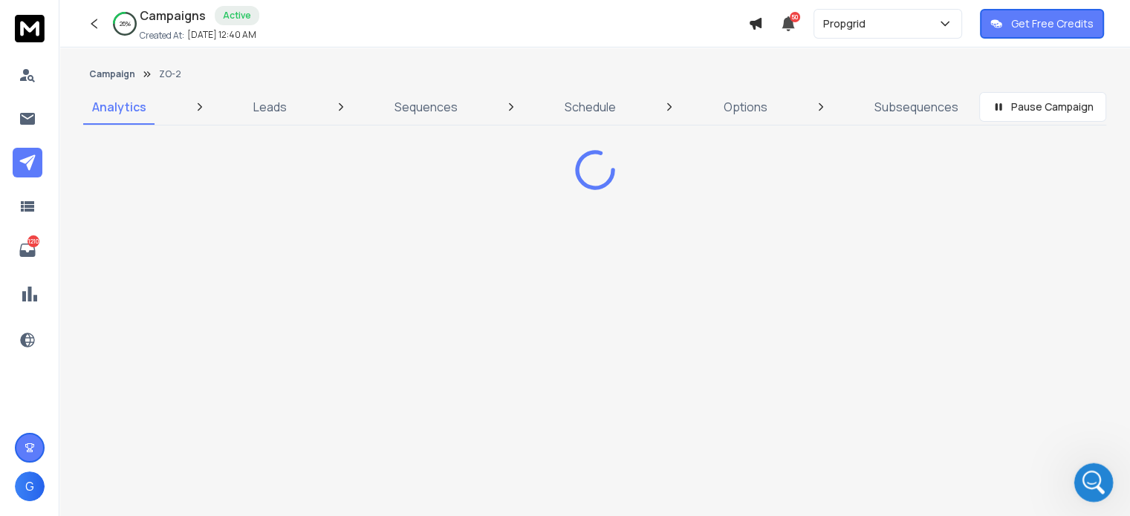
click at [1093, 478] on icon "Open Intercom Messenger" at bounding box center [1091, 481] width 25 height 25
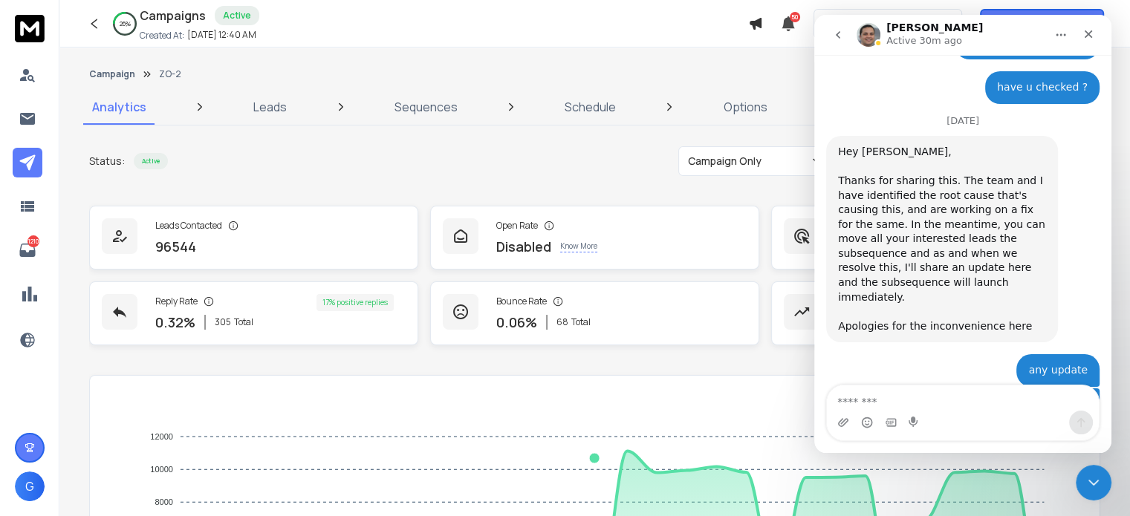
scroll to position [12648, 0]
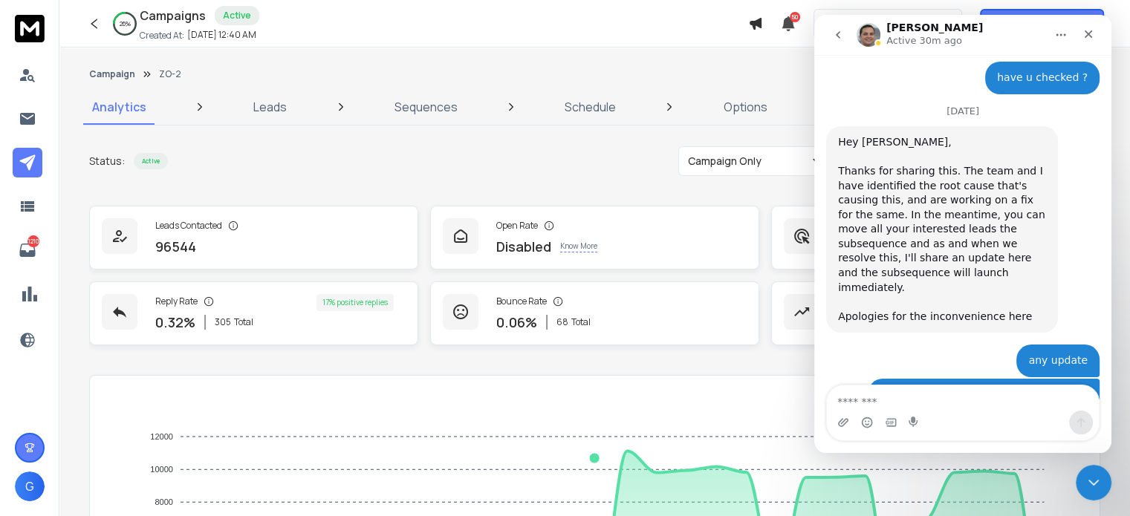
type textarea "**********"
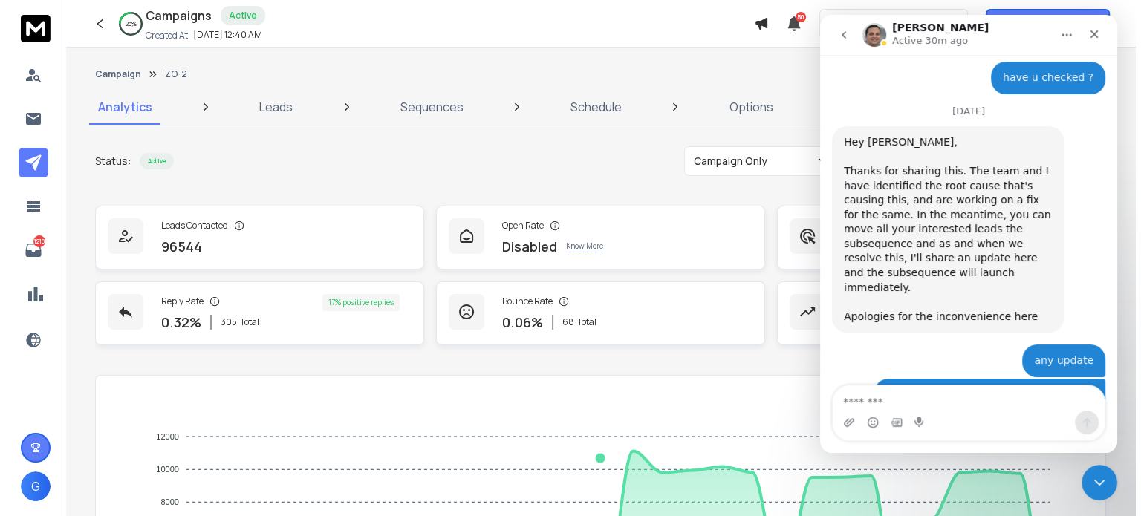
scroll to position [12697, 0]
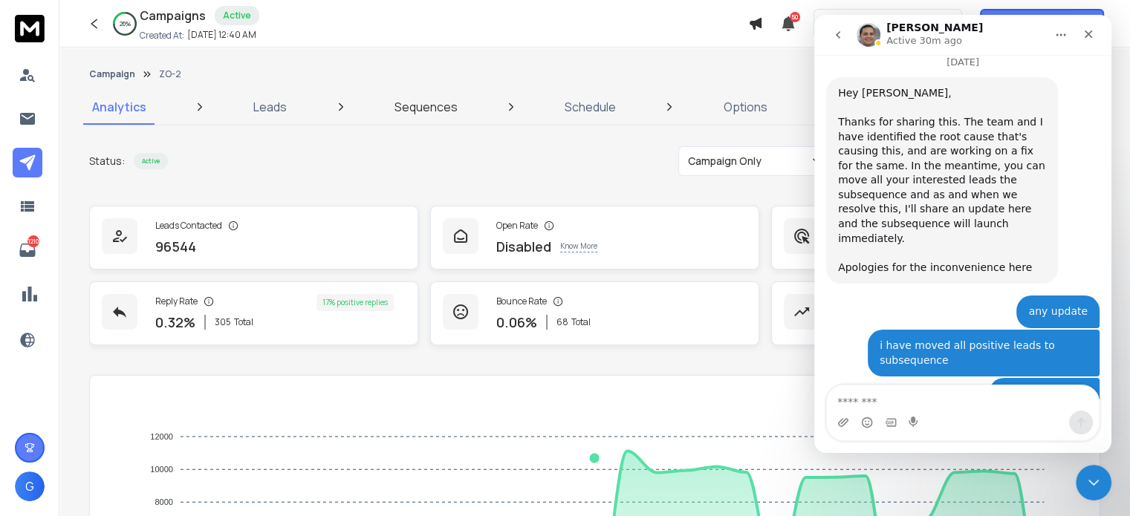
click at [416, 108] on p "Sequences" at bounding box center [425, 107] width 63 height 18
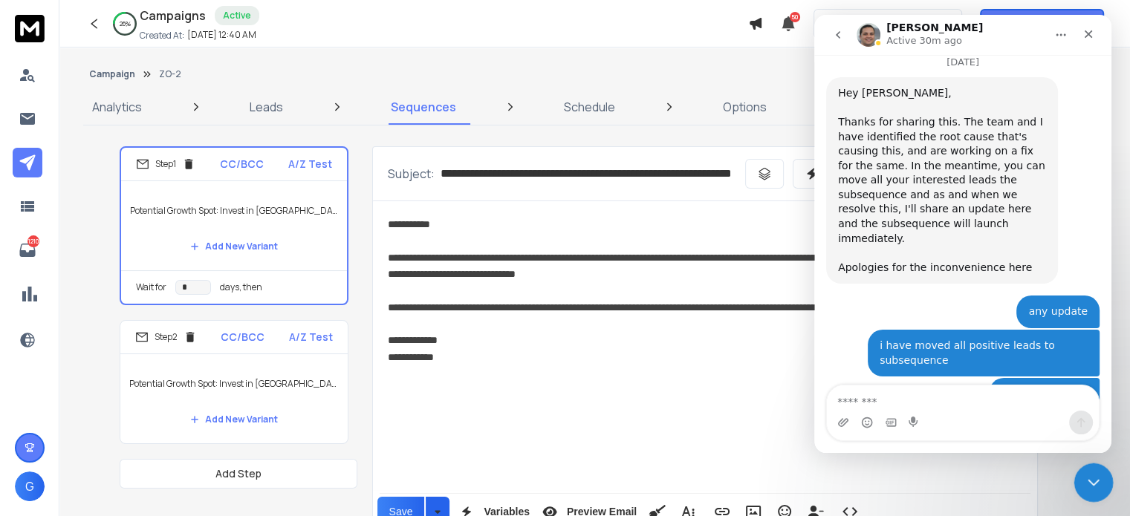
click at [1098, 476] on icon "Close Intercom Messenger" at bounding box center [1091, 481] width 18 height 18
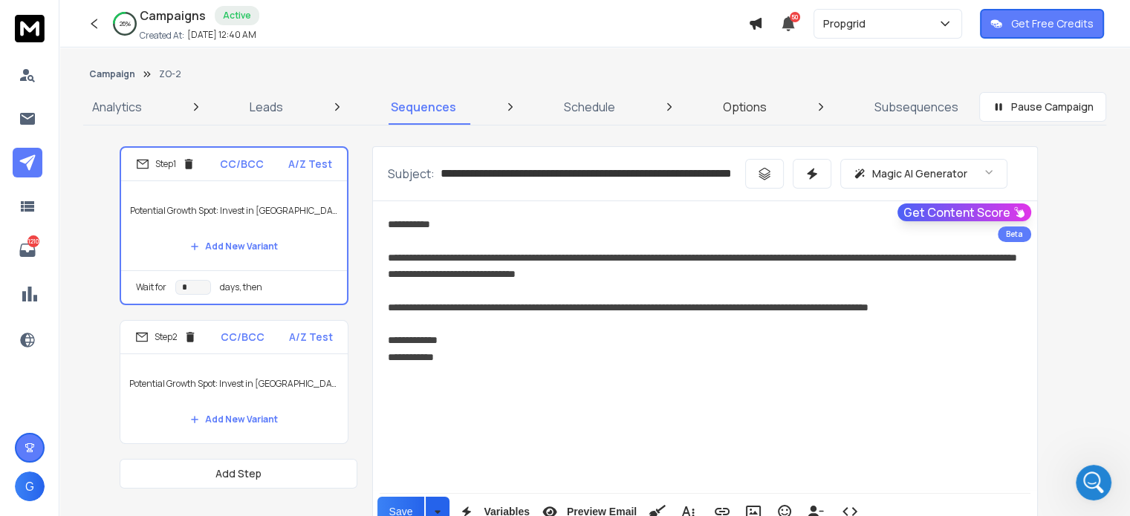
click at [733, 105] on p "Options" at bounding box center [745, 107] width 44 height 18
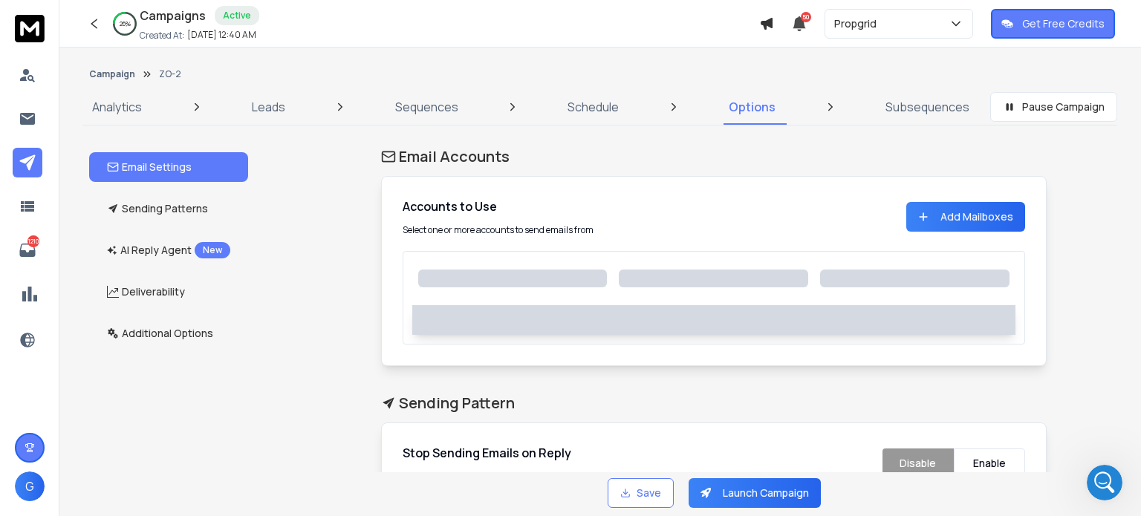
click at [959, 227] on button "Add Mailboxes" at bounding box center [965, 217] width 119 height 30
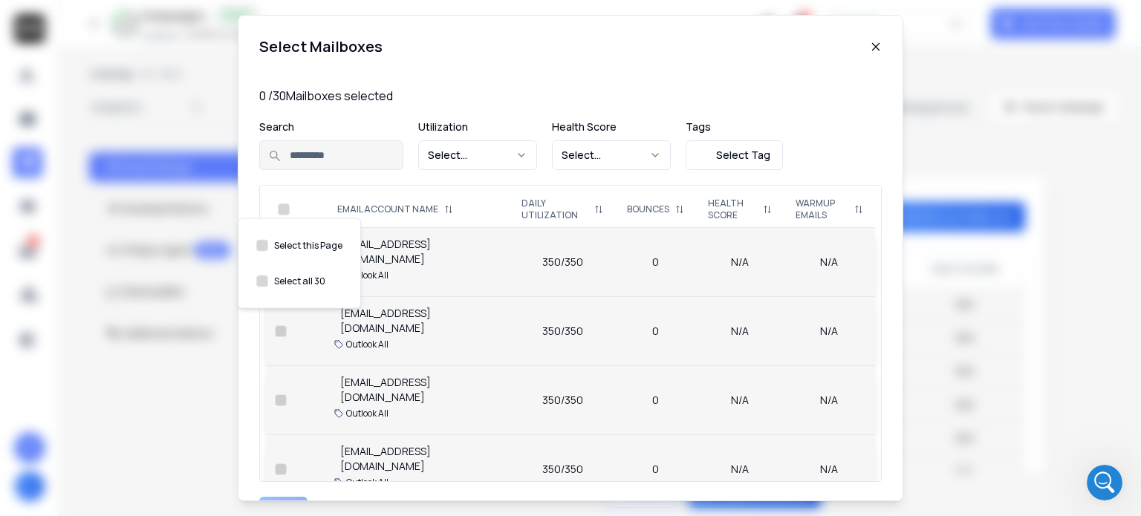
click at [260, 284] on button "Select this Page" at bounding box center [262, 282] width 12 height 12
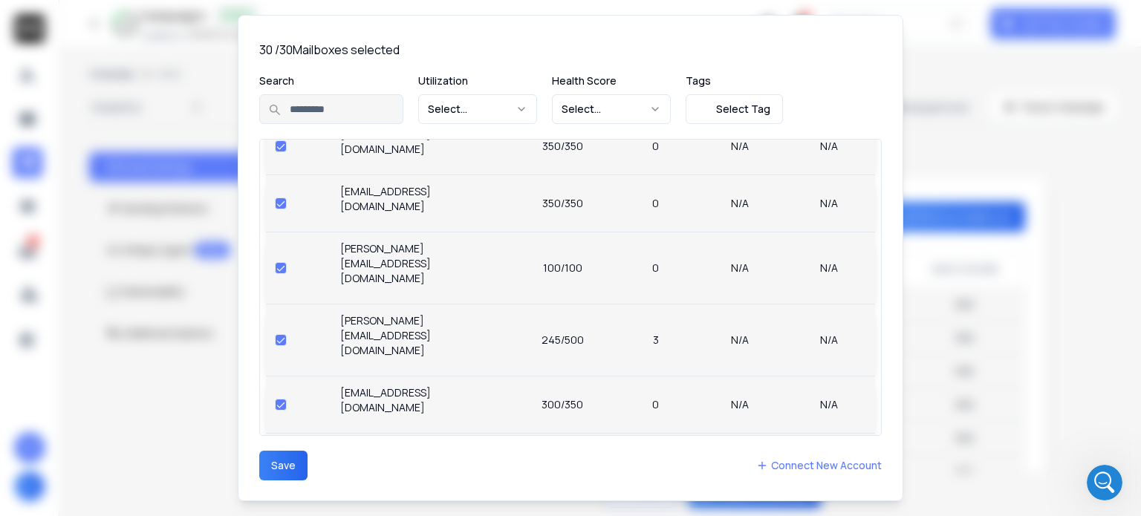
scroll to position [1202, 0]
click at [267, 463] on button "Save" at bounding box center [283, 466] width 48 height 30
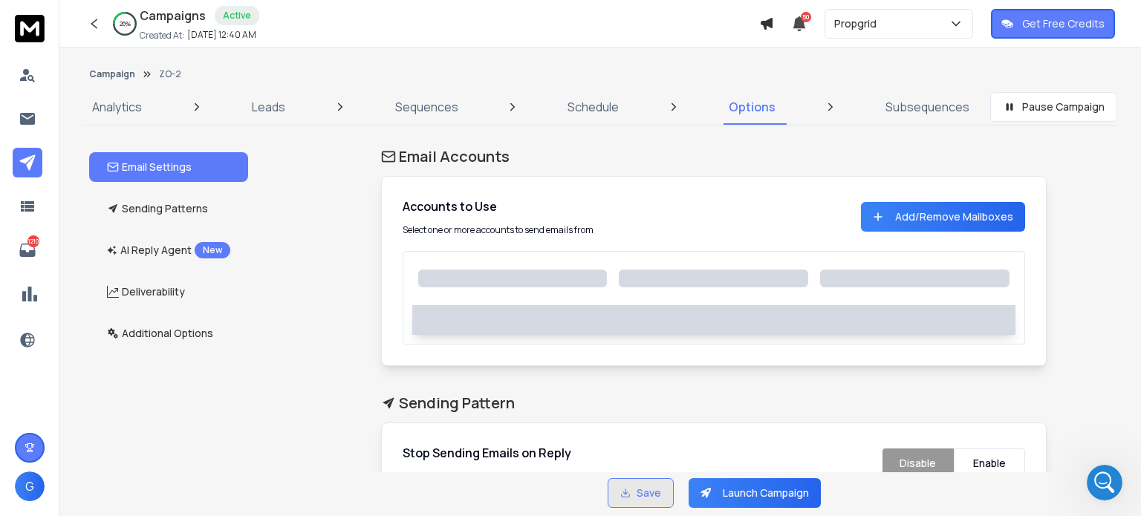
click at [648, 494] on button "Save" at bounding box center [641, 493] width 66 height 30
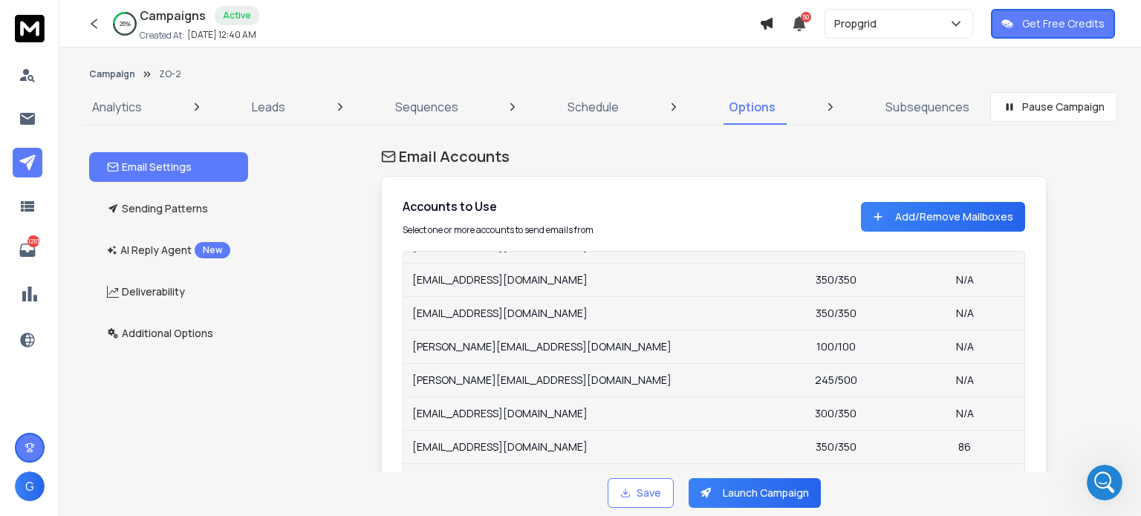
scroll to position [593, 0]
click at [785, 492] on button "Launch Campaign" at bounding box center [755, 493] width 132 height 30
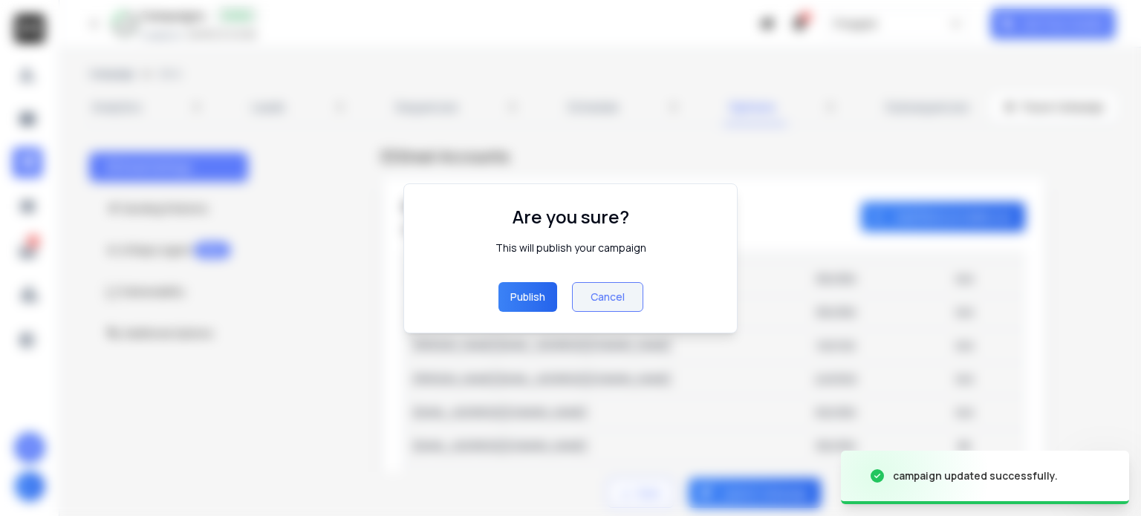
click at [536, 292] on button "Publish" at bounding box center [527, 297] width 59 height 30
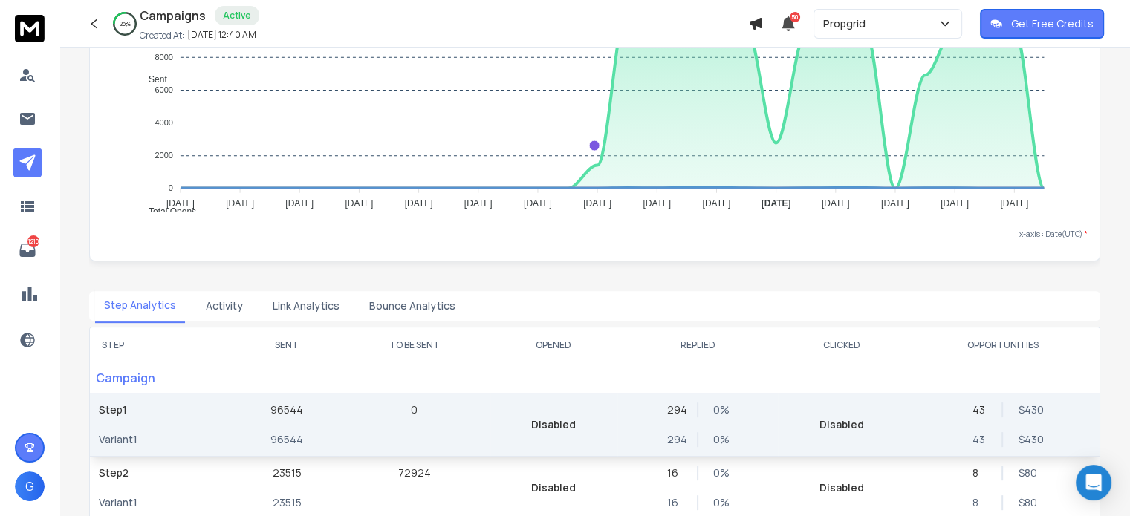
scroll to position [446, 0]
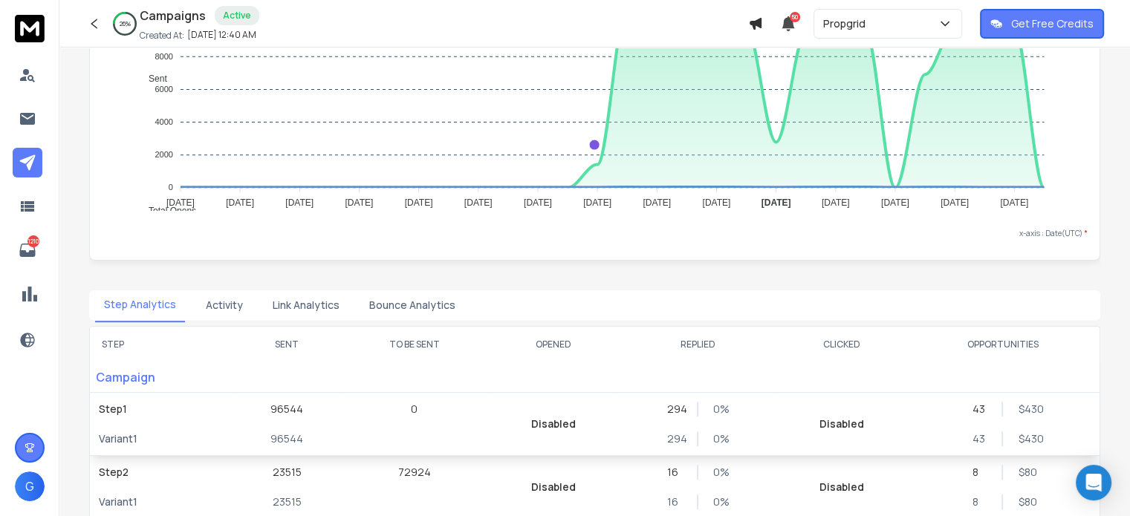
click at [233, 307] on button "Activity" at bounding box center [224, 305] width 55 height 33
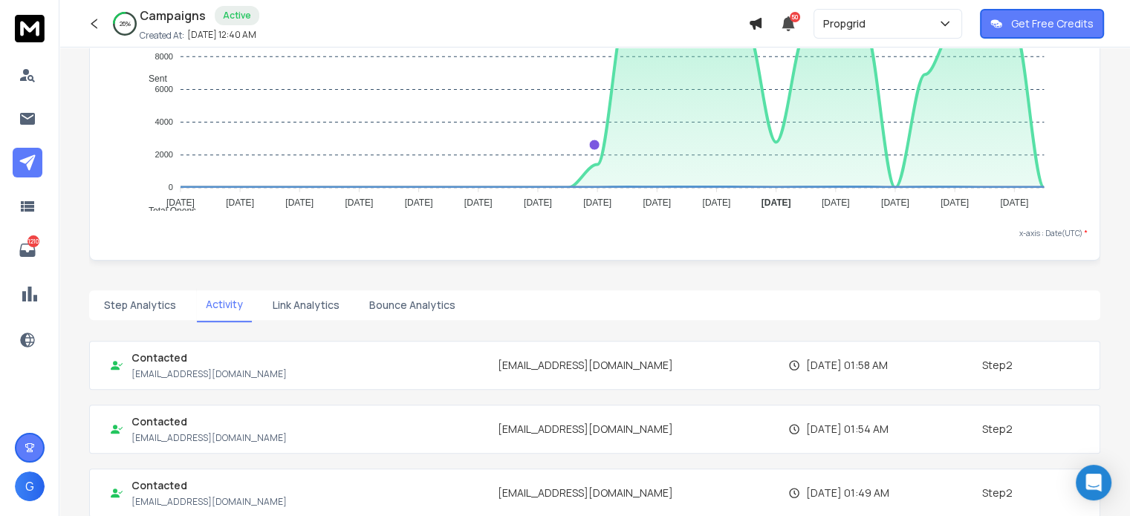
click at [319, 305] on button "Link Analytics" at bounding box center [306, 305] width 85 height 33
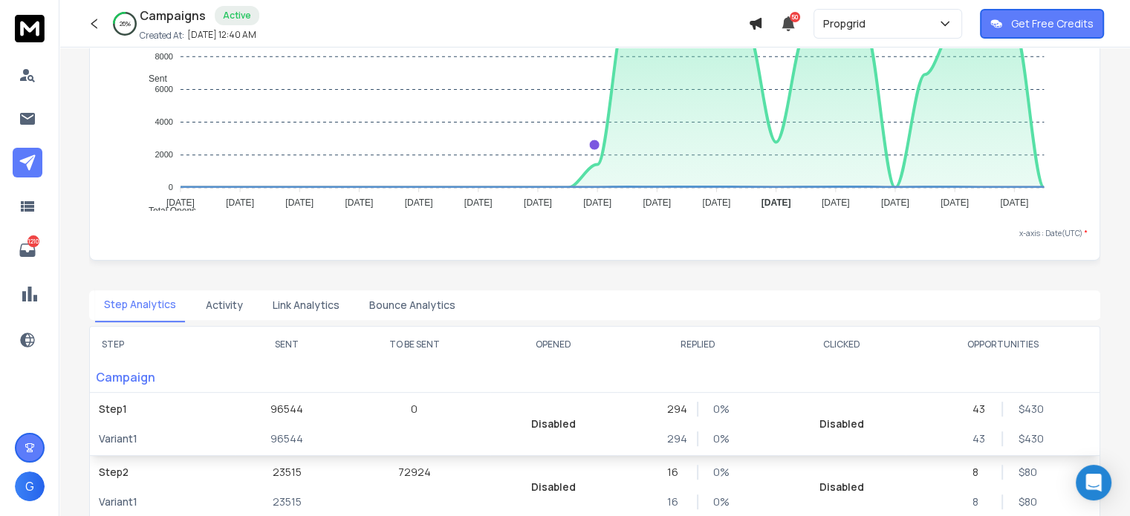
click at [153, 307] on button "Step Analytics" at bounding box center [140, 305] width 90 height 34
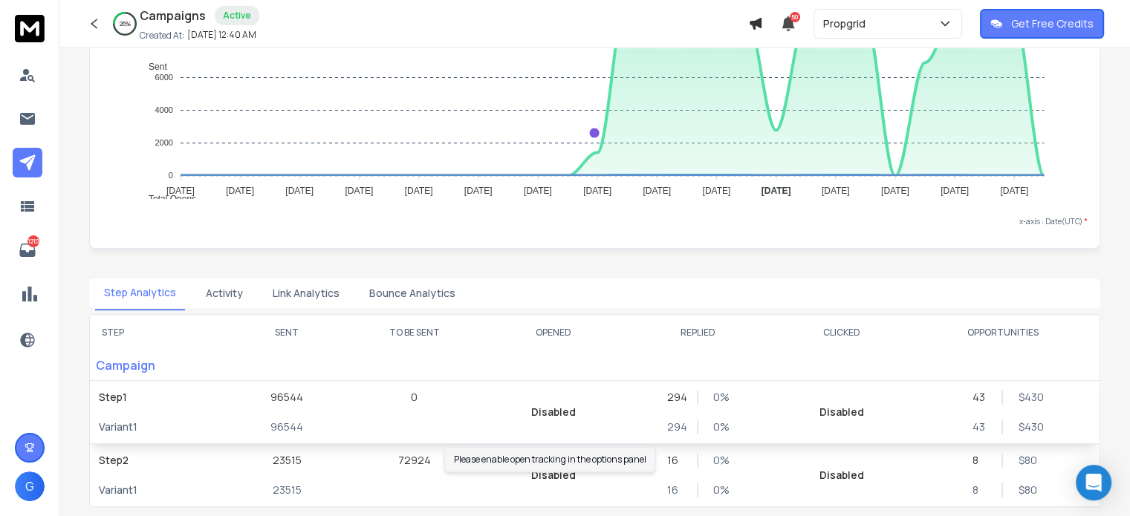
scroll to position [473, 0]
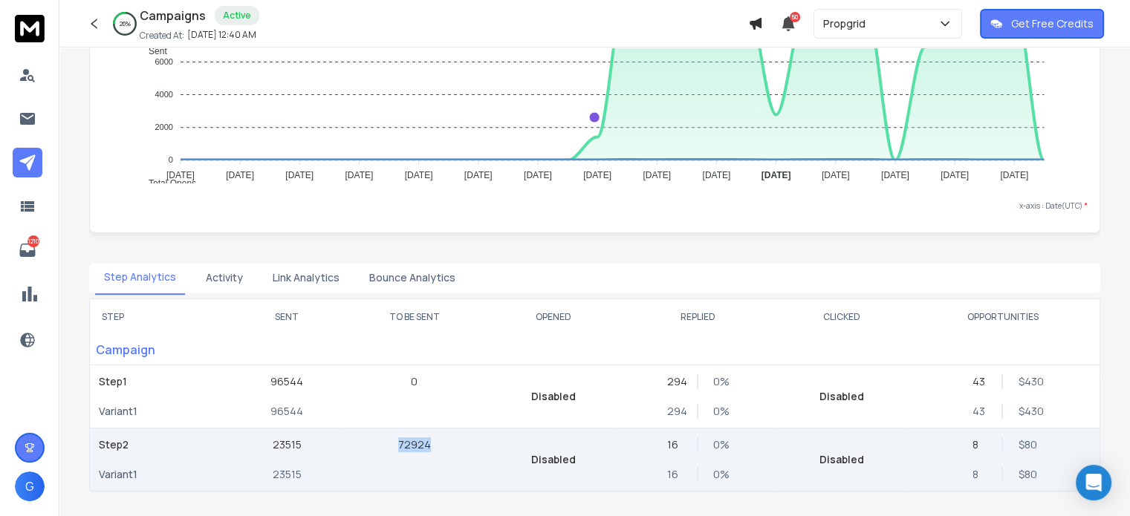
drag, startPoint x: 397, startPoint y: 444, endPoint x: 436, endPoint y: 444, distance: 38.6
click at [436, 444] on div "72924" at bounding box center [415, 445] width 134 height 15
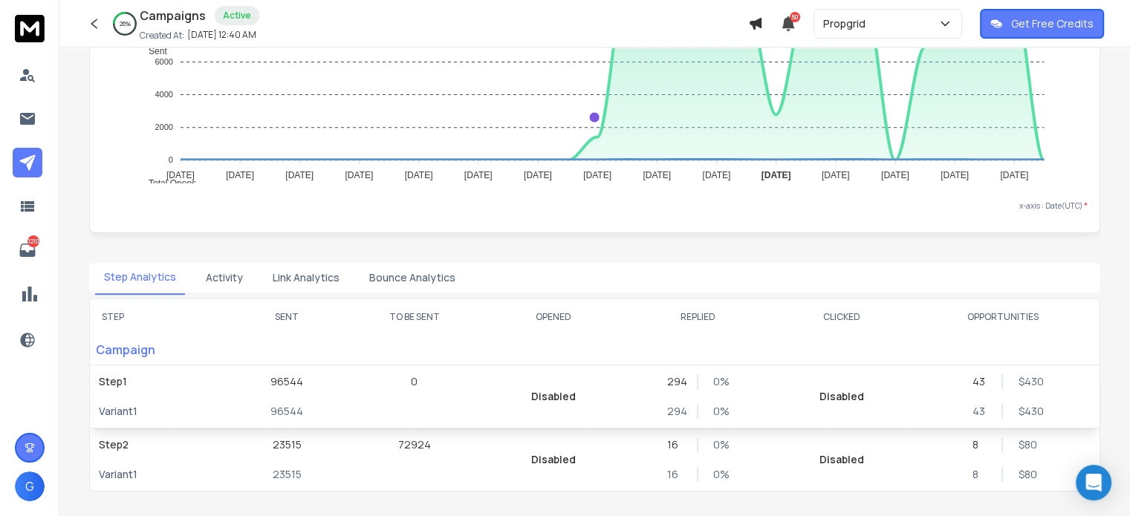
click at [749, 215] on div "Sent Total Opens Unique Opens Links Clicked Total Replies 12000 12000 10000 100…" at bounding box center [594, 67] width 1011 height 331
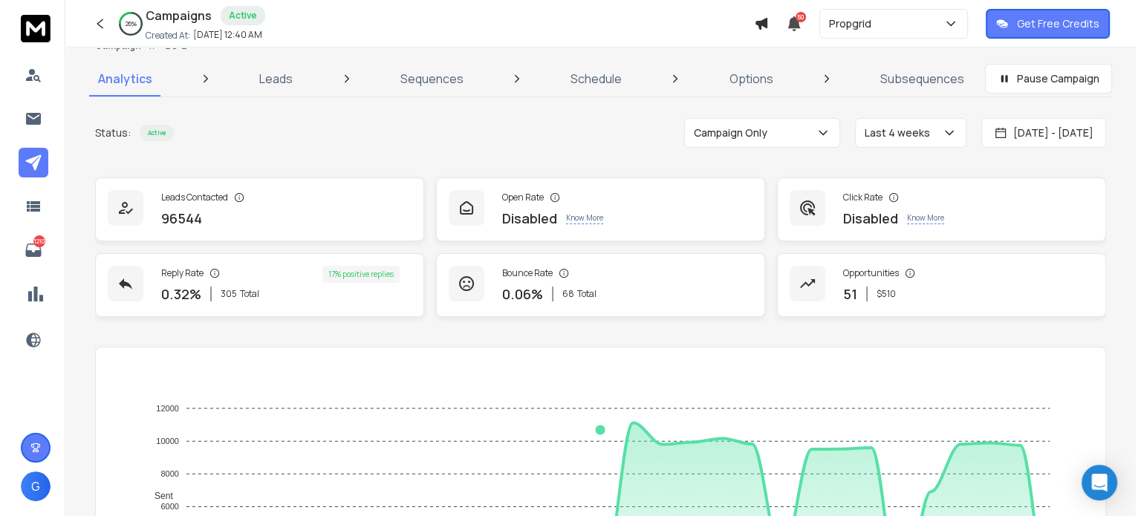
scroll to position [0, 0]
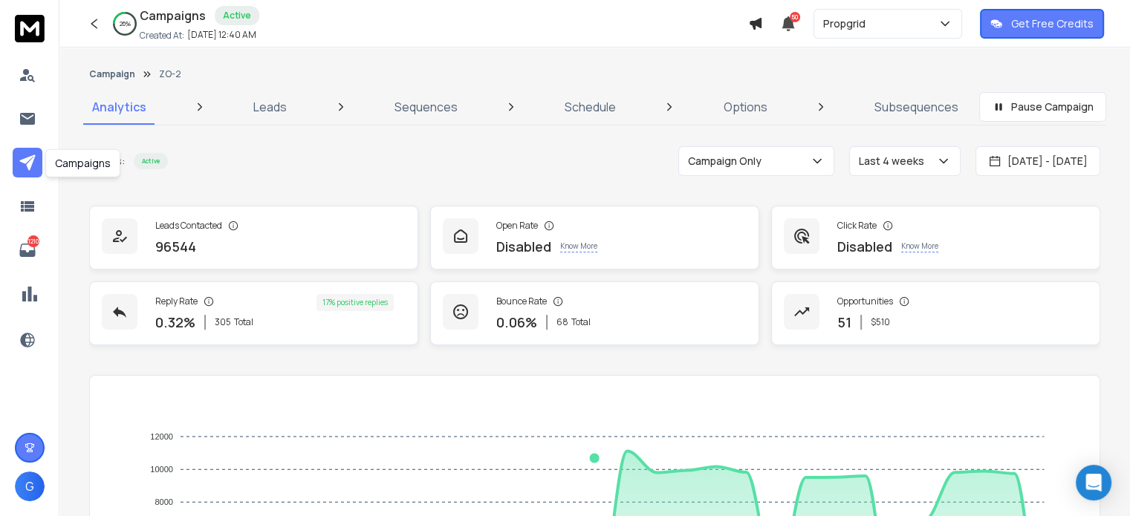
click at [30, 167] on icon at bounding box center [28, 163] width 18 height 18
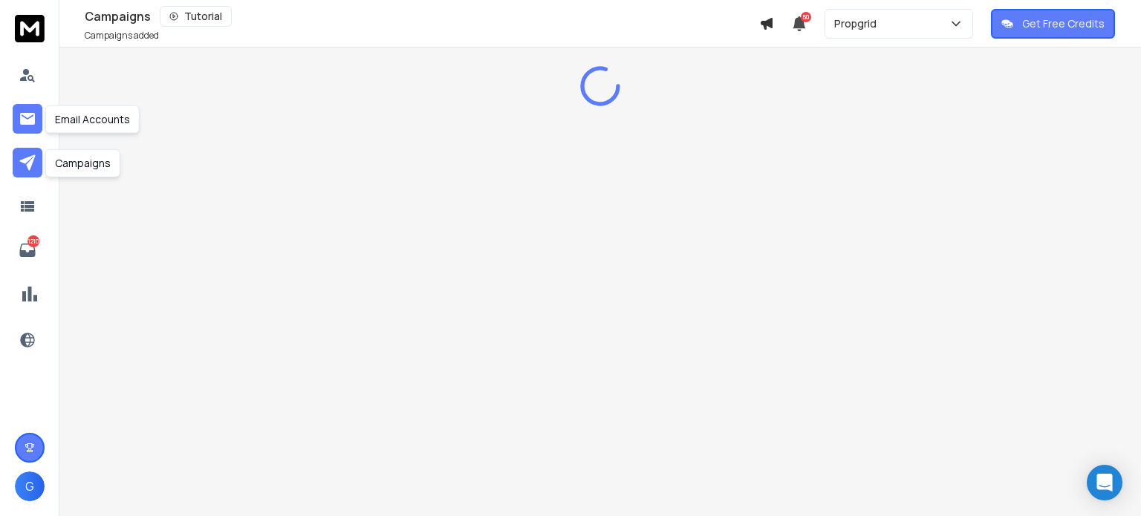
click at [36, 118] on icon at bounding box center [28, 119] width 18 height 18
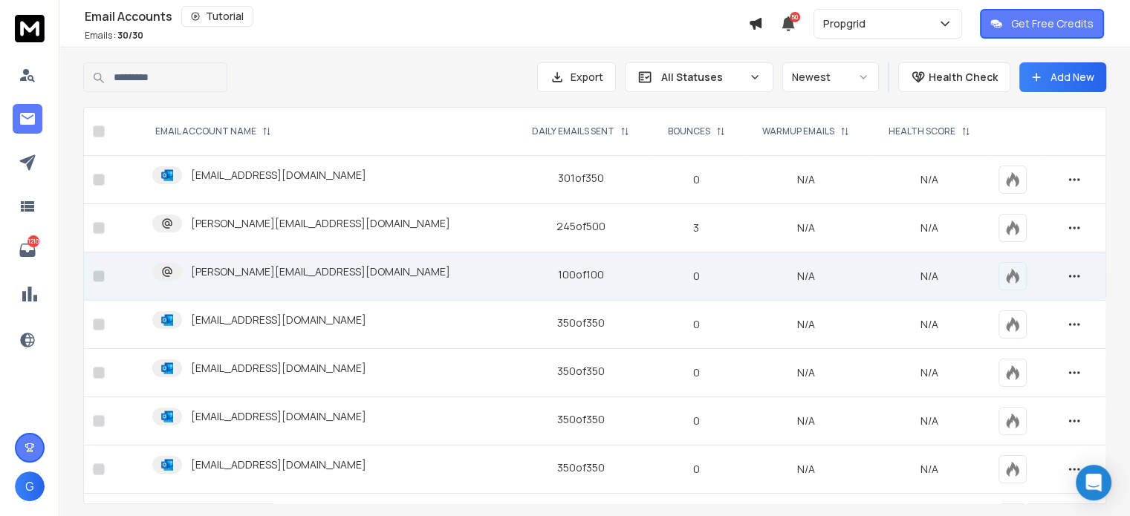
click at [278, 266] on p "[PERSON_NAME][EMAIL_ADDRESS][DOMAIN_NAME]" at bounding box center [320, 271] width 259 height 15
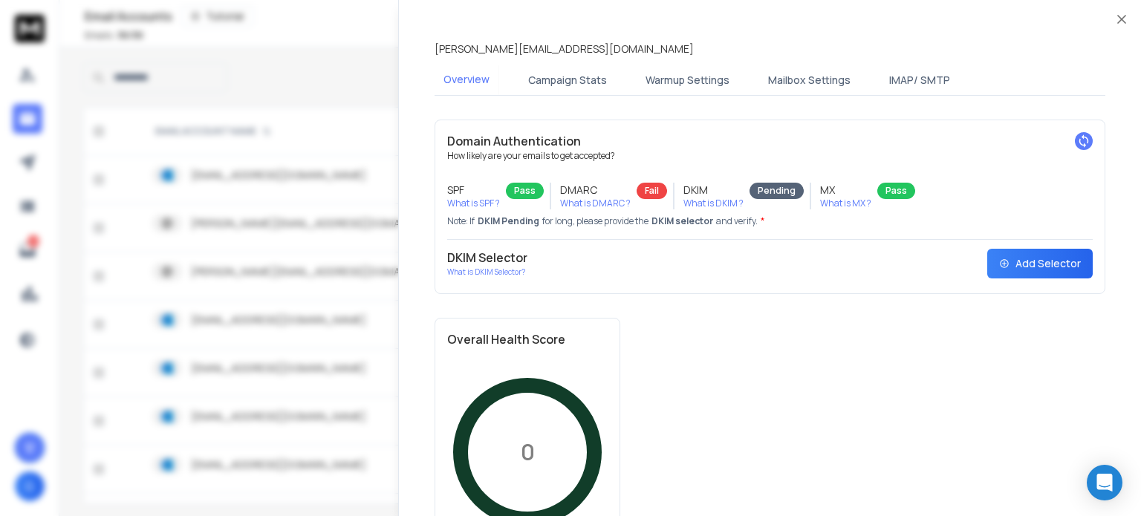
click at [796, 78] on button "Mailbox Settings" at bounding box center [809, 80] width 100 height 33
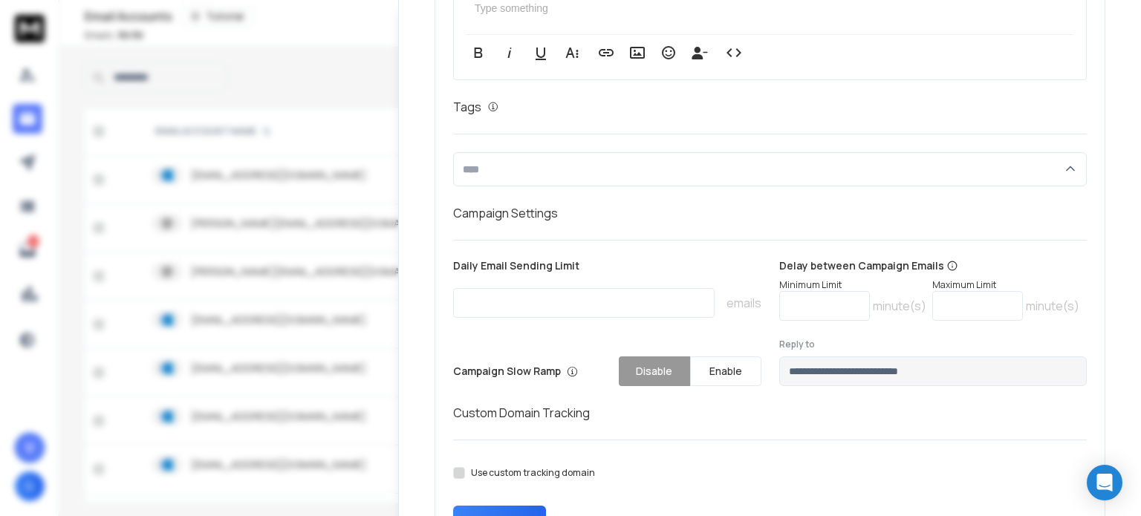
scroll to position [295, 0]
drag, startPoint x: 511, startPoint y: 307, endPoint x: 472, endPoint y: 309, distance: 38.7
click at [472, 309] on input "***" at bounding box center [583, 302] width 261 height 30
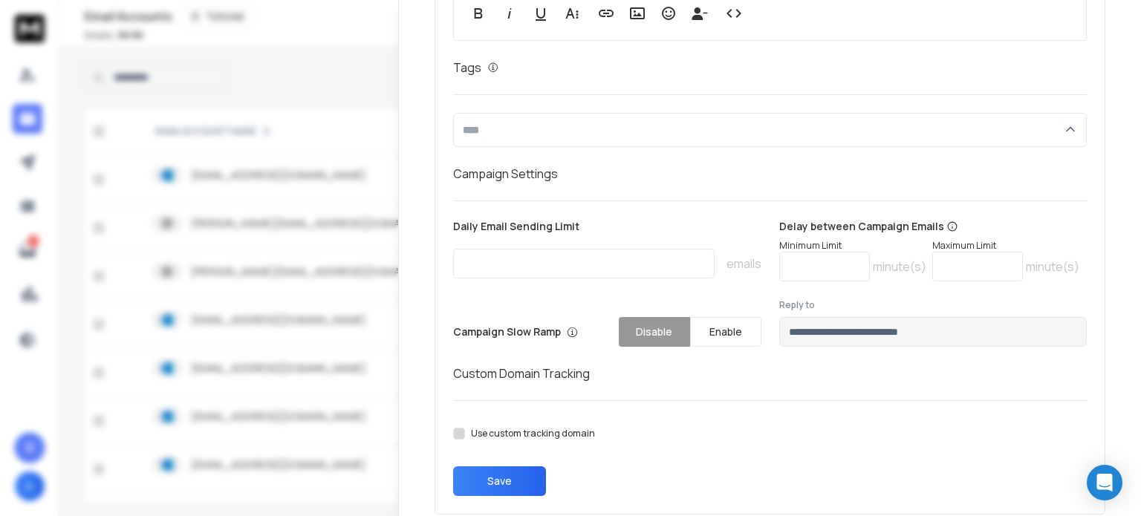
scroll to position [373, 0]
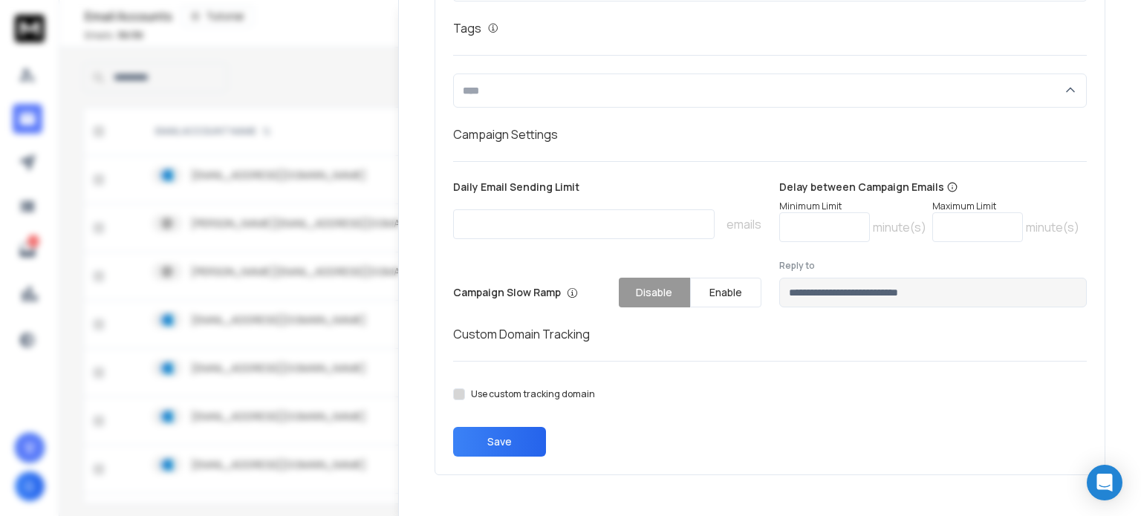
type input "***"
click at [525, 450] on button "Save" at bounding box center [499, 442] width 93 height 30
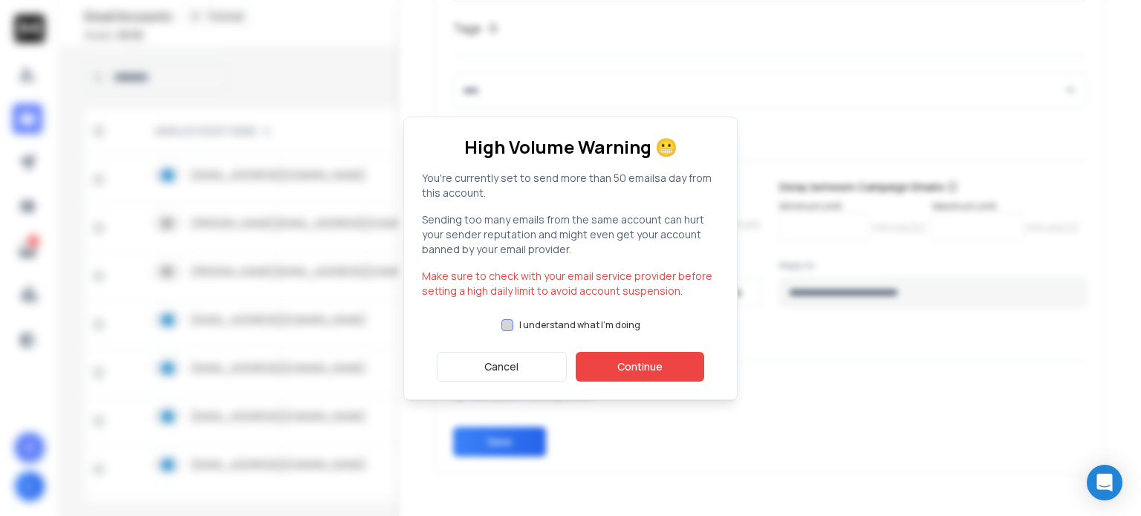
click at [507, 323] on button "I understand what I'm doing" at bounding box center [507, 325] width 12 height 12
click at [625, 369] on button "Continue" at bounding box center [640, 367] width 129 height 30
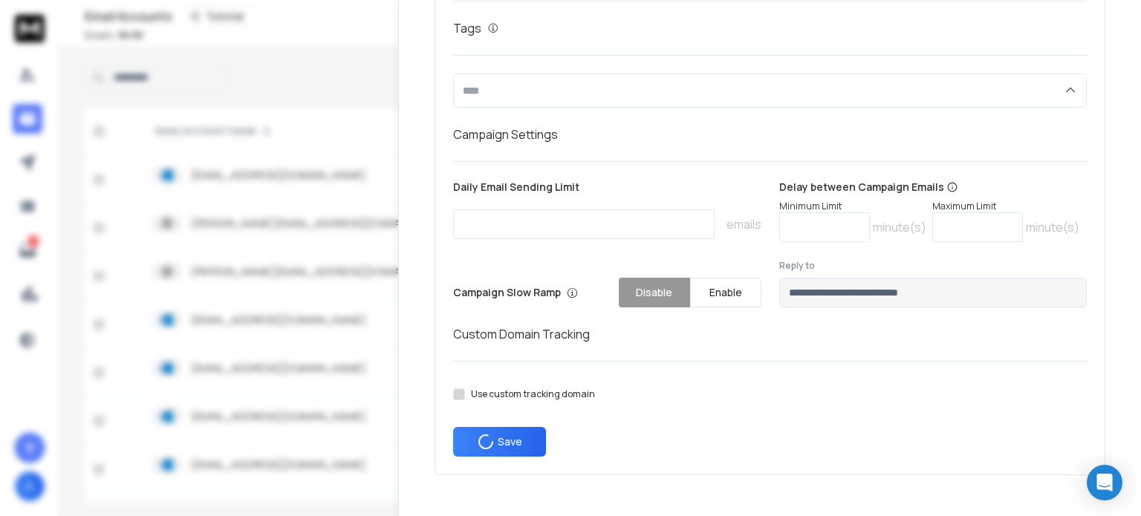
scroll to position [0, 0]
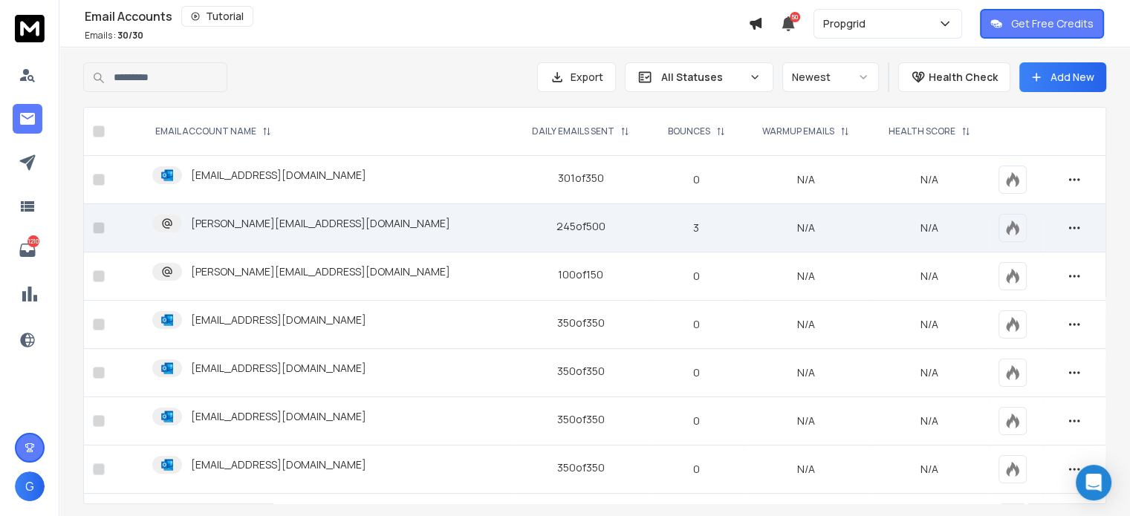
click at [546, 234] on td "245 of 500" at bounding box center [580, 223] width 138 height 39
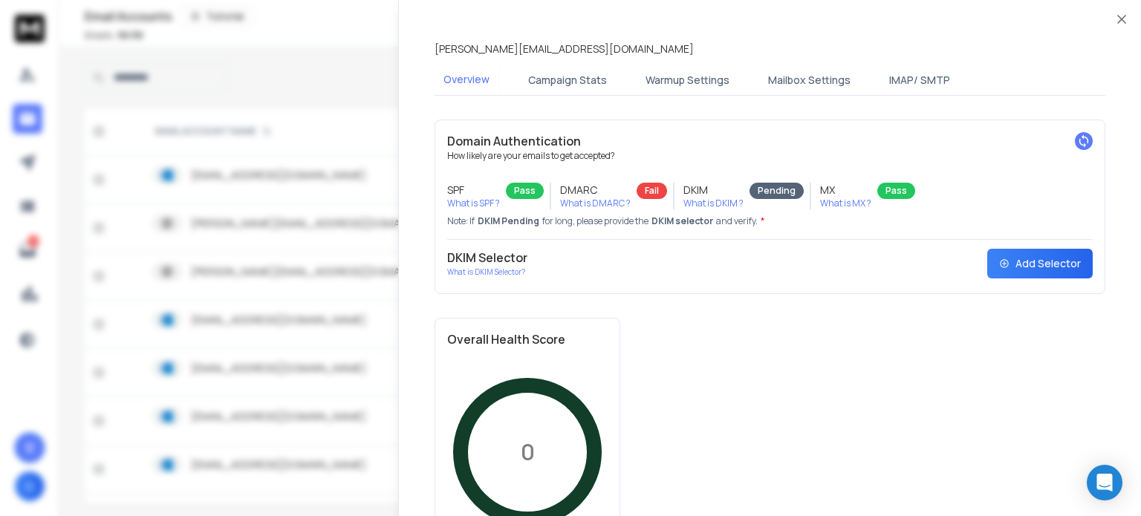
click at [556, 81] on button "Campaign Stats" at bounding box center [567, 80] width 97 height 33
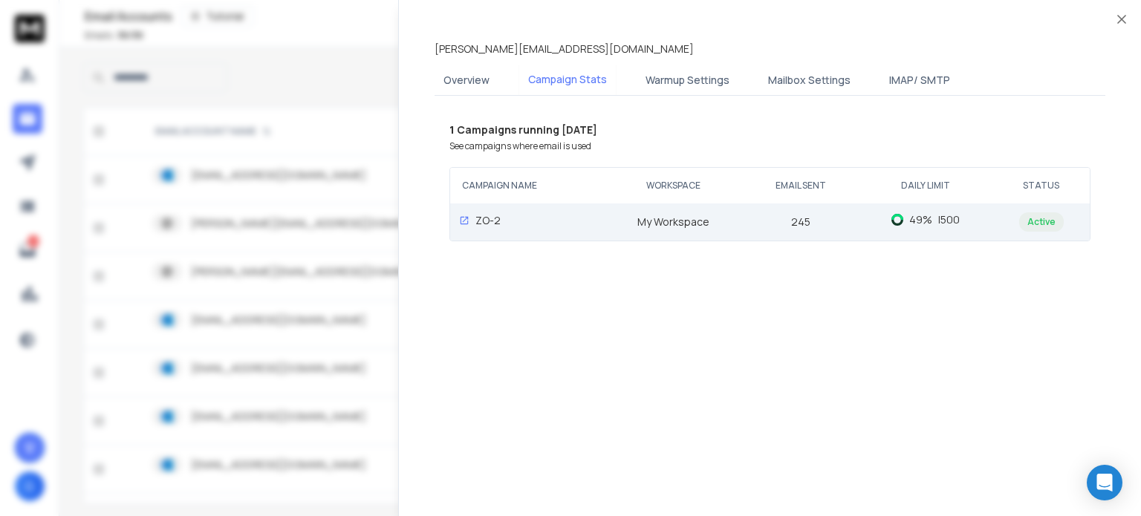
click at [893, 222] on icon at bounding box center [898, 220] width 10 height 10
click at [663, 74] on button "Warmup Settings" at bounding box center [688, 80] width 102 height 33
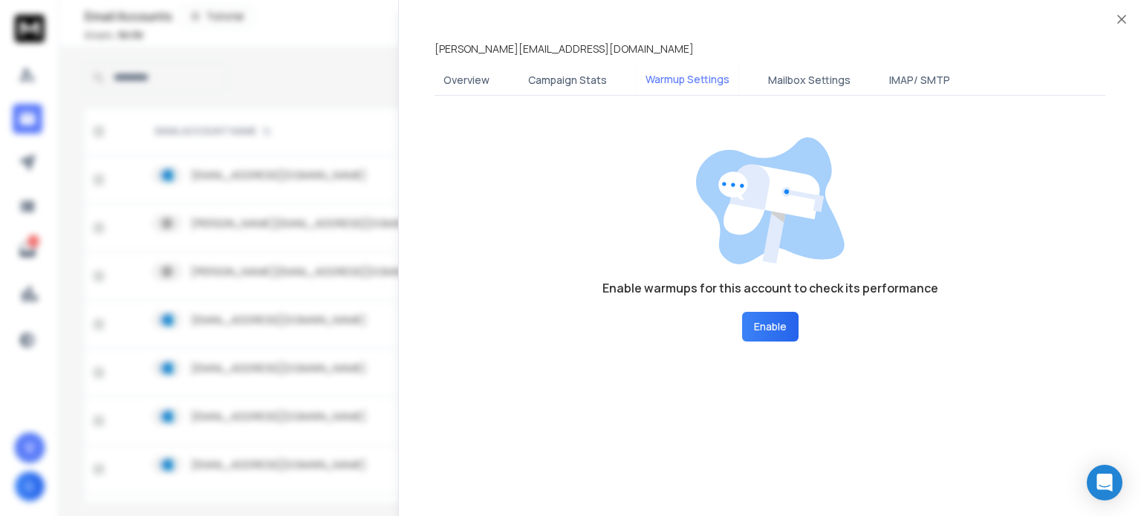
click at [790, 77] on button "Mailbox Settings" at bounding box center [809, 80] width 100 height 33
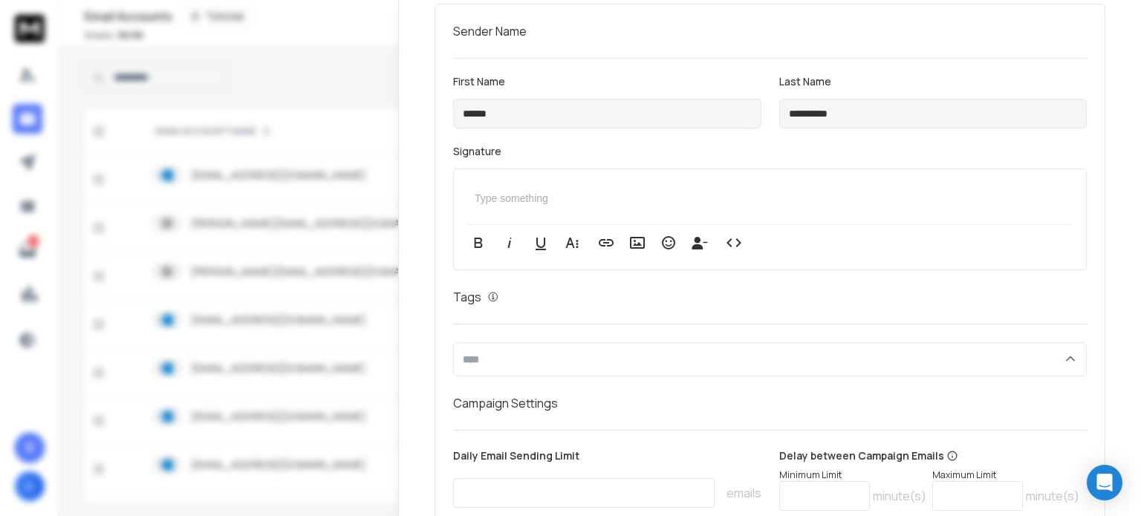
scroll to position [373, 0]
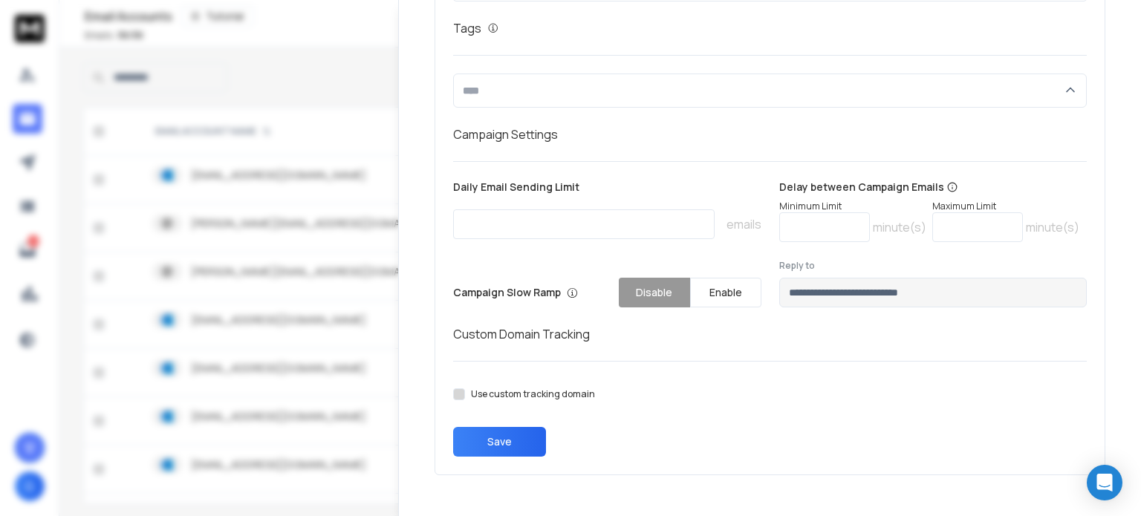
click at [345, 175] on div at bounding box center [570, 258] width 1141 height 516
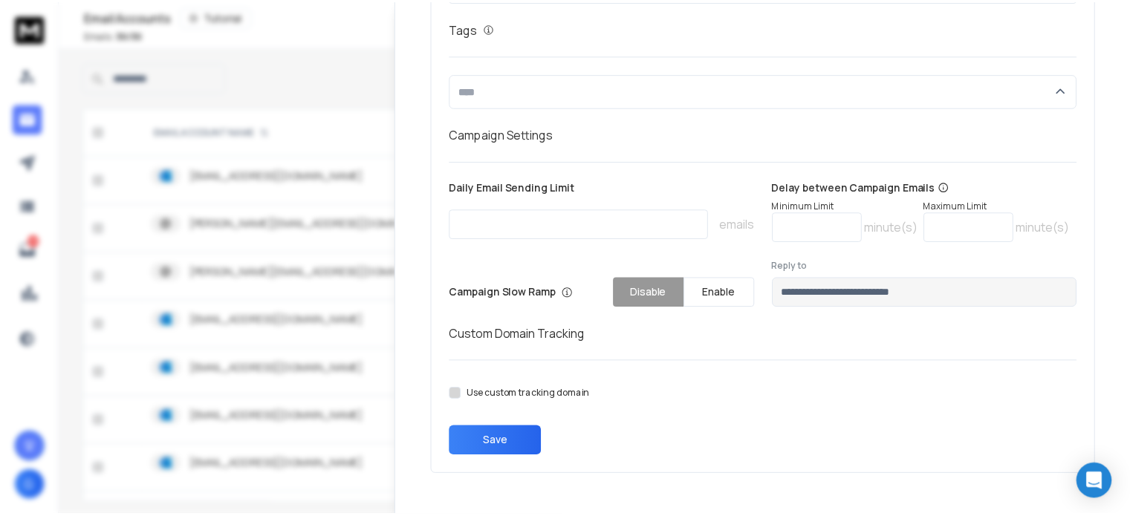
scroll to position [0, 0]
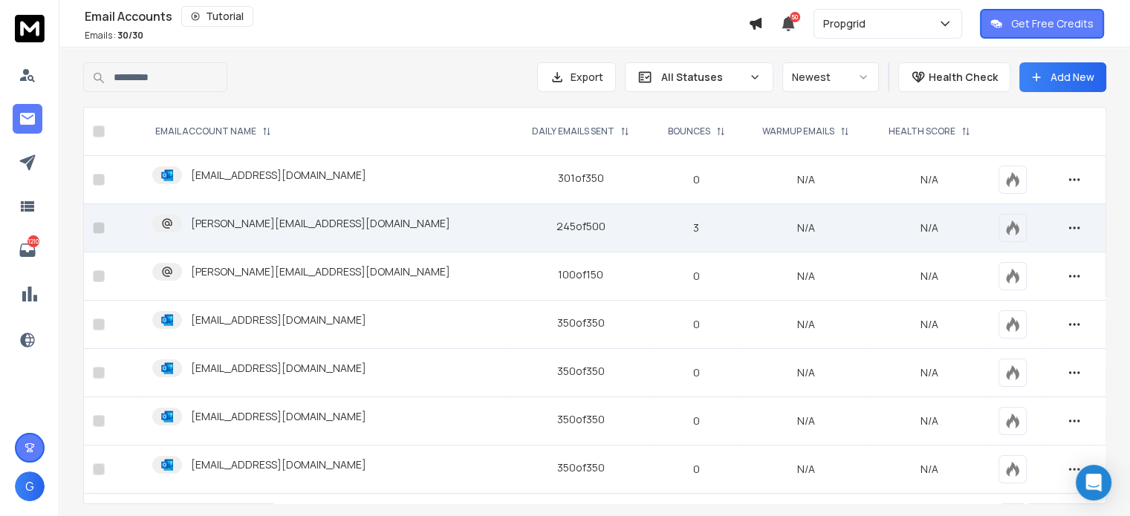
click at [387, 227] on div "[PERSON_NAME][EMAIL_ADDRESS][DOMAIN_NAME]" at bounding box center [327, 224] width 350 height 18
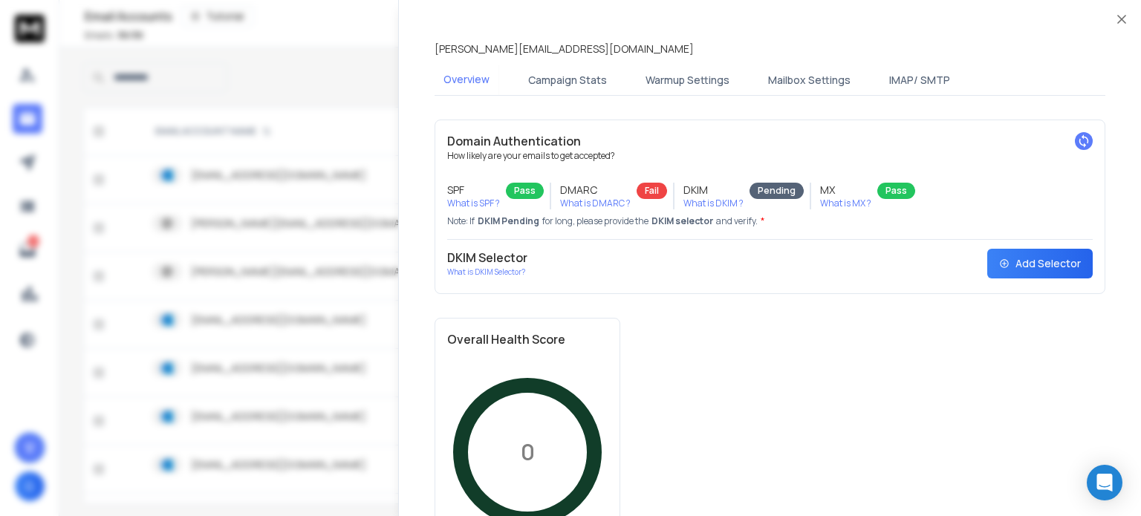
click at [821, 71] on button "Mailbox Settings" at bounding box center [809, 80] width 100 height 33
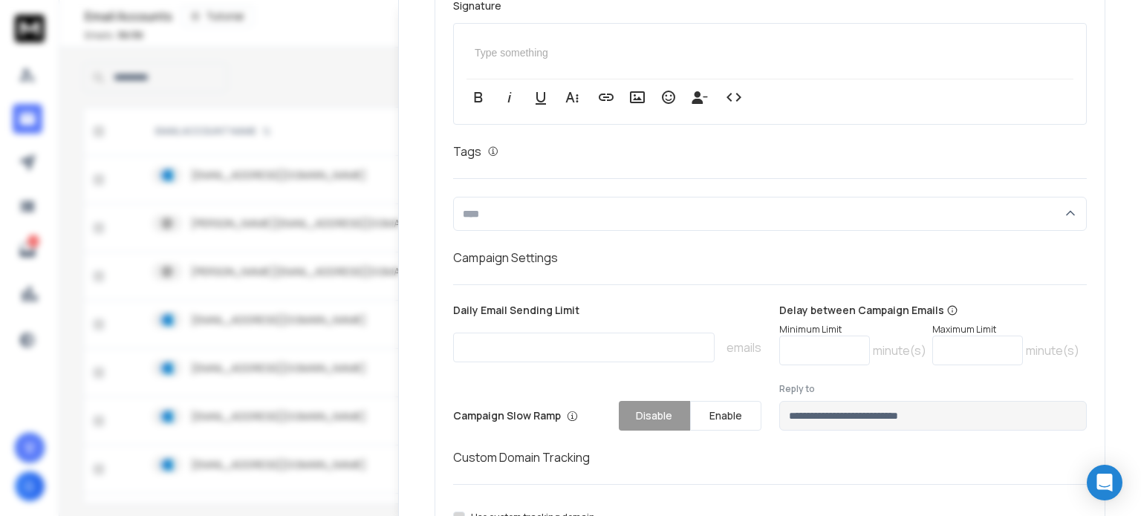
scroll to position [373, 0]
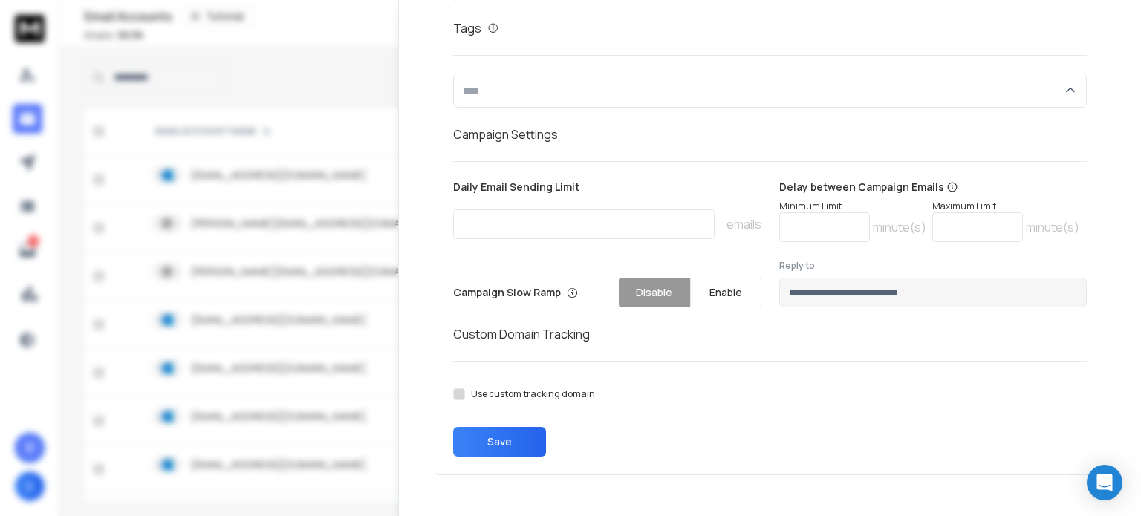
click at [306, 91] on div at bounding box center [570, 258] width 1141 height 516
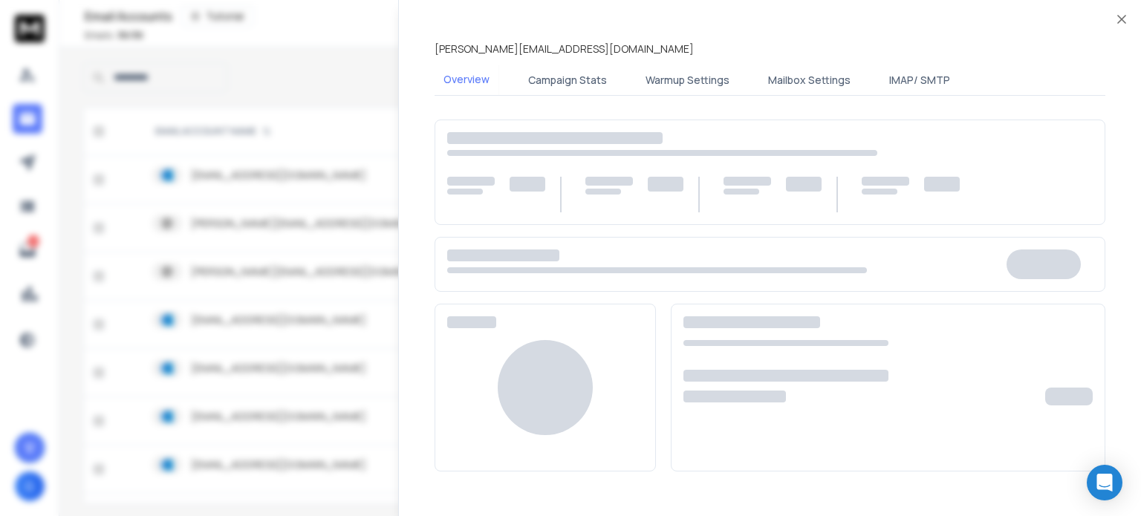
scroll to position [0, 0]
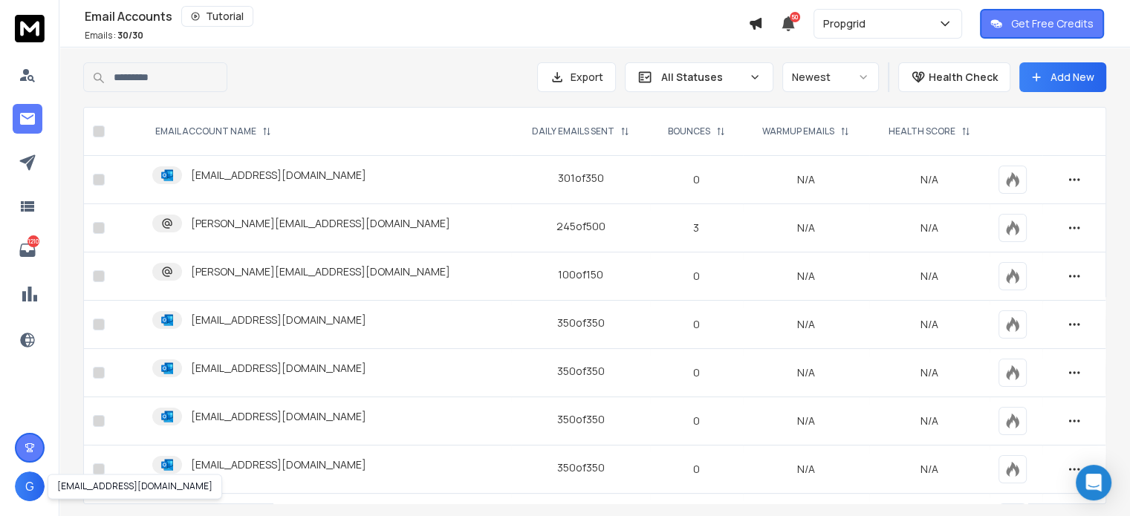
click at [26, 487] on span "G" at bounding box center [30, 487] width 30 height 30
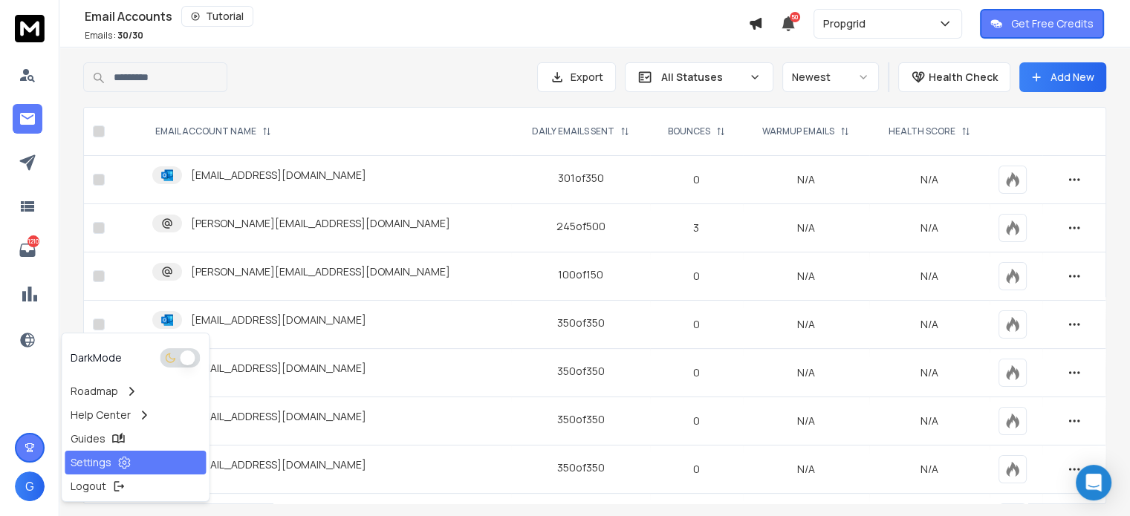
click at [106, 469] on p "Settings" at bounding box center [91, 462] width 41 height 15
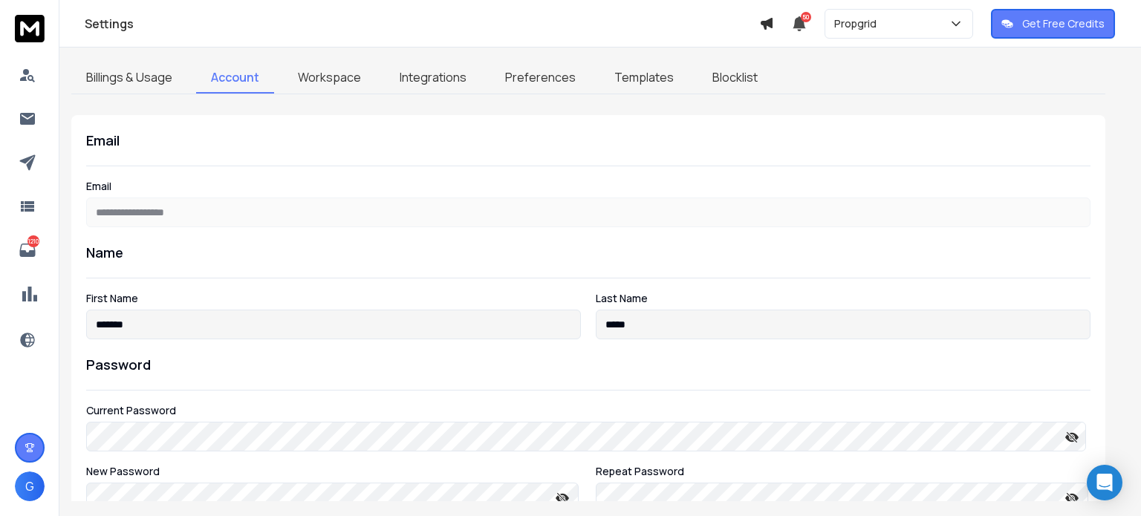
click at [629, 77] on link "Templates" at bounding box center [643, 77] width 89 height 31
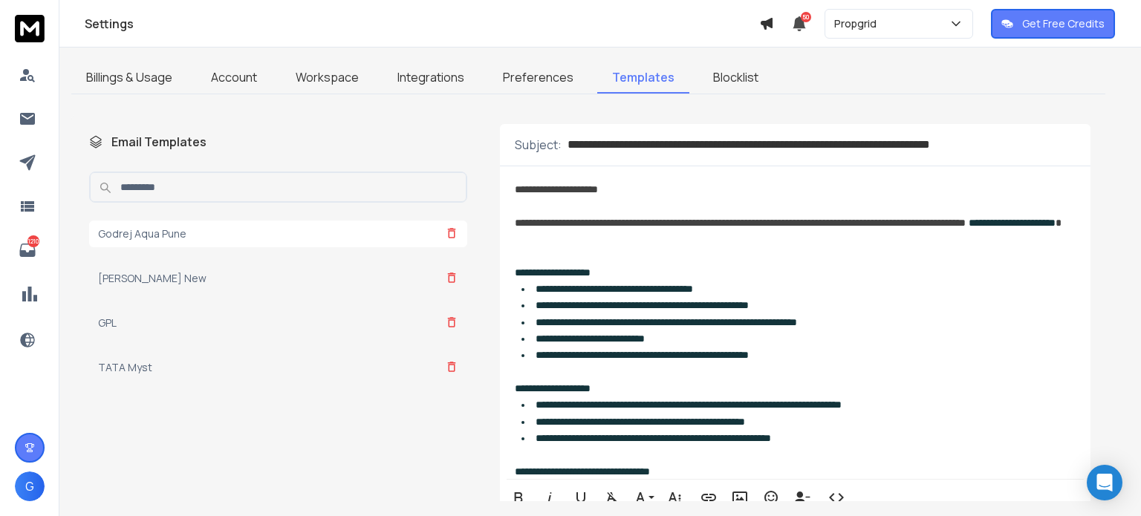
click at [538, 88] on link "Preferences" at bounding box center [538, 77] width 100 height 31
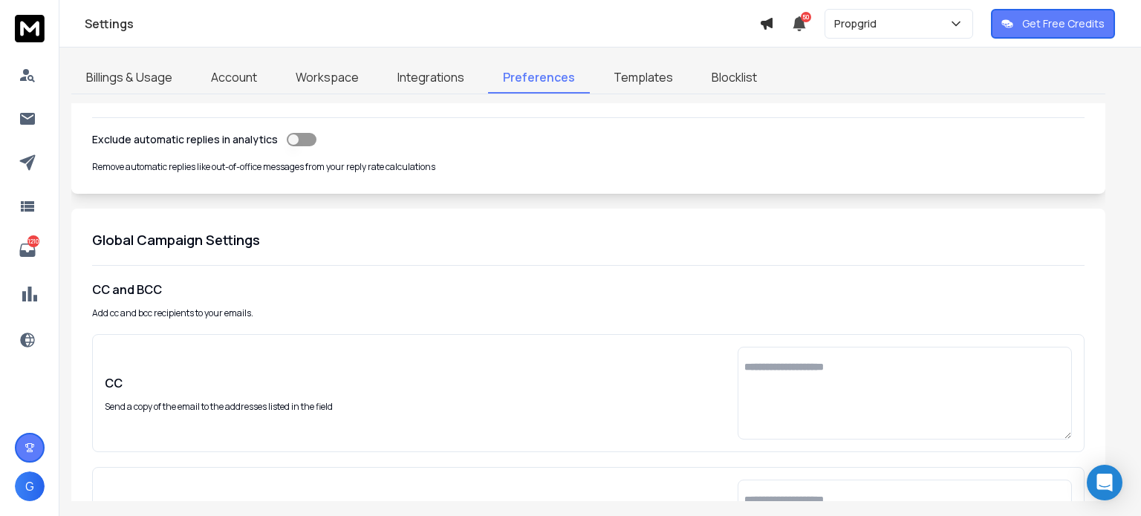
scroll to position [508, 0]
click at [405, 79] on link "Integrations" at bounding box center [431, 77] width 97 height 31
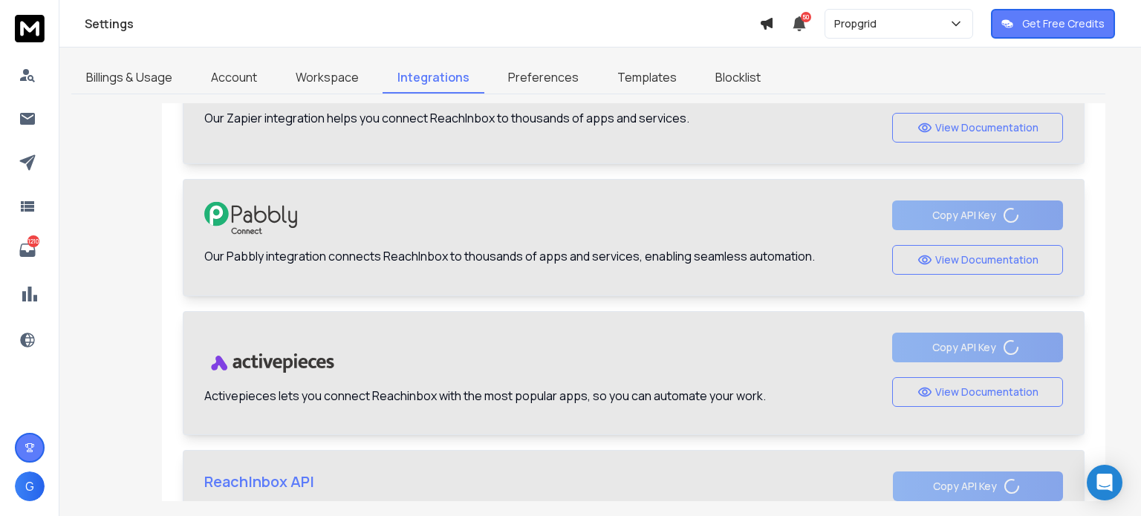
scroll to position [393, 0]
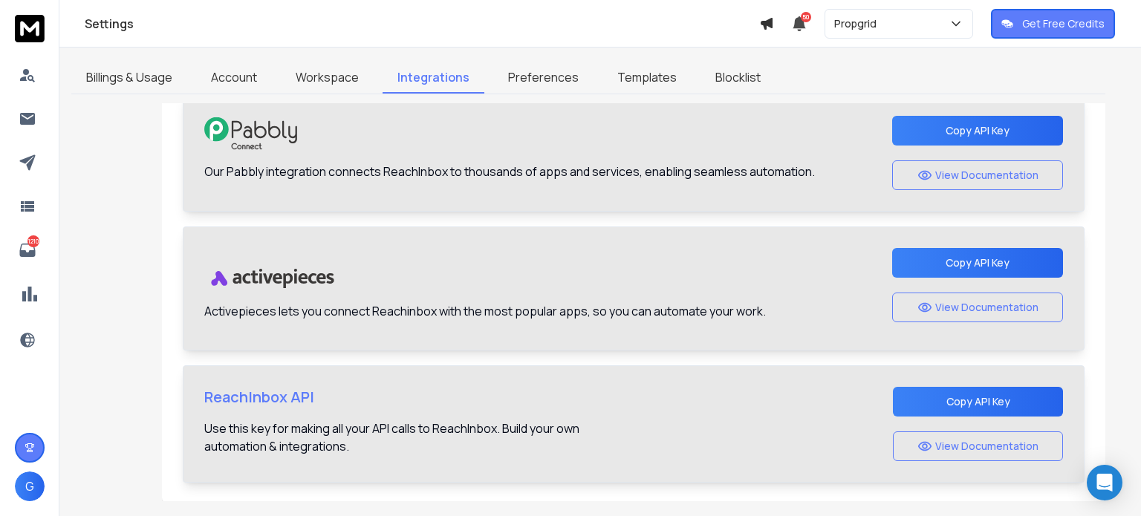
click at [351, 77] on link "Workspace" at bounding box center [327, 77] width 93 height 31
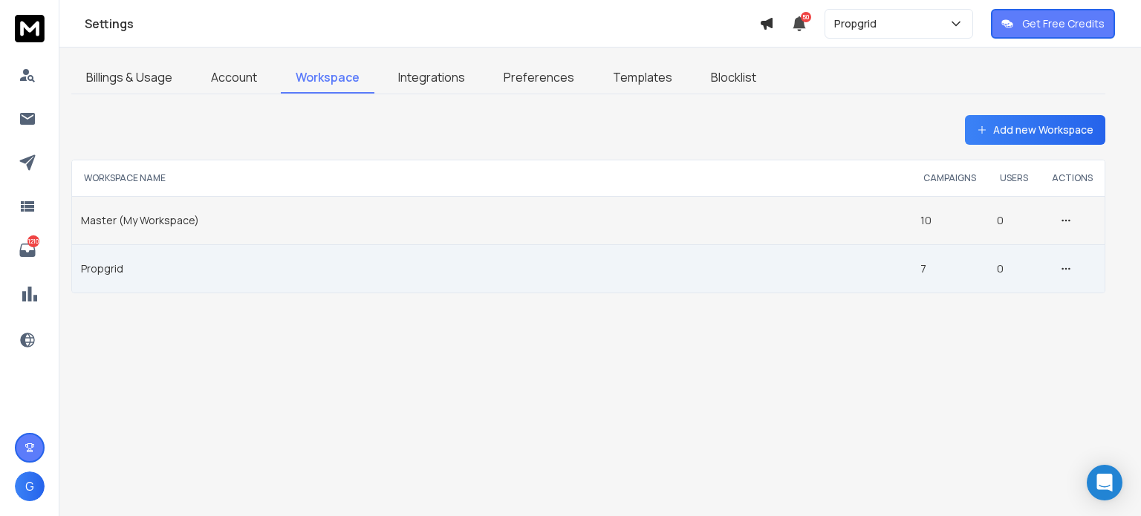
click at [106, 270] on td "Propgrid" at bounding box center [491, 268] width 839 height 48
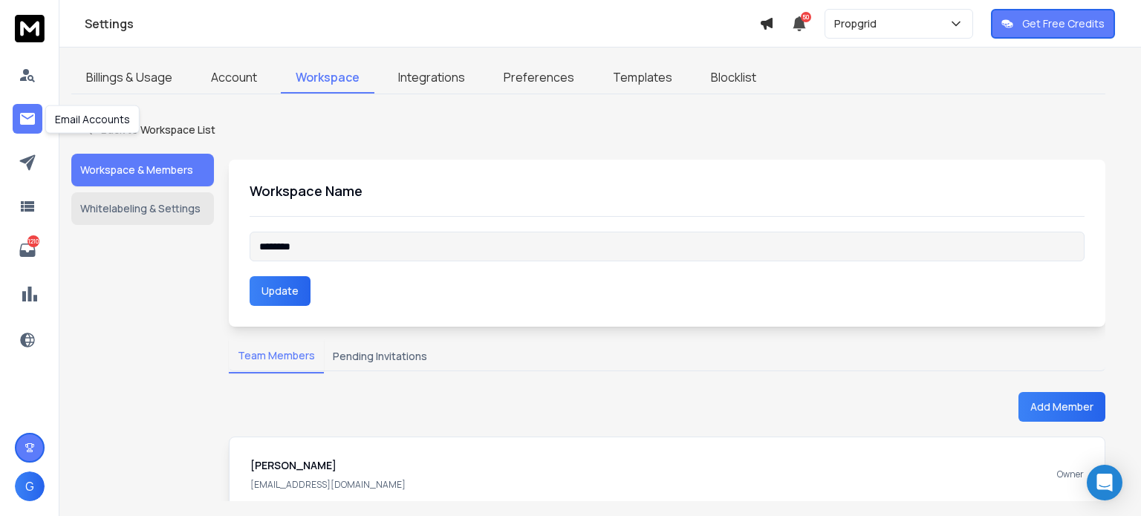
click at [25, 126] on icon at bounding box center [28, 119] width 18 height 18
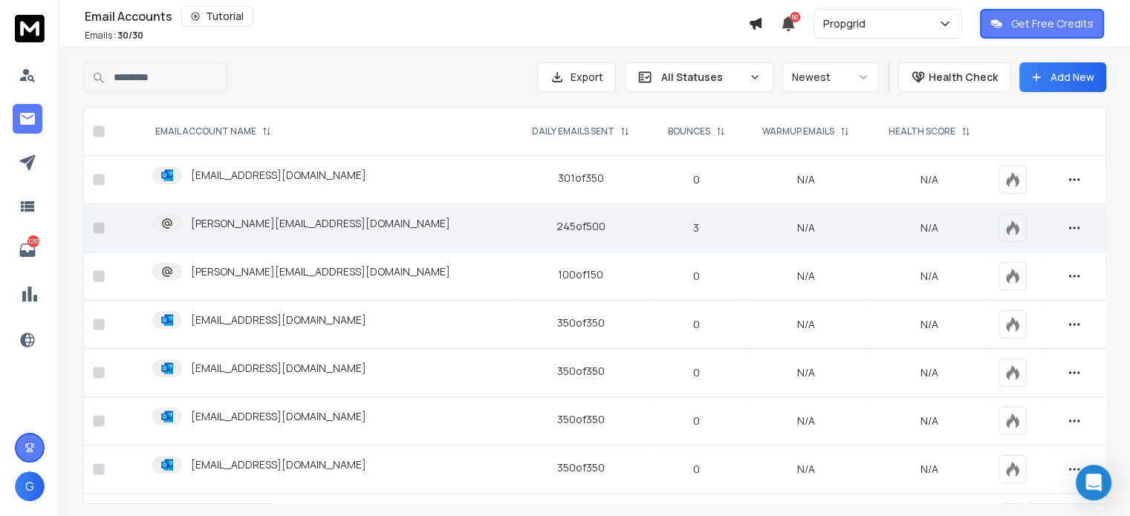
click at [1068, 230] on button at bounding box center [1073, 227] width 45 height 25
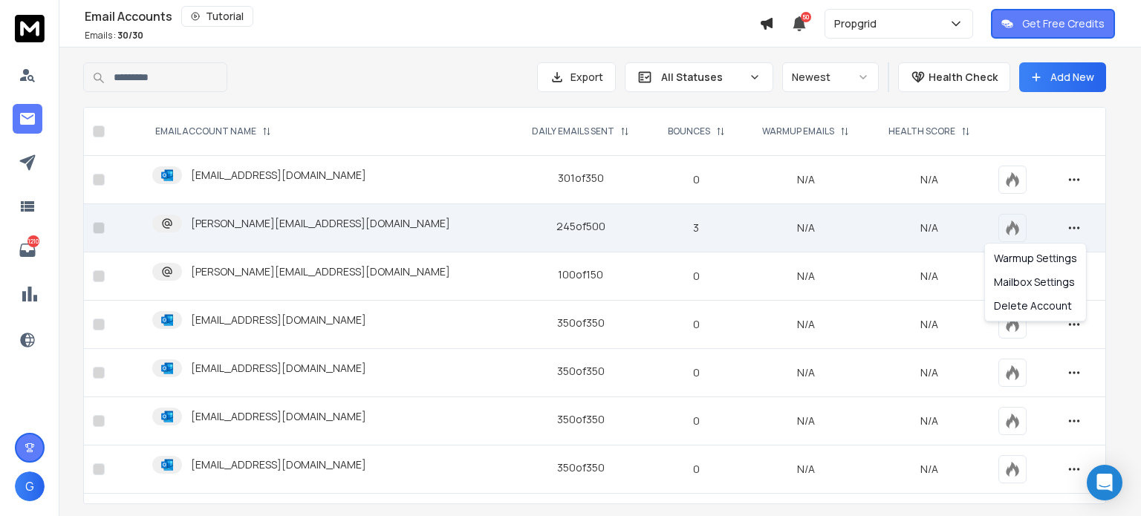
click at [205, 219] on p "gauarv@propinstant.org" at bounding box center [320, 223] width 259 height 15
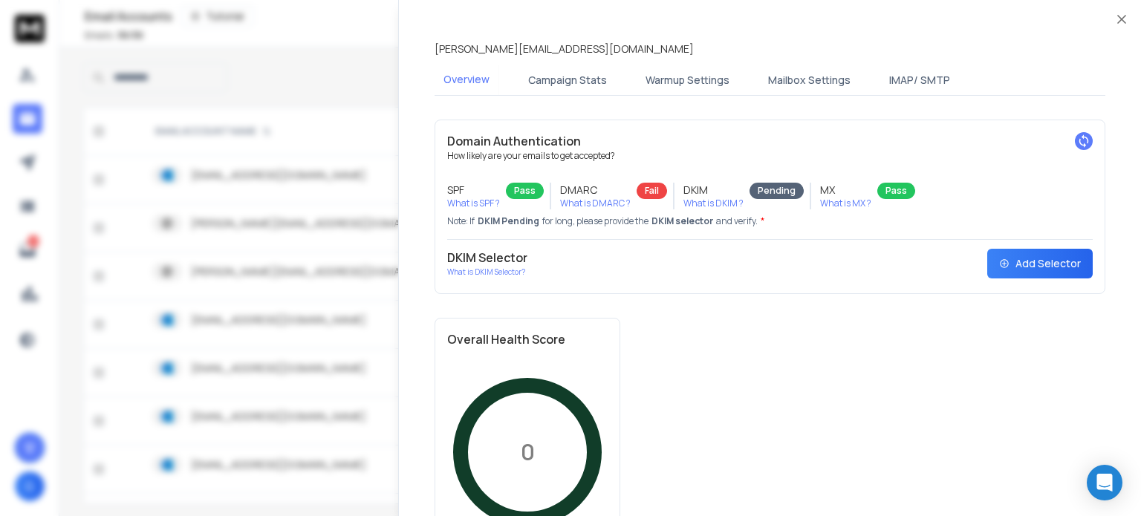
click at [306, 89] on div at bounding box center [570, 258] width 1141 height 516
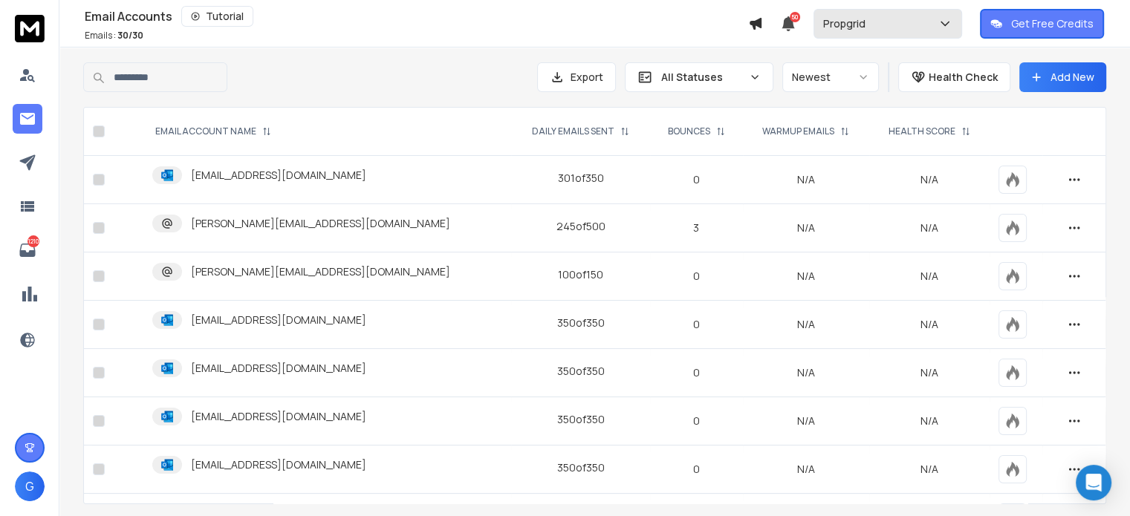
click at [894, 27] on div "Propgrid" at bounding box center [887, 23] width 129 height 15
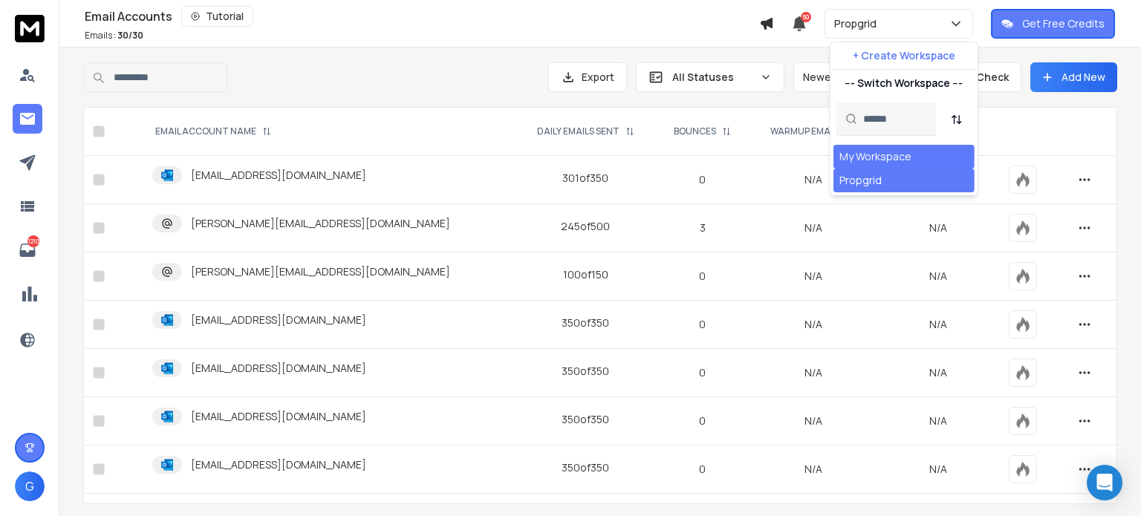
click at [881, 154] on div "My Workspace" at bounding box center [875, 156] width 72 height 15
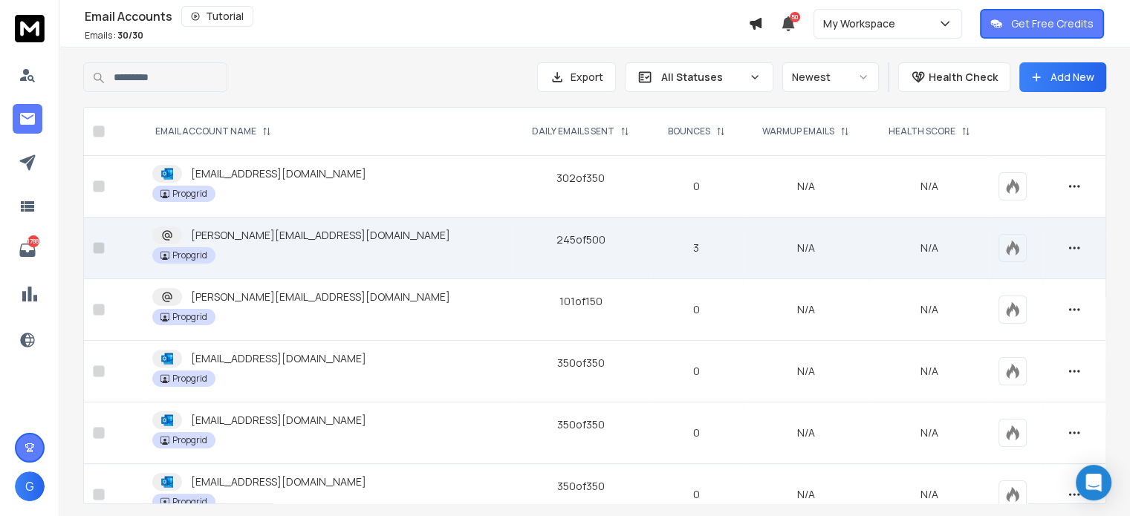
click at [576, 240] on td "245 of 500" at bounding box center [580, 237] width 138 height 39
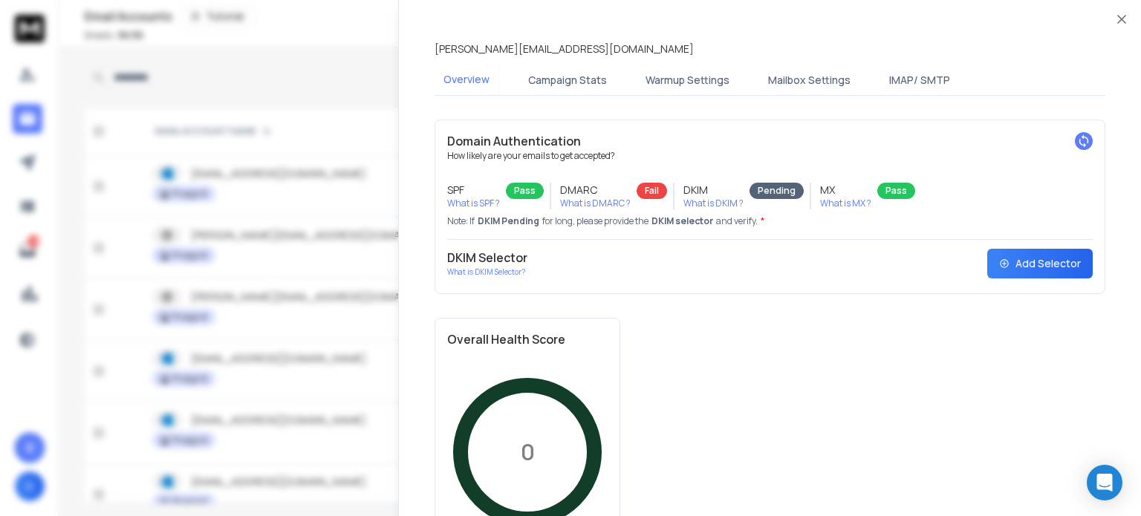
click at [758, 307] on div "Domain Authentication How likely are your emails to get accepted? SPF What is S…" at bounding box center [770, 361] width 671 height 507
click at [998, 354] on section "Overall Health Score 0 N/A" at bounding box center [770, 466] width 671 height 297
click at [1076, 144] on icon at bounding box center [1083, 141] width 15 height 15
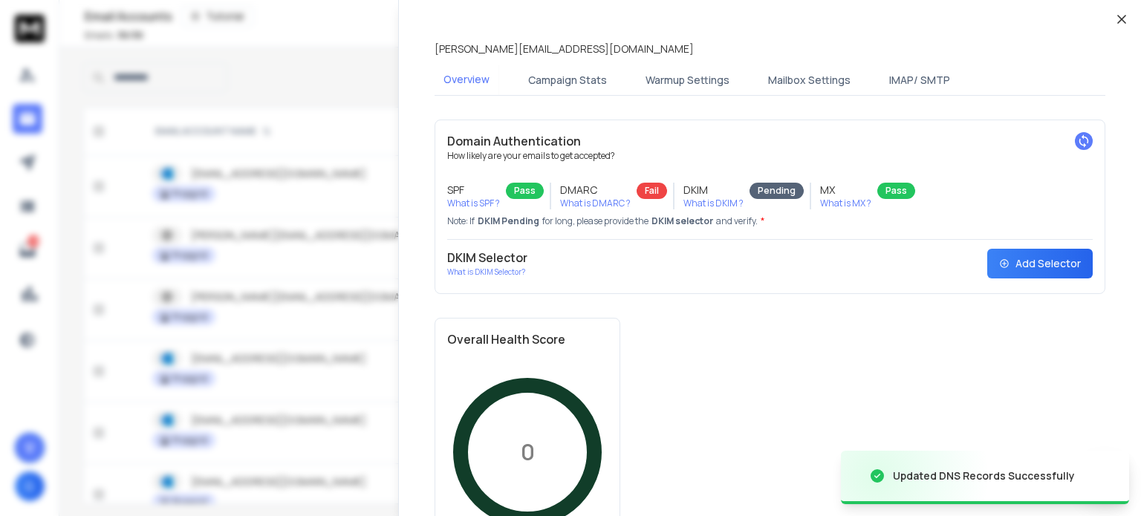
click at [1118, 22] on icon "button" at bounding box center [1121, 19] width 15 height 15
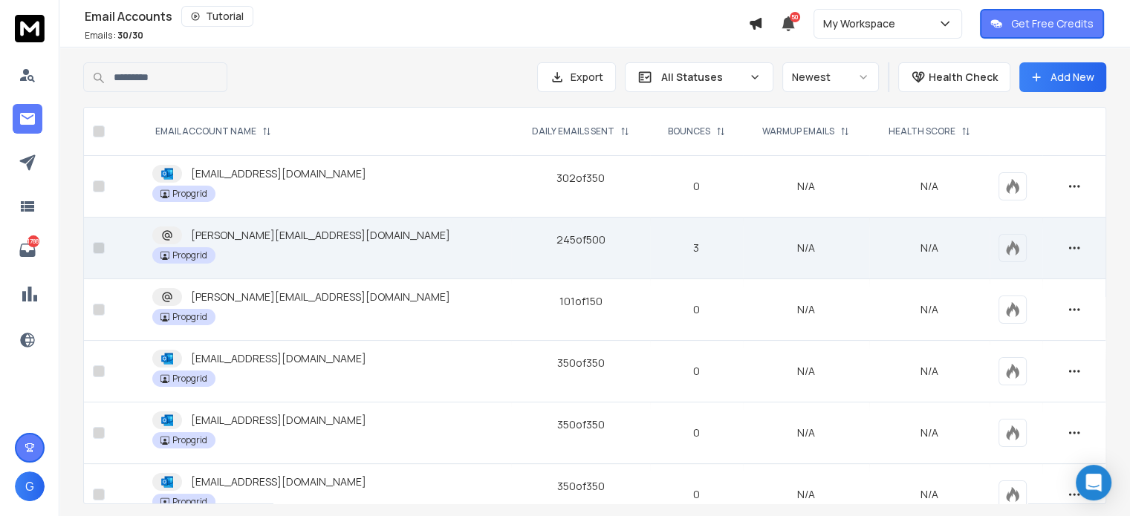
click at [270, 237] on p "[PERSON_NAME][EMAIL_ADDRESS][DOMAIN_NAME]" at bounding box center [320, 235] width 259 height 15
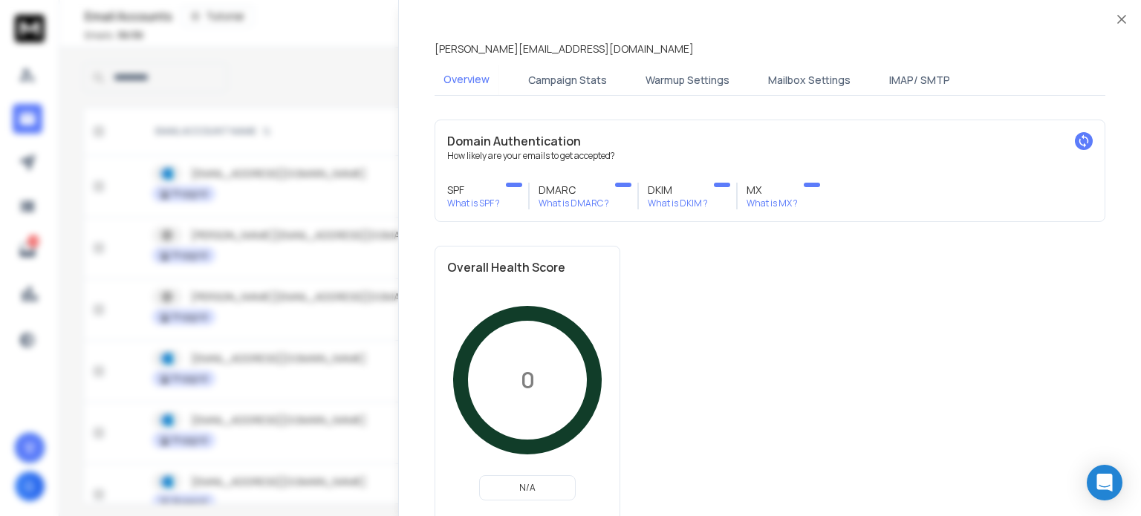
click at [257, 65] on div at bounding box center [570, 258] width 1141 height 516
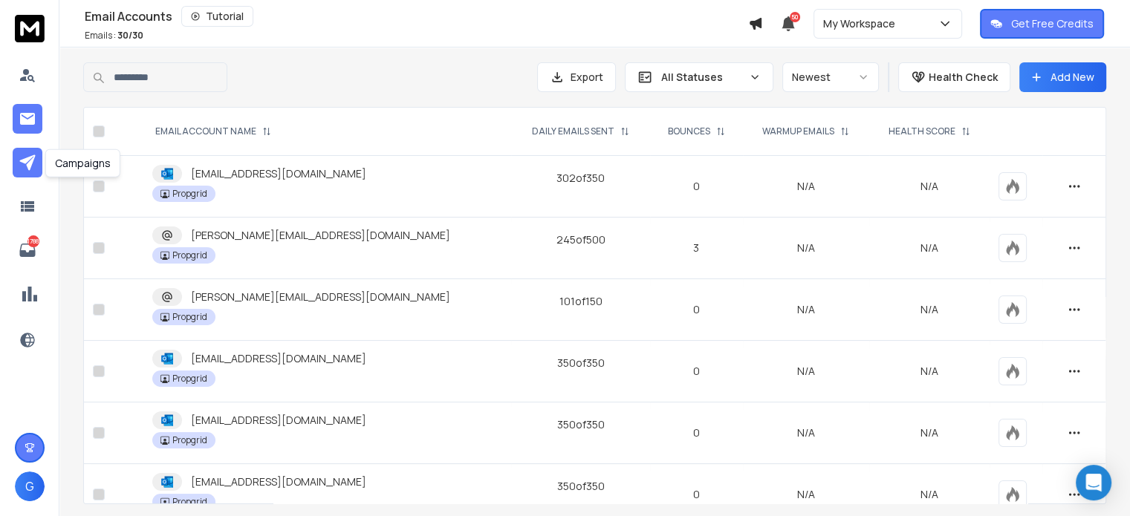
click at [42, 164] on link at bounding box center [28, 163] width 30 height 30
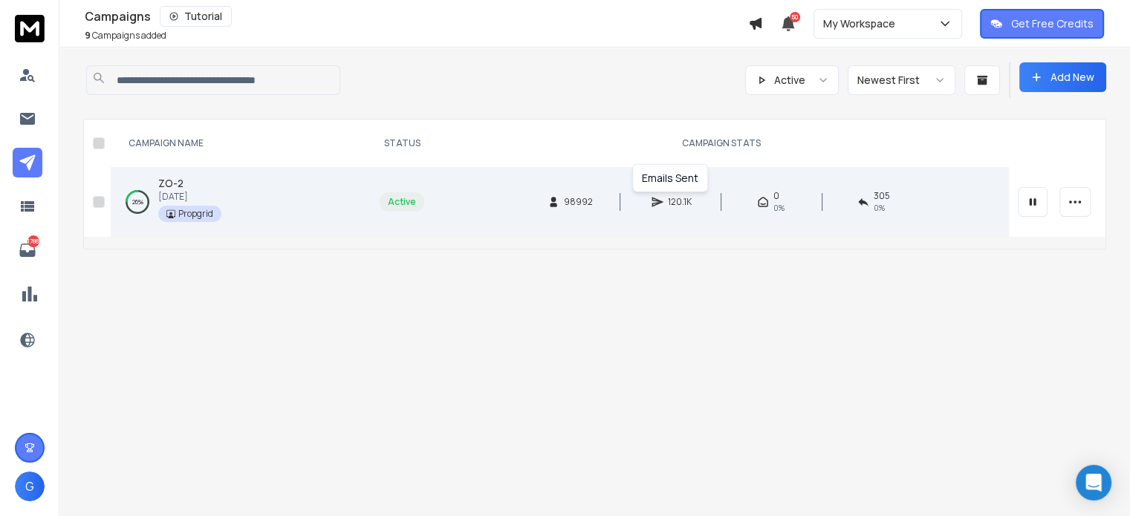
click at [683, 198] on span "120.1K" at bounding box center [680, 202] width 24 height 12
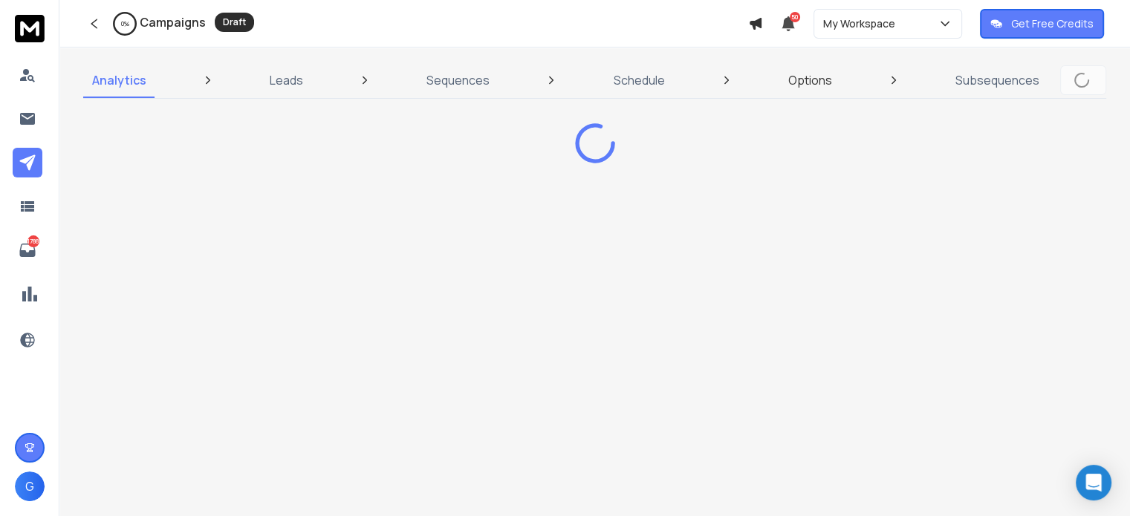
click at [819, 76] on p "Options" at bounding box center [810, 80] width 44 height 18
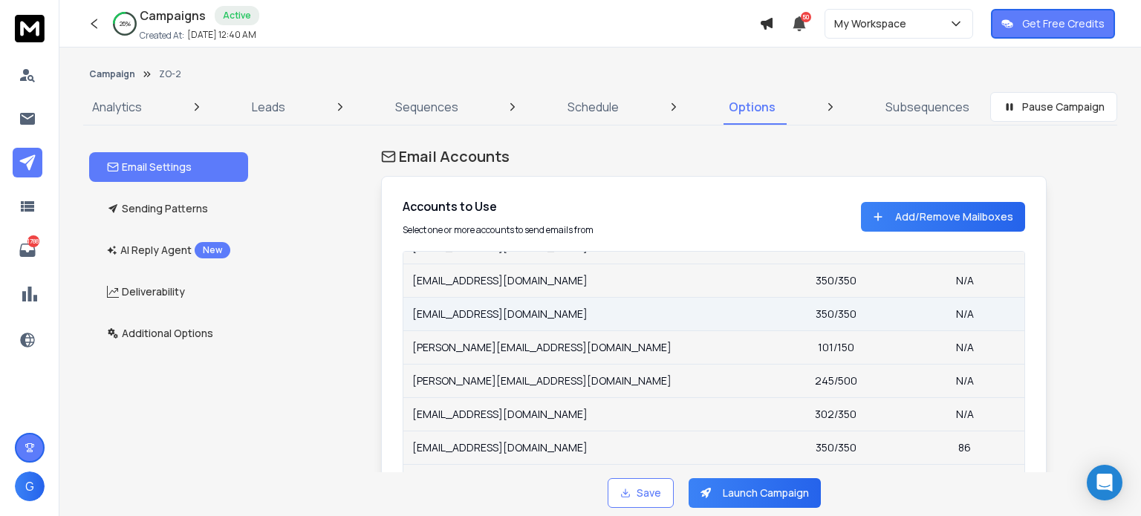
scroll to position [593, 0]
click at [507, 380] on p "[PERSON_NAME][EMAIL_ADDRESS][DOMAIN_NAME]" at bounding box center [541, 379] width 259 height 15
click at [945, 219] on button "Add/Remove Mailboxes" at bounding box center [943, 217] width 164 height 30
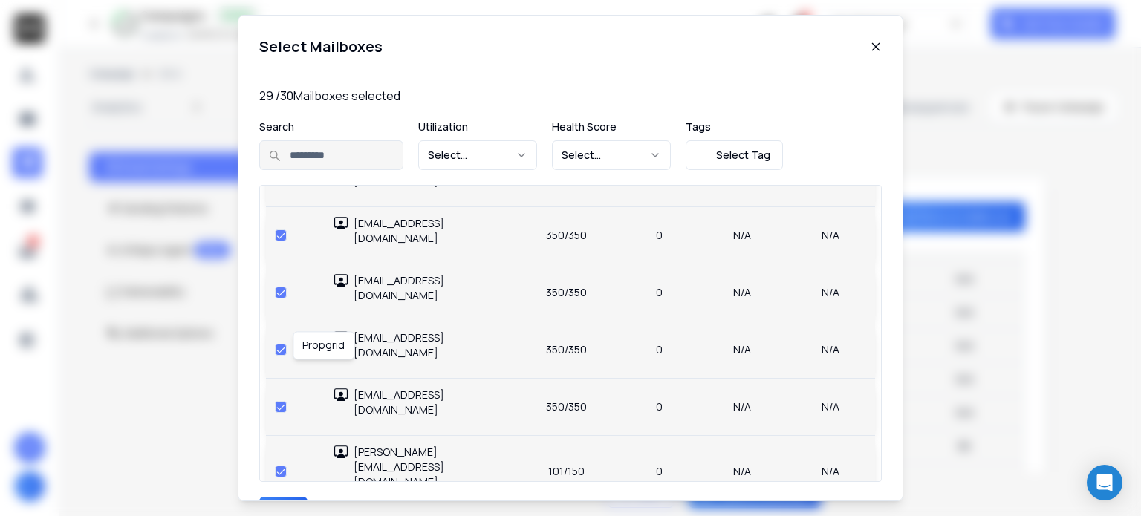
scroll to position [1044, 0]
click at [336, 516] on icon at bounding box center [340, 525] width 8 height 9
click at [874, 50] on icon at bounding box center [876, 47] width 12 height 12
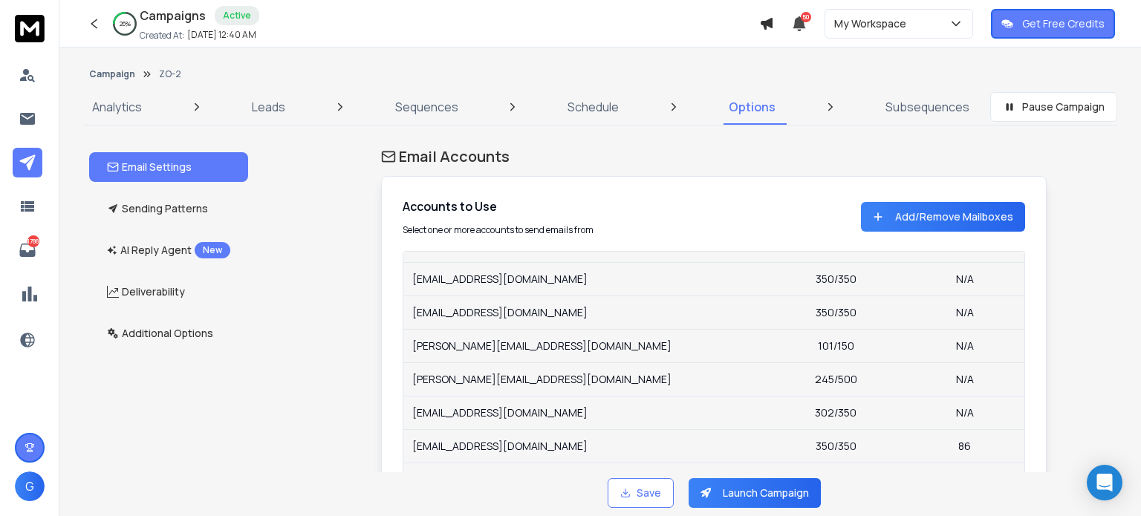
click at [732, 490] on button "Launch Campaign" at bounding box center [755, 493] width 132 height 30
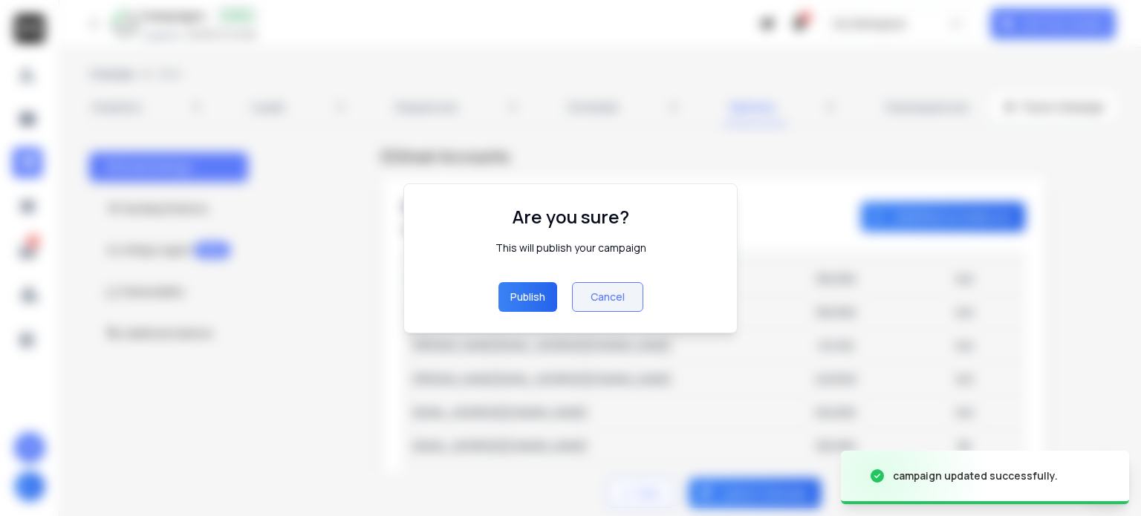
click at [530, 305] on button "Publish" at bounding box center [527, 297] width 59 height 30
